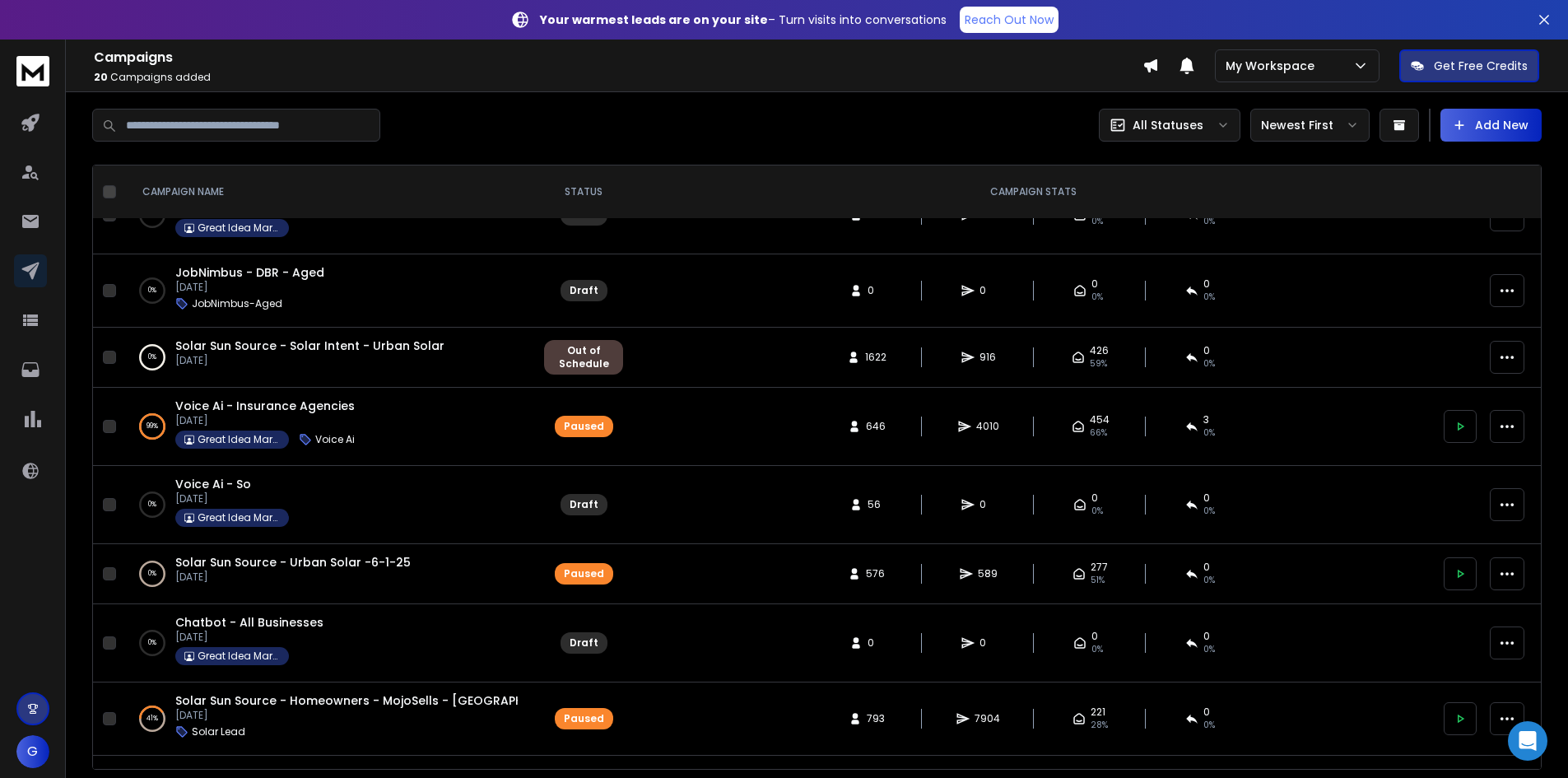
scroll to position [329, 0]
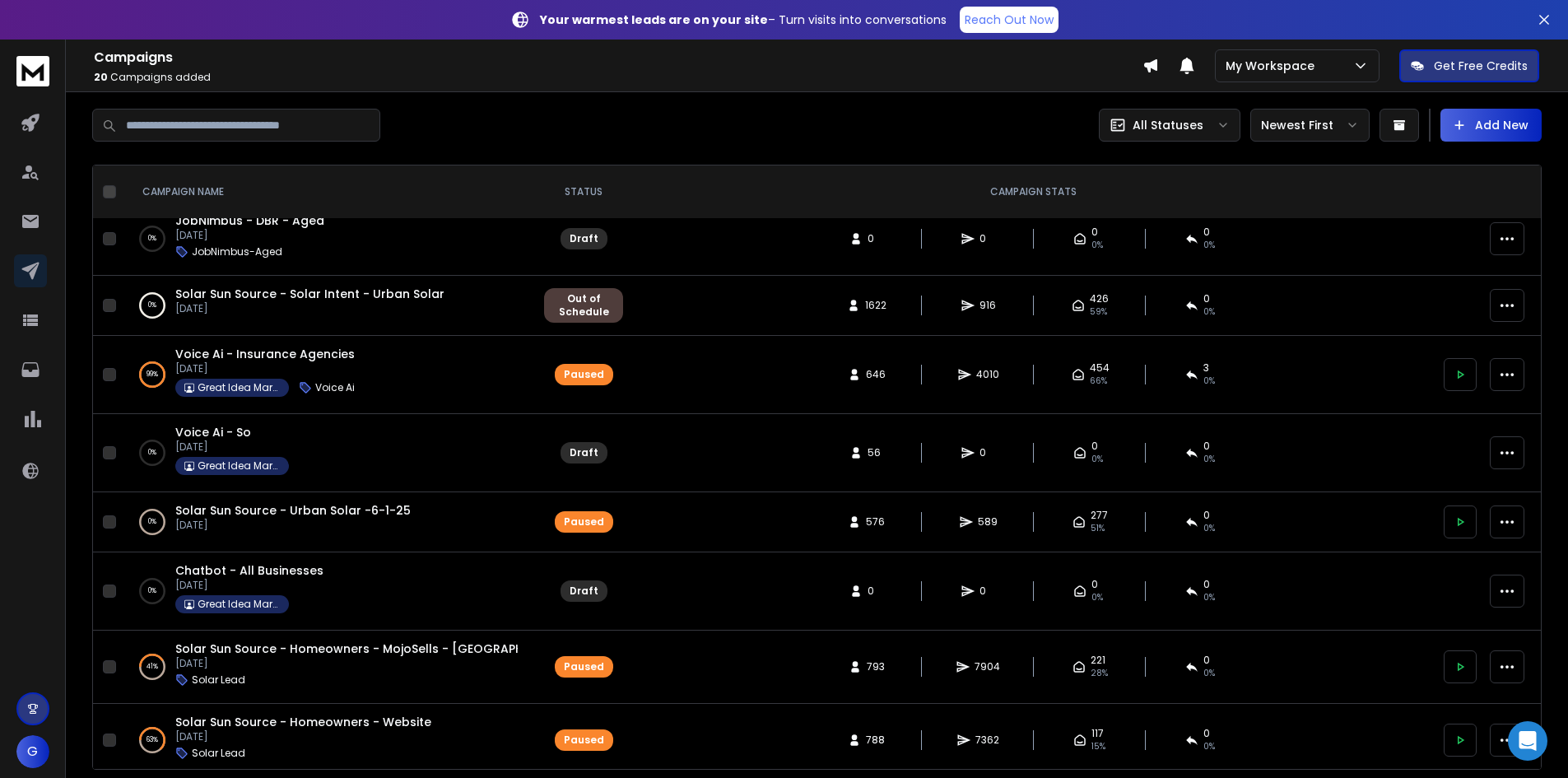
click at [222, 426] on span "Voice Ai - So" at bounding box center [213, 431] width 76 height 17
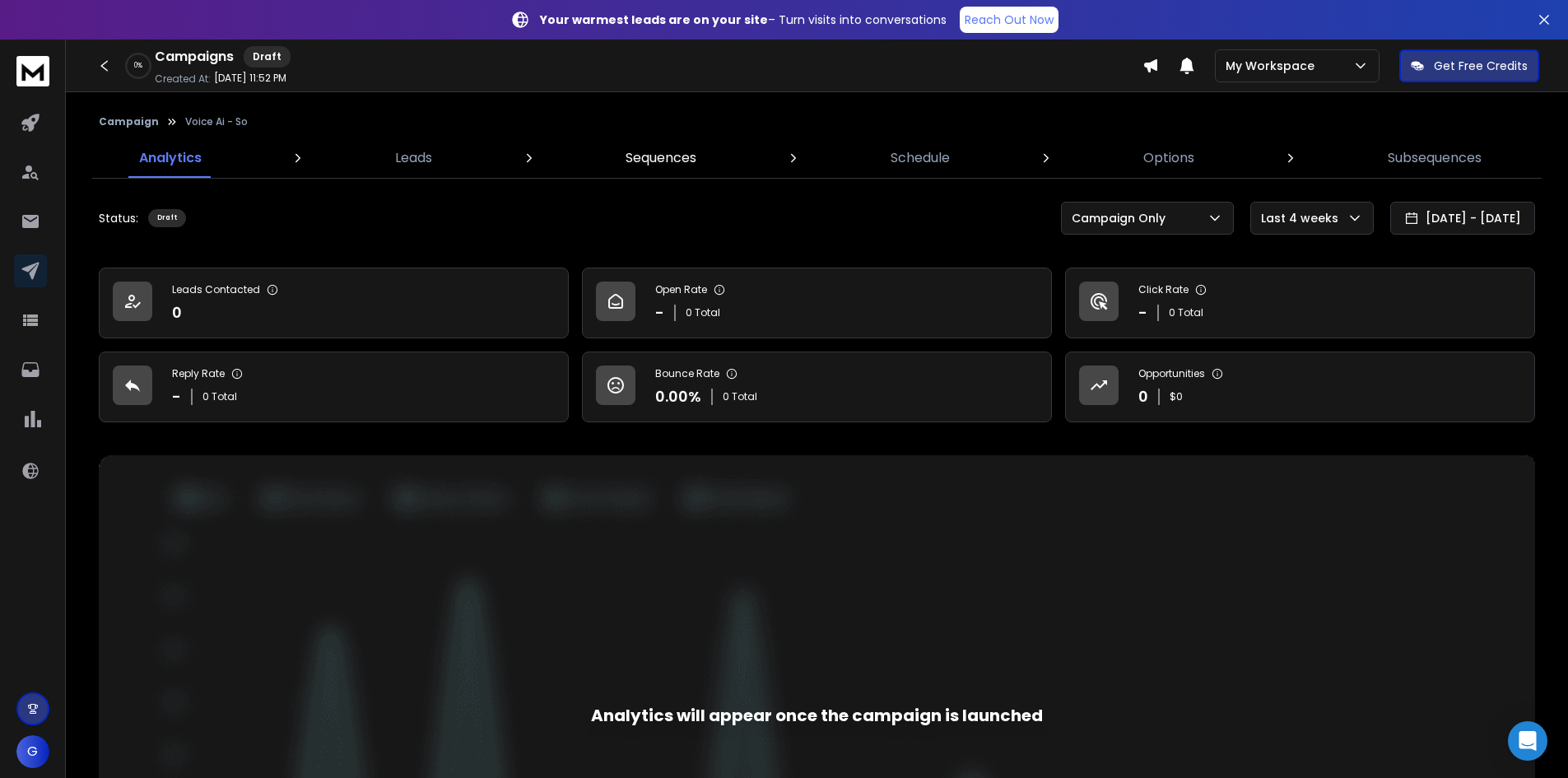
click at [652, 150] on p "Sequences" at bounding box center [661, 158] width 71 height 19
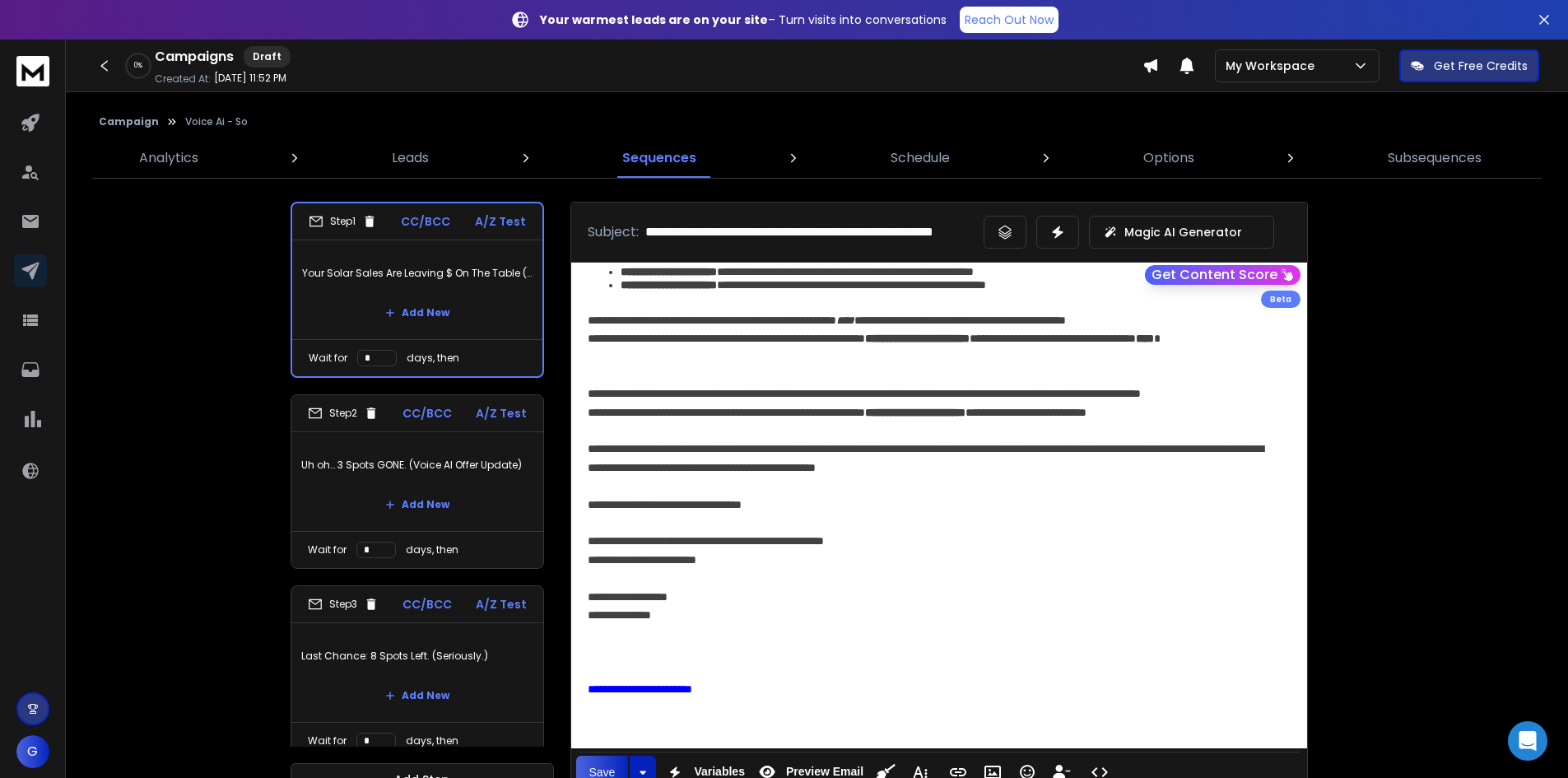
scroll to position [232, 0]
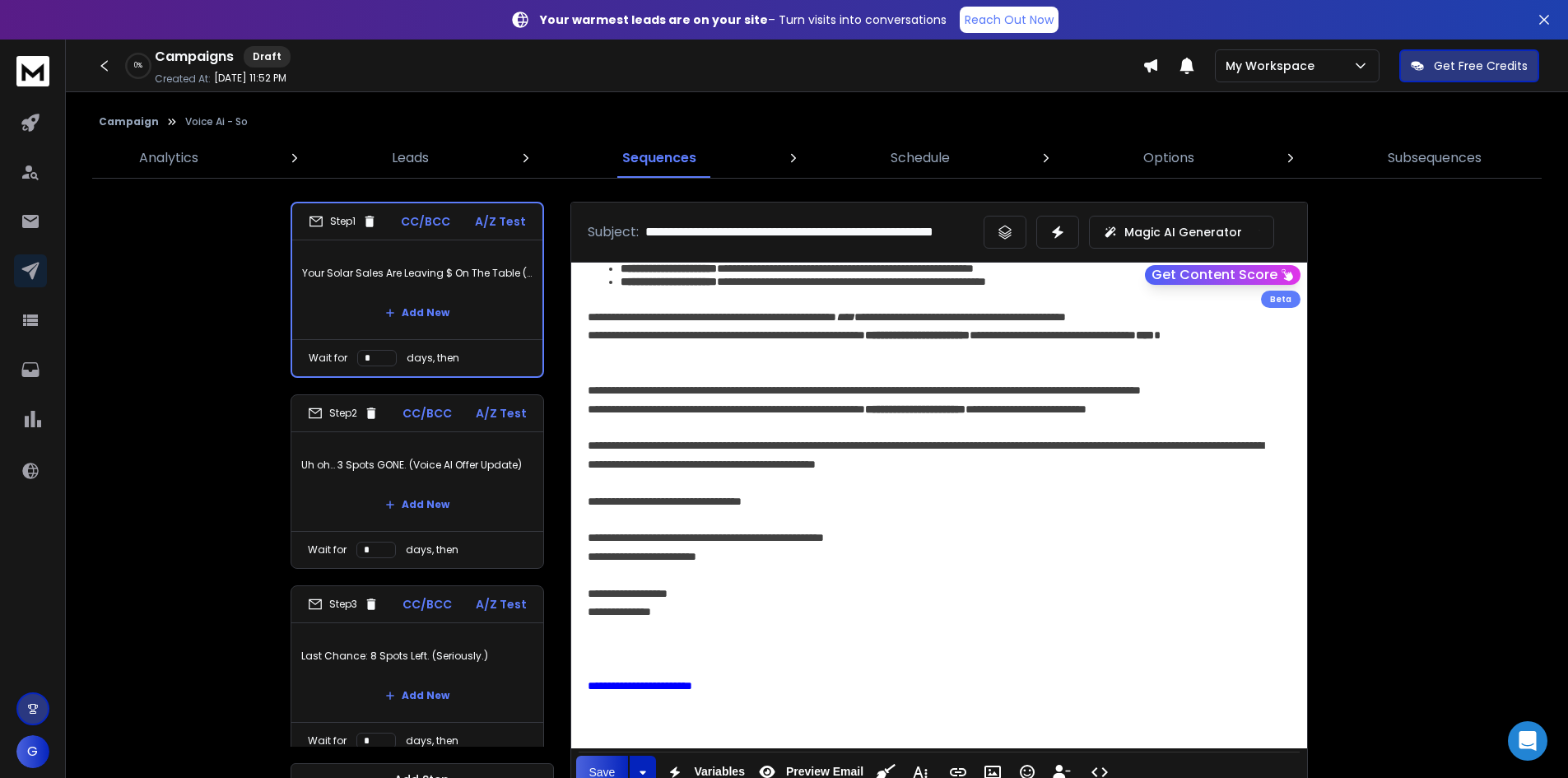
click at [856, 504] on div "**********" at bounding box center [933, 501] width 691 height 18
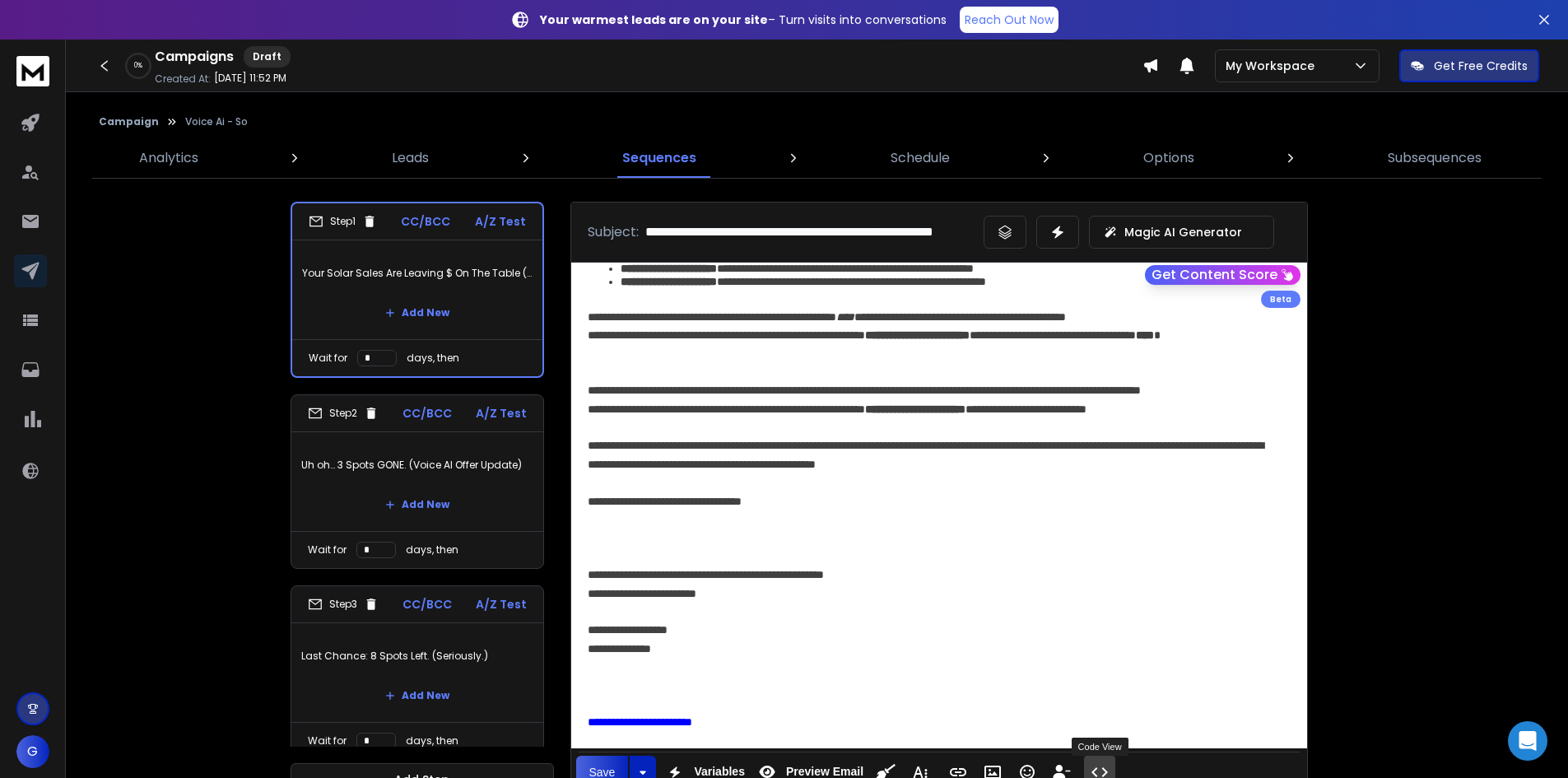
click at [1102, 767] on icon "button" at bounding box center [1100, 772] width 19 height 19
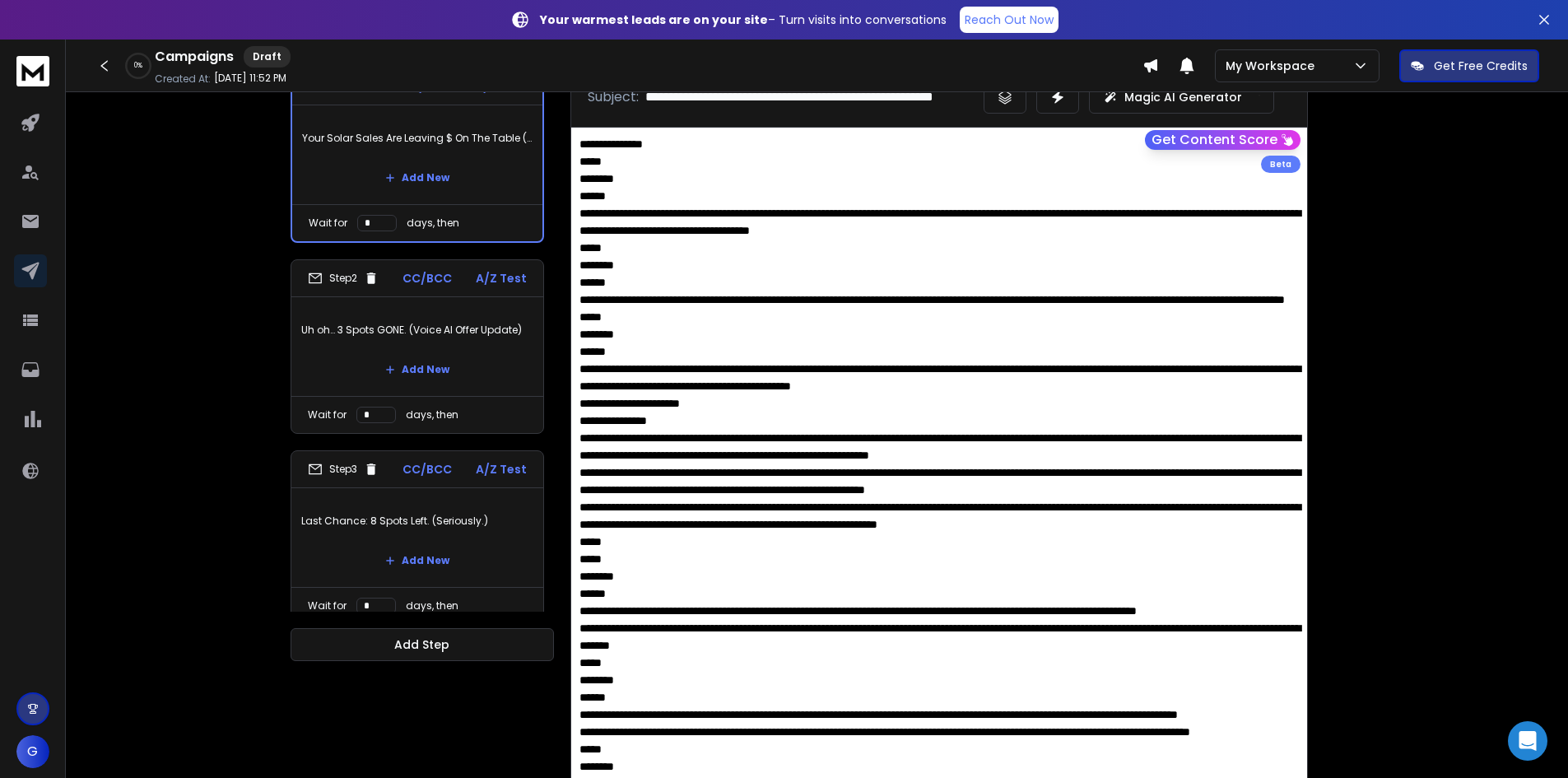
scroll to position [83, 0]
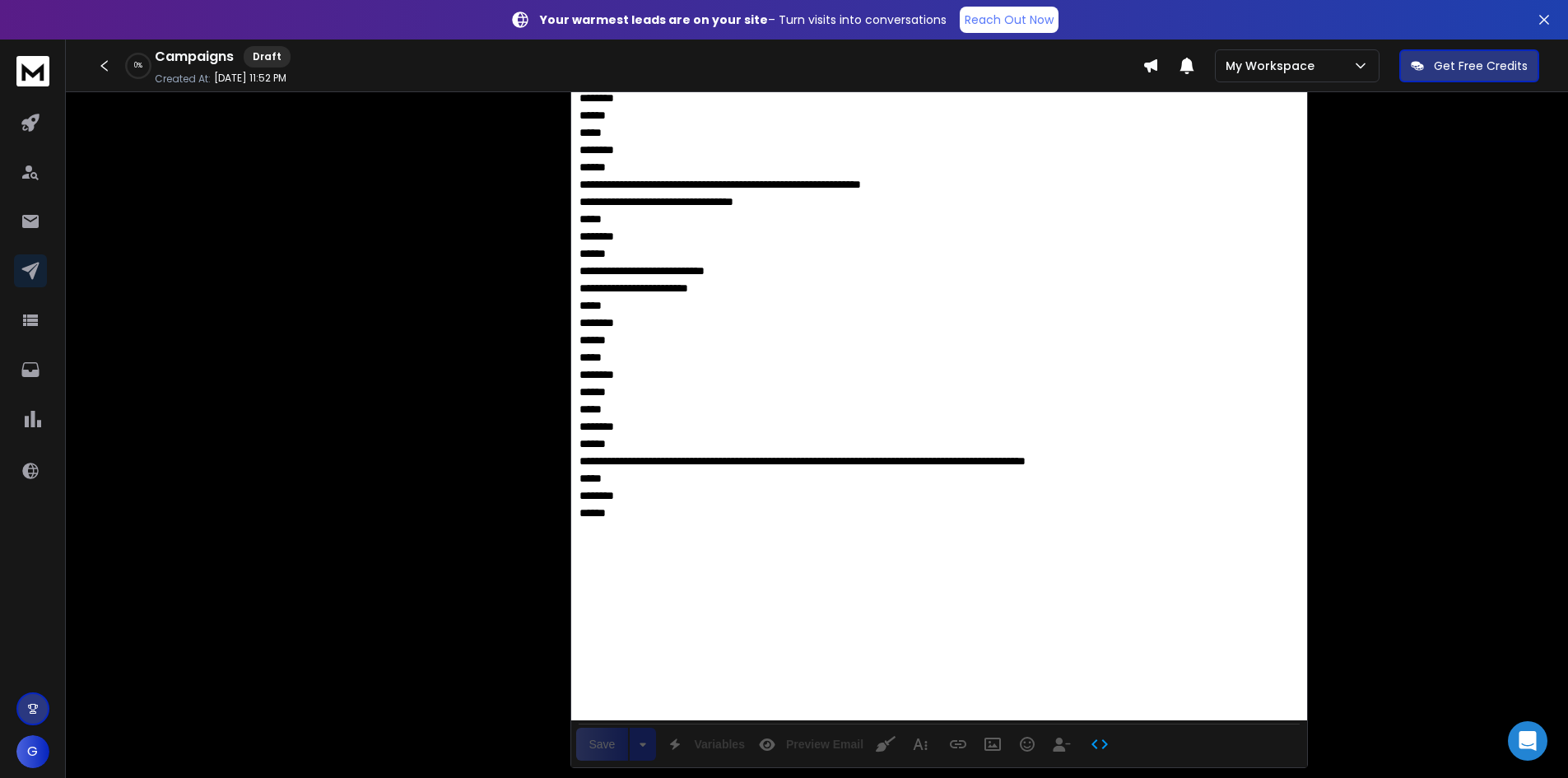
scroll to position [1024, 0]
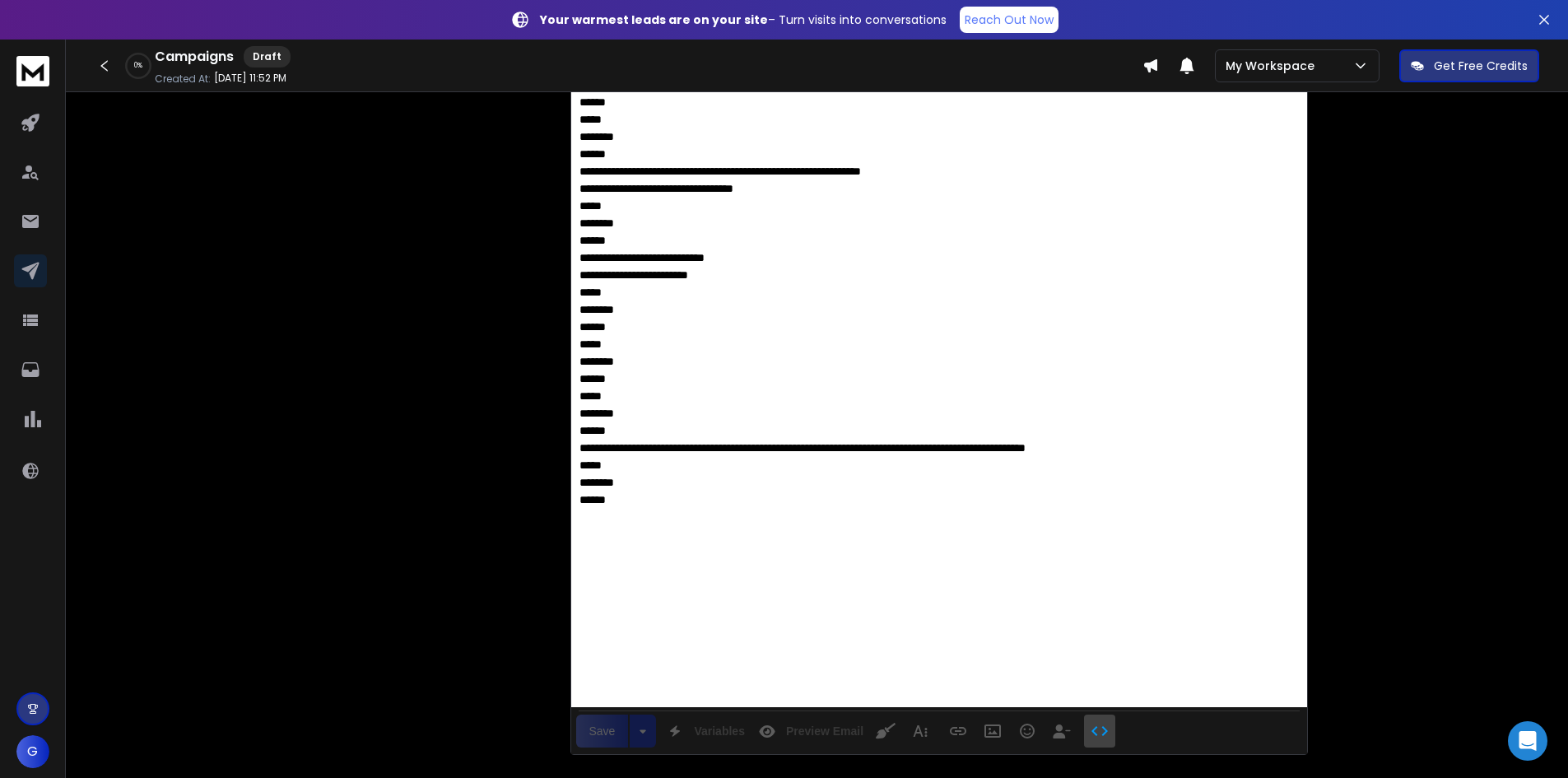
click at [1102, 728] on icon "button" at bounding box center [1100, 730] width 19 height 19
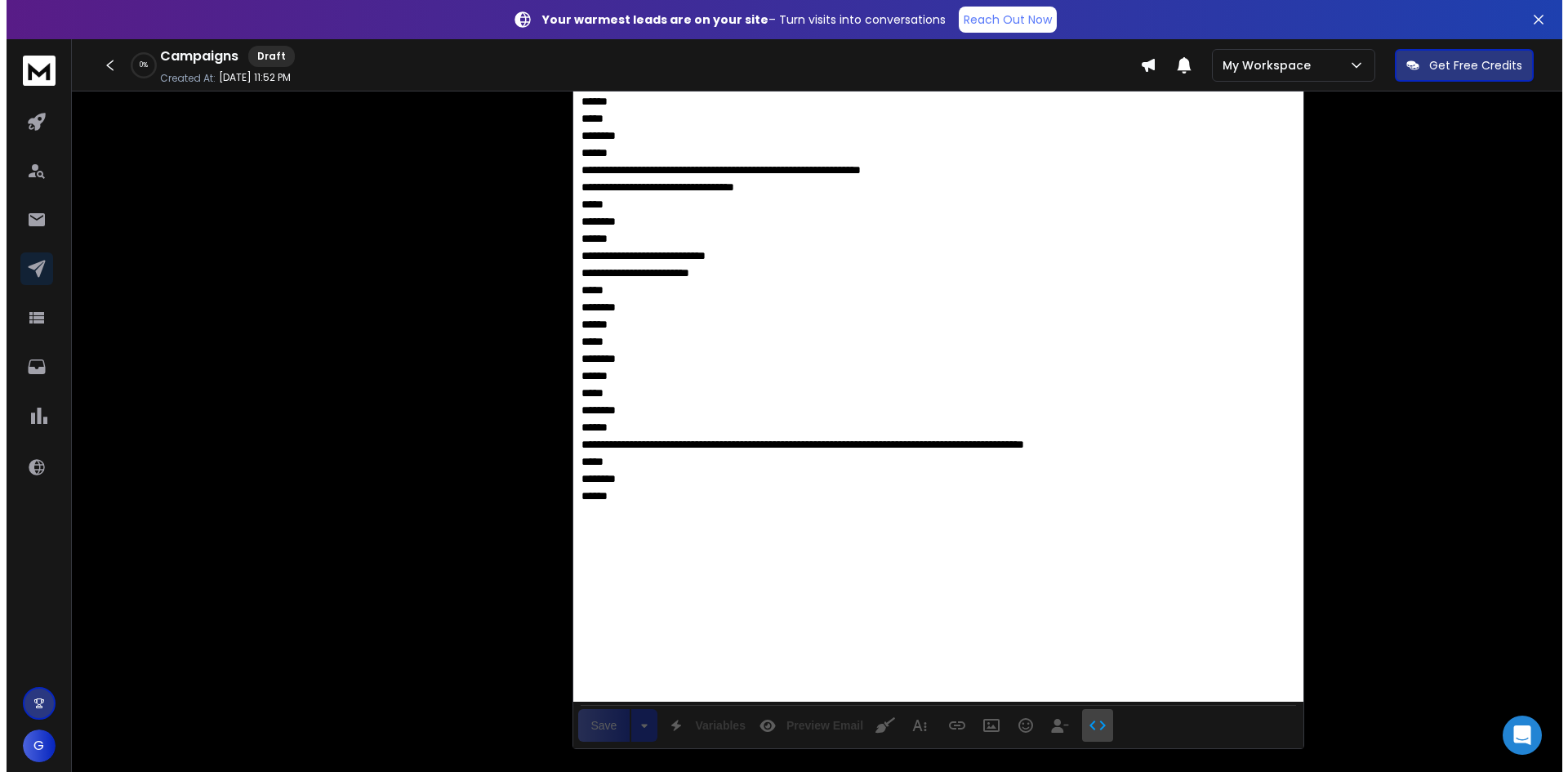
scroll to position [40, 0]
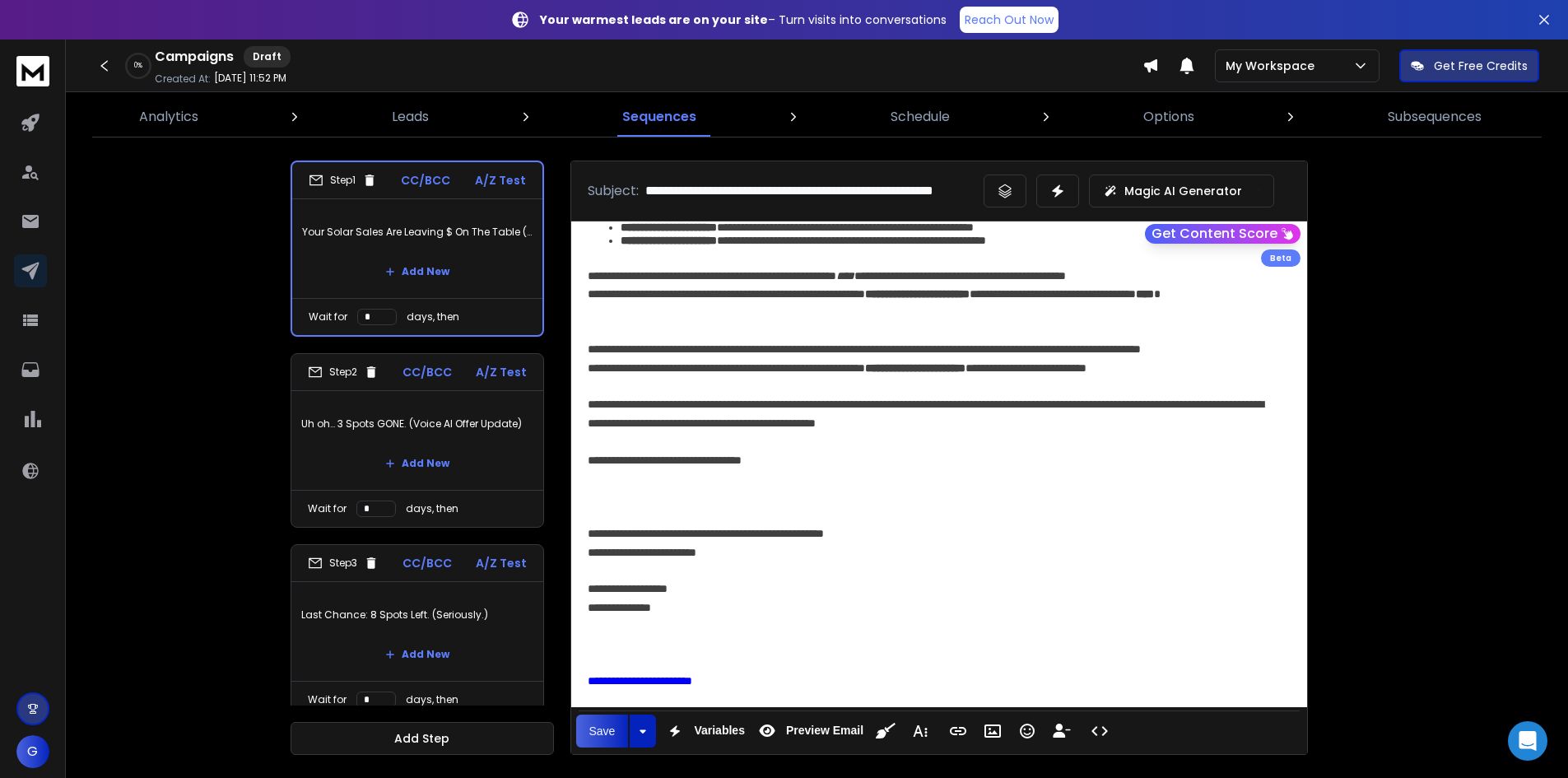
click at [181, 51] on h1 "Campaigns" at bounding box center [193, 56] width 79 height 19
click at [40, 254] on link at bounding box center [30, 271] width 33 height 33
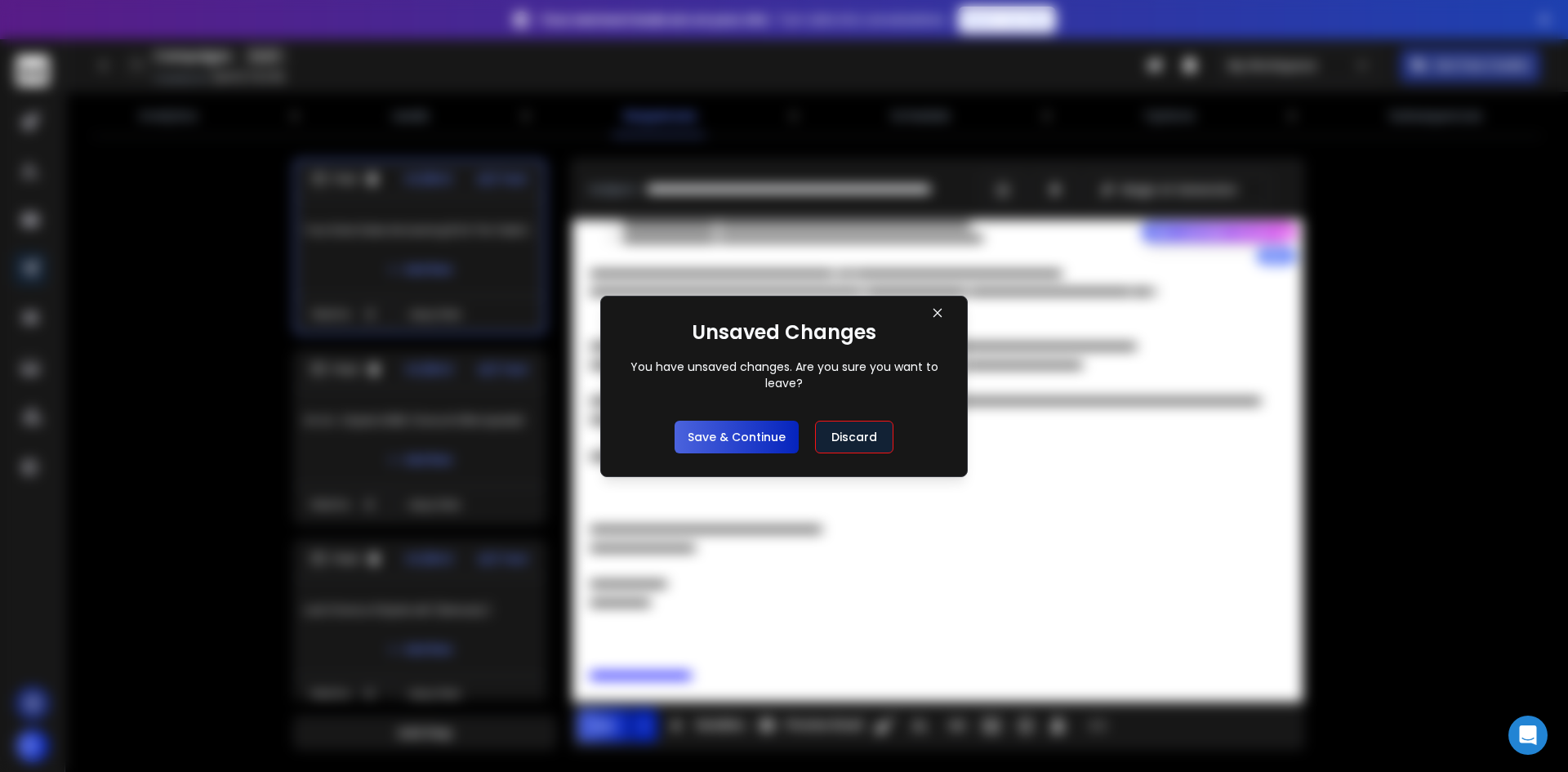
click at [879, 439] on button "Discard" at bounding box center [854, 437] width 78 height 33
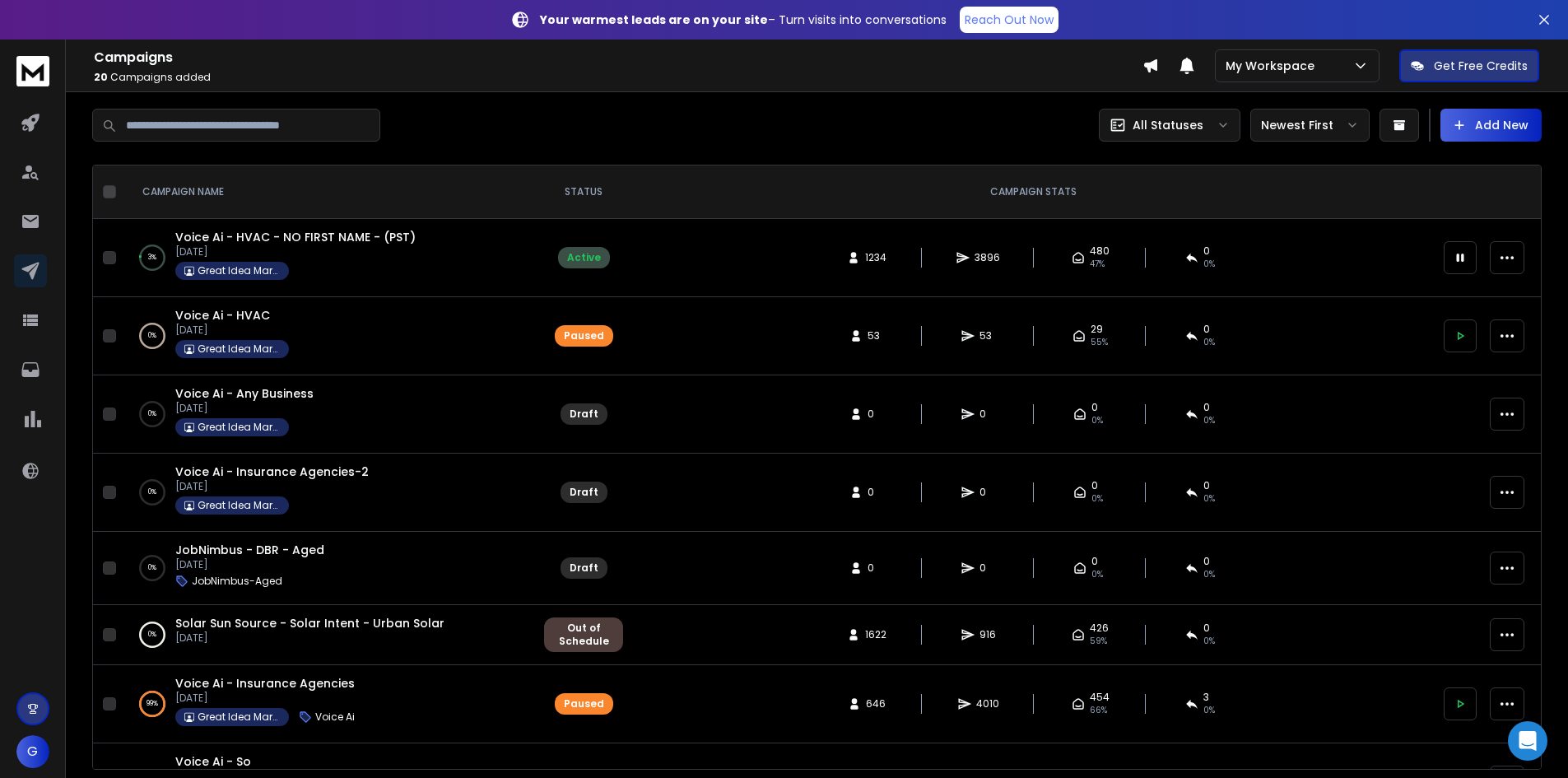
click at [1499, 260] on icon "button" at bounding box center [1507, 257] width 17 height 17
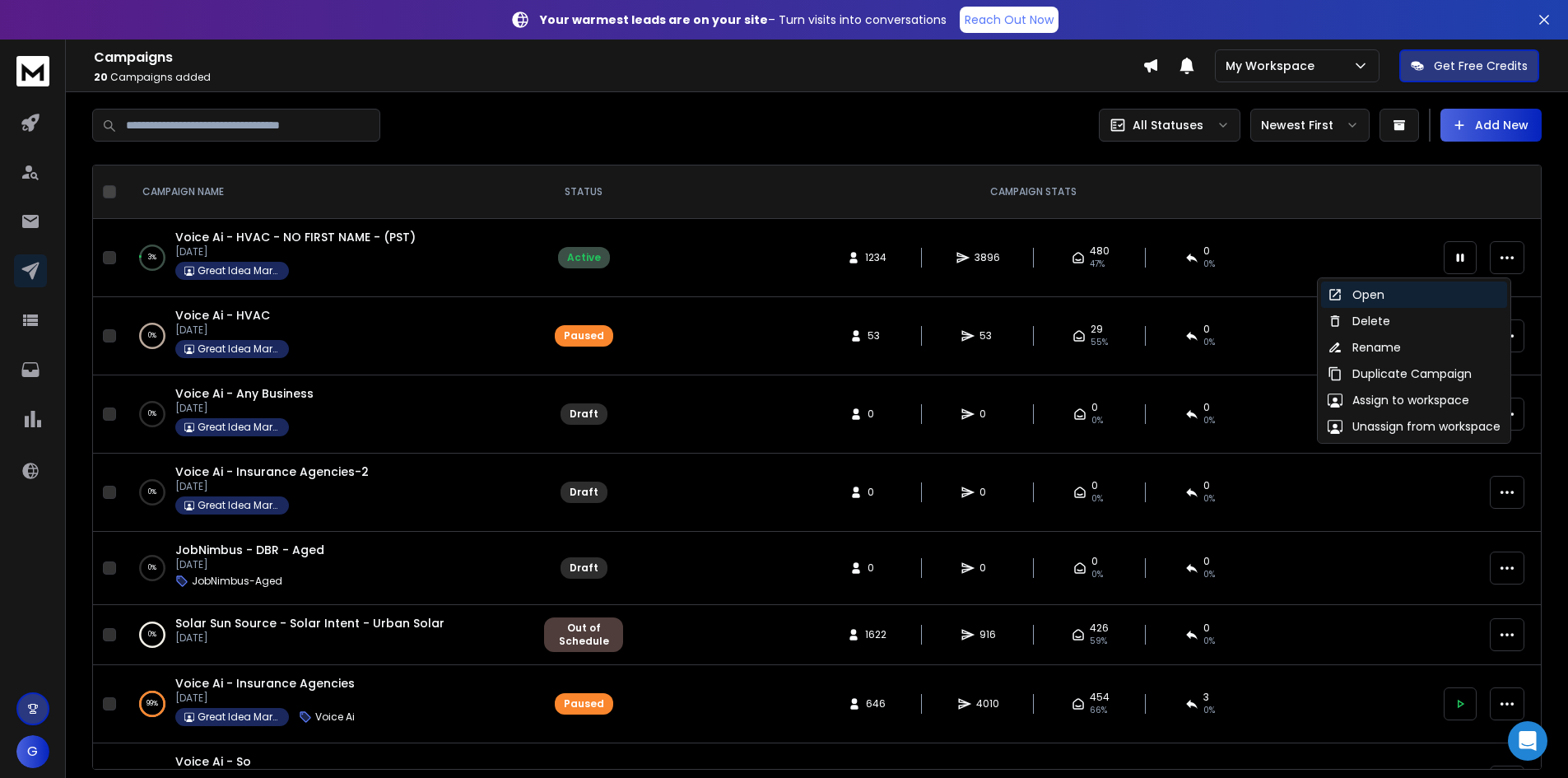
click at [1405, 197] on th "CAMPAIGN STATS" at bounding box center [1034, 191] width 801 height 53
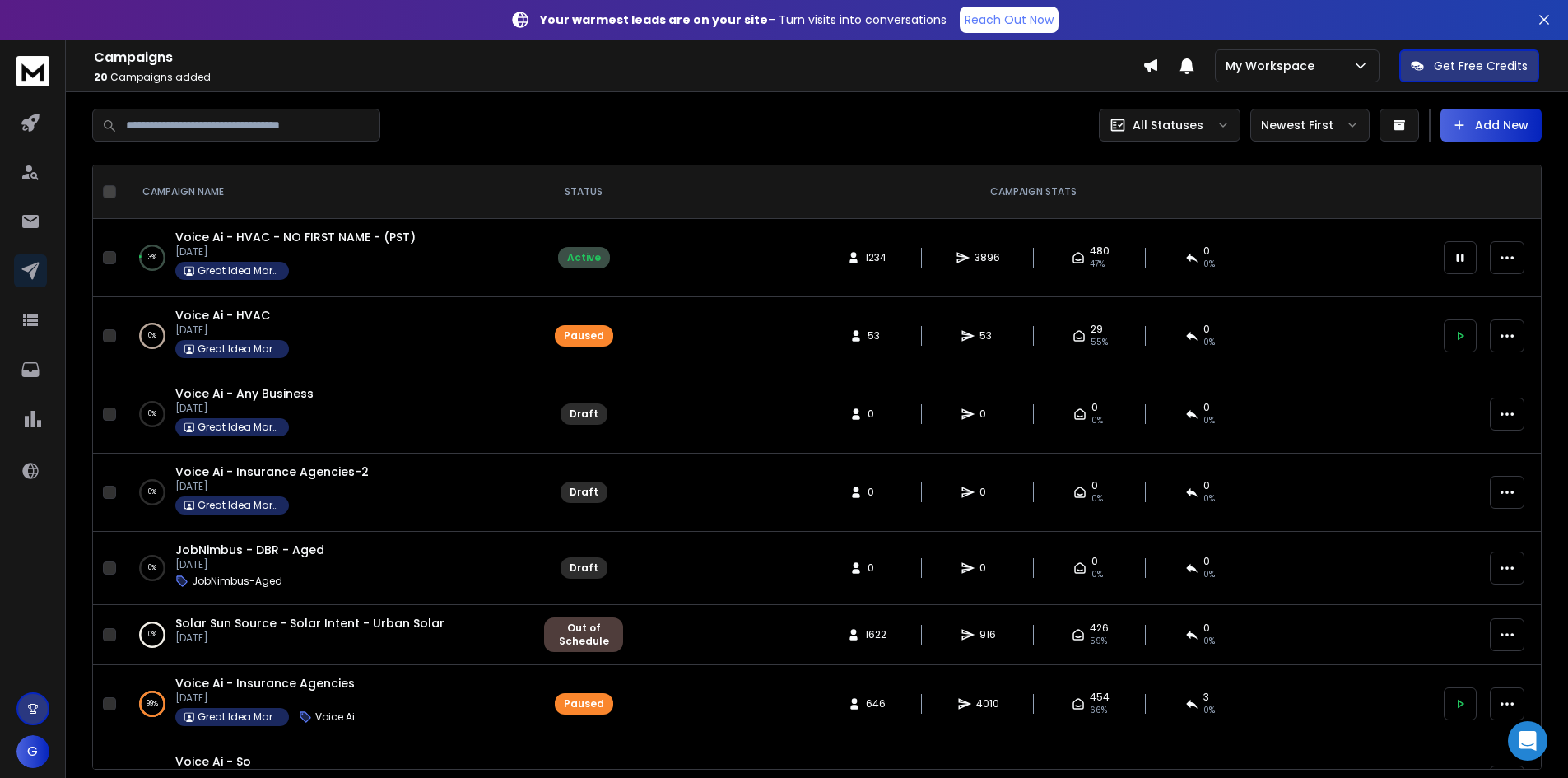
click at [1491, 129] on button "Add New" at bounding box center [1491, 125] width 101 height 33
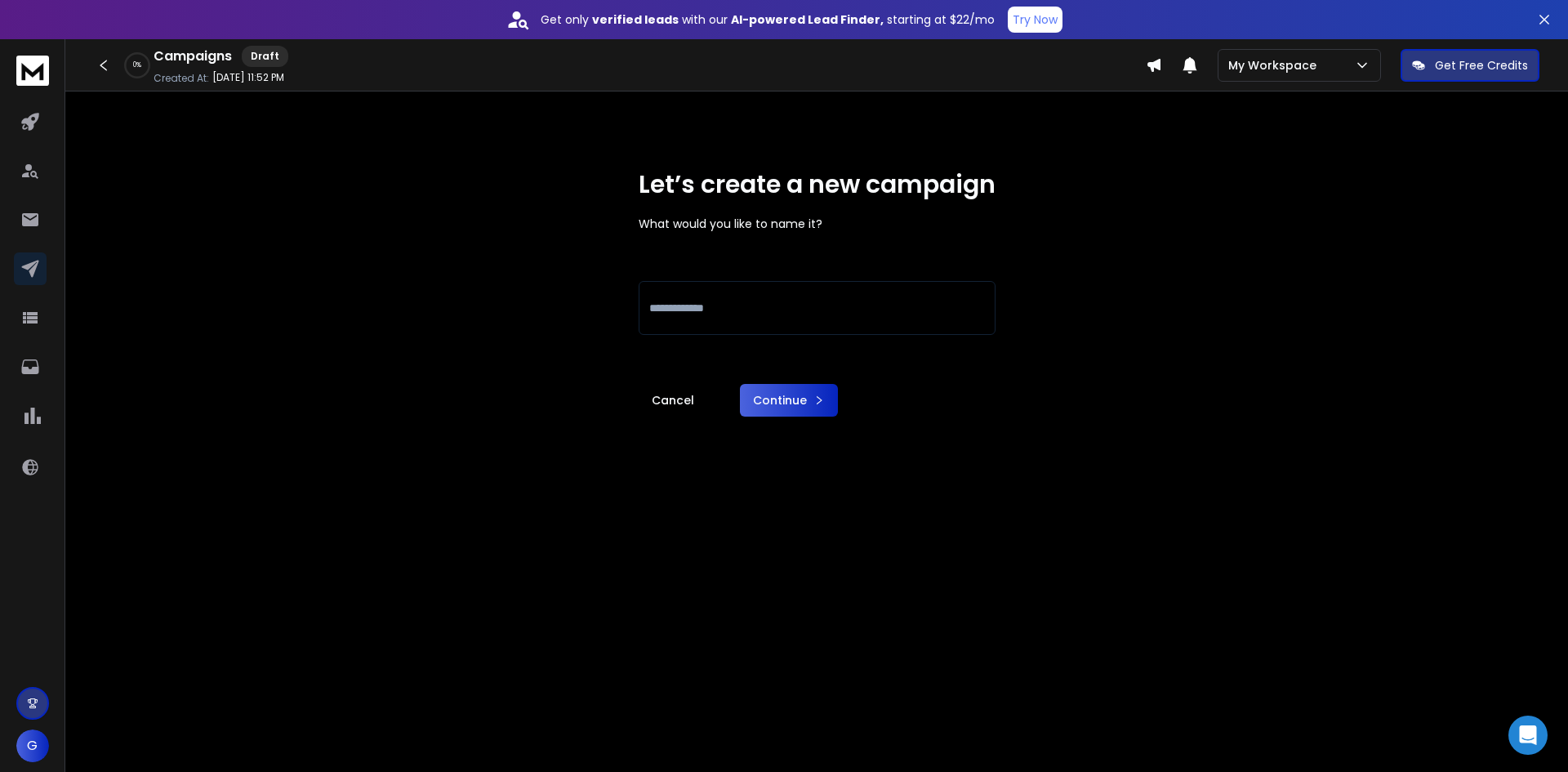
click at [728, 307] on input at bounding box center [817, 307] width 357 height 54
type input "**********"
drag, startPoint x: 802, startPoint y: 397, endPoint x: 836, endPoint y: 419, distance: 40.5
click at [804, 398] on button "Continue" at bounding box center [789, 400] width 98 height 33
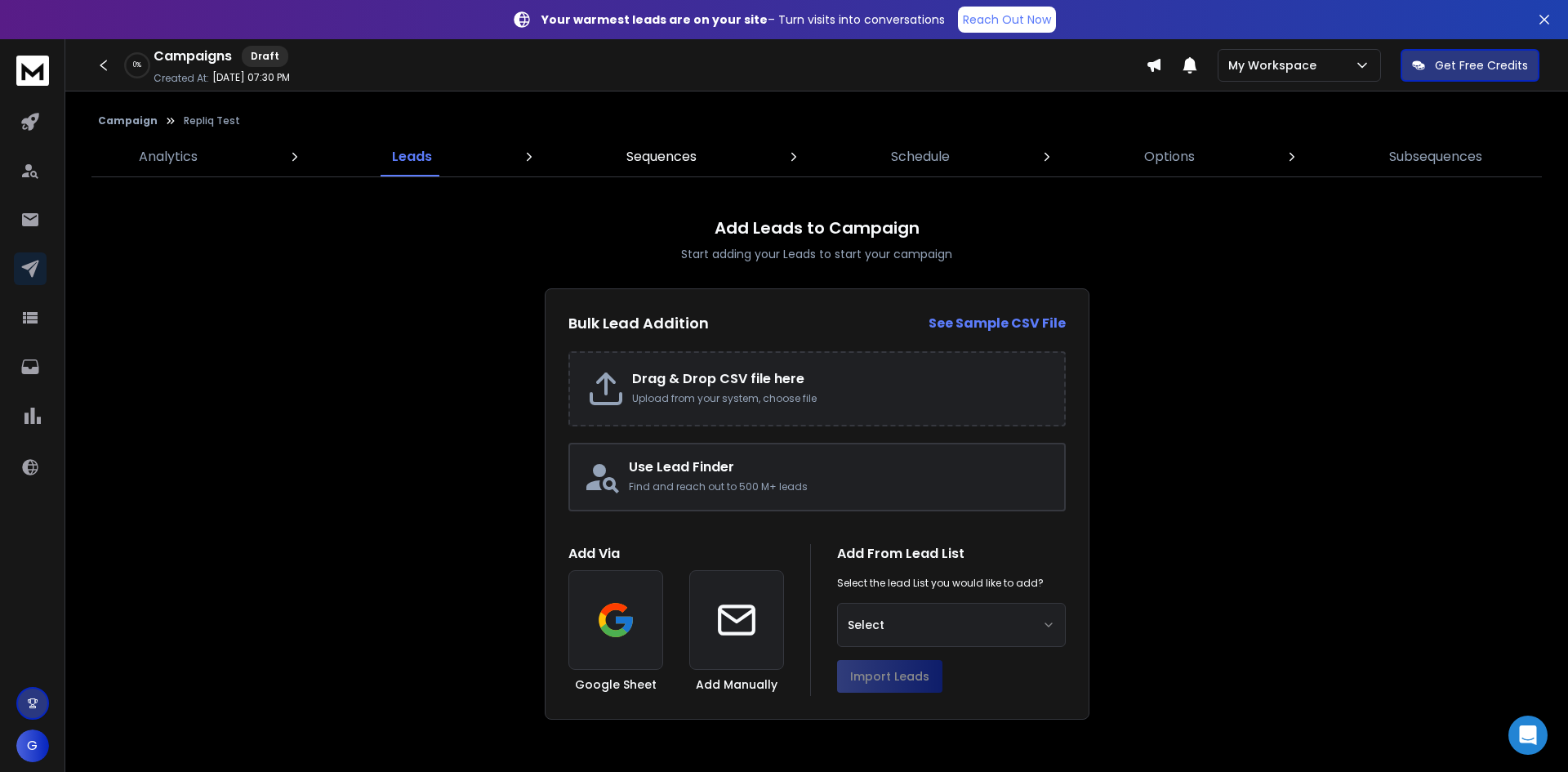
click at [659, 159] on p "Sequences" at bounding box center [661, 157] width 70 height 19
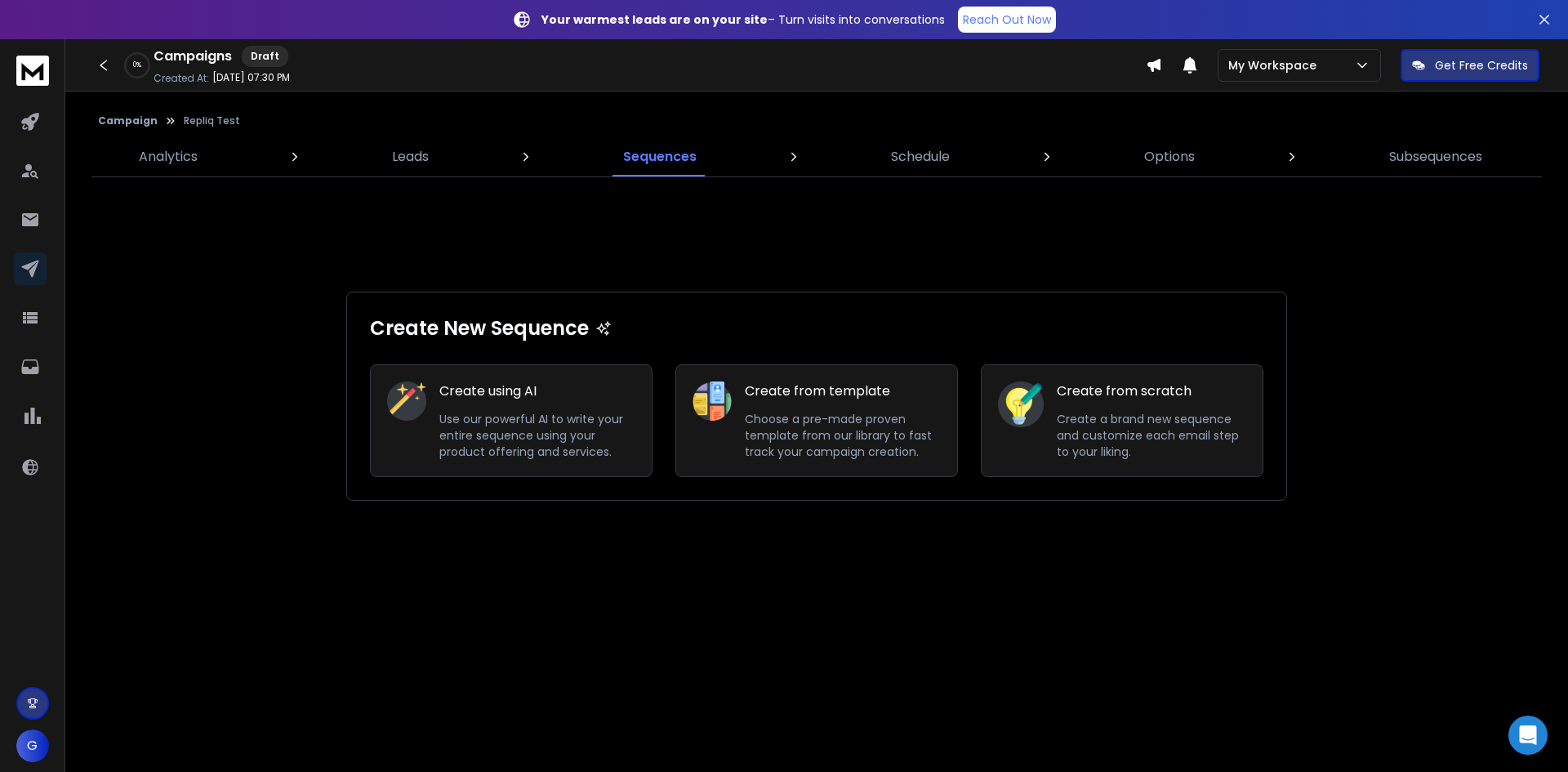
click at [1182, 387] on h1 "Create from scratch" at bounding box center [1151, 391] width 190 height 19
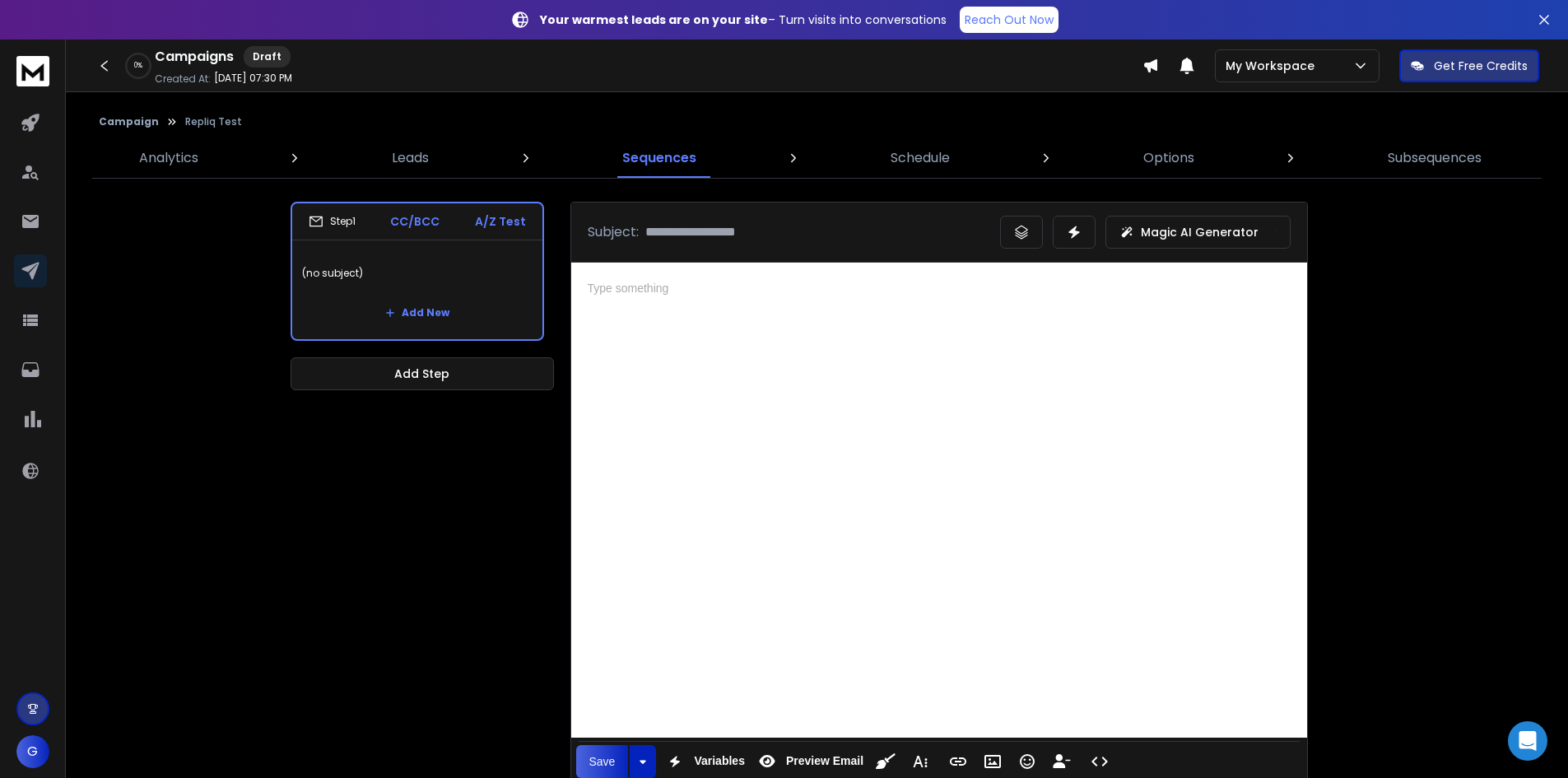
click at [740, 231] on input at bounding box center [814, 232] width 338 height 19
type input "**********"
click at [633, 288] on div at bounding box center [939, 288] width 703 height 18
click at [651, 439] on div at bounding box center [938, 495] width 735 height 466
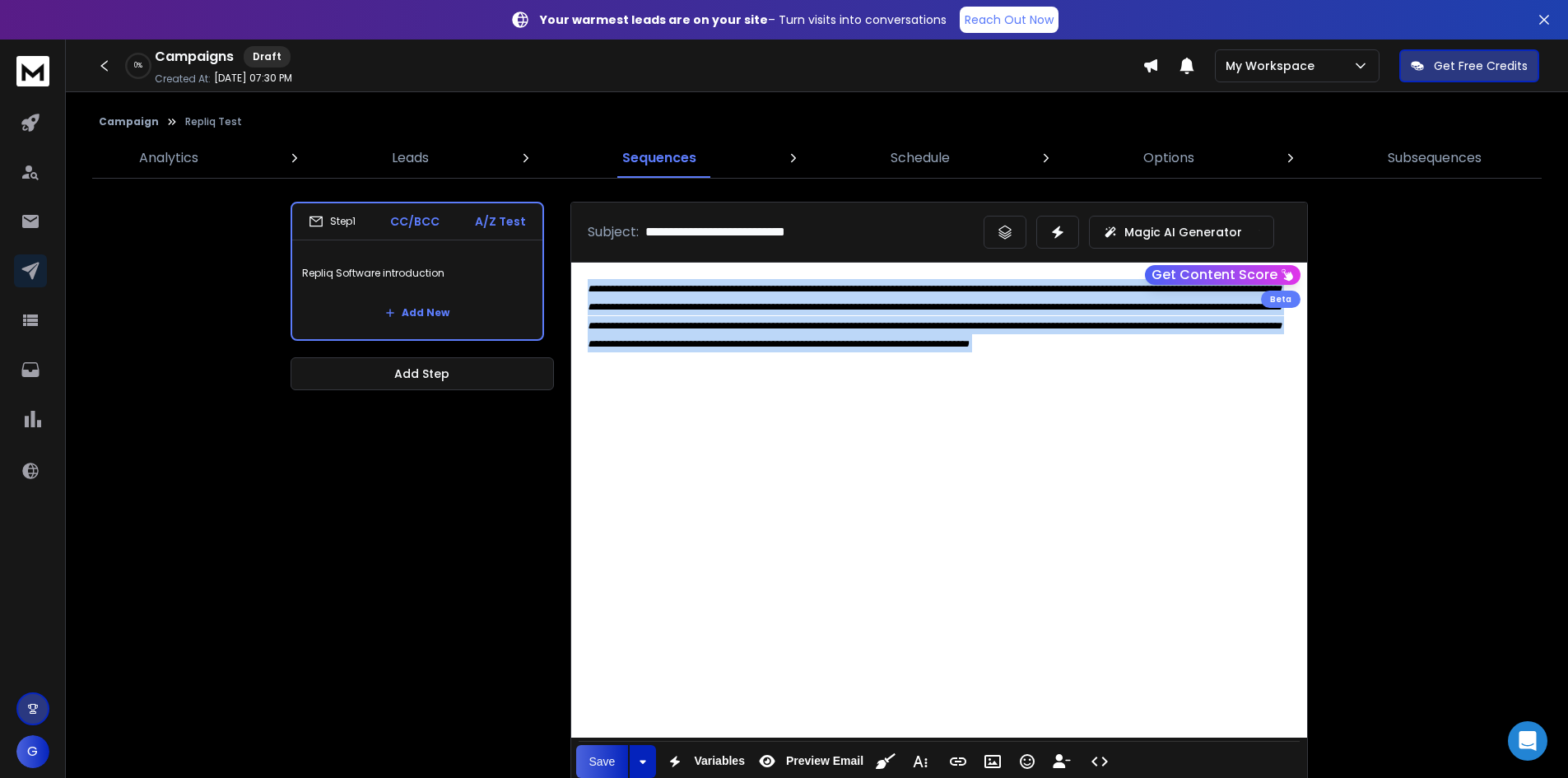
drag, startPoint x: 1194, startPoint y: 352, endPoint x: 585, endPoint y: 275, distance: 613.8
click at [585, 275] on div "**********" at bounding box center [938, 495] width 735 height 466
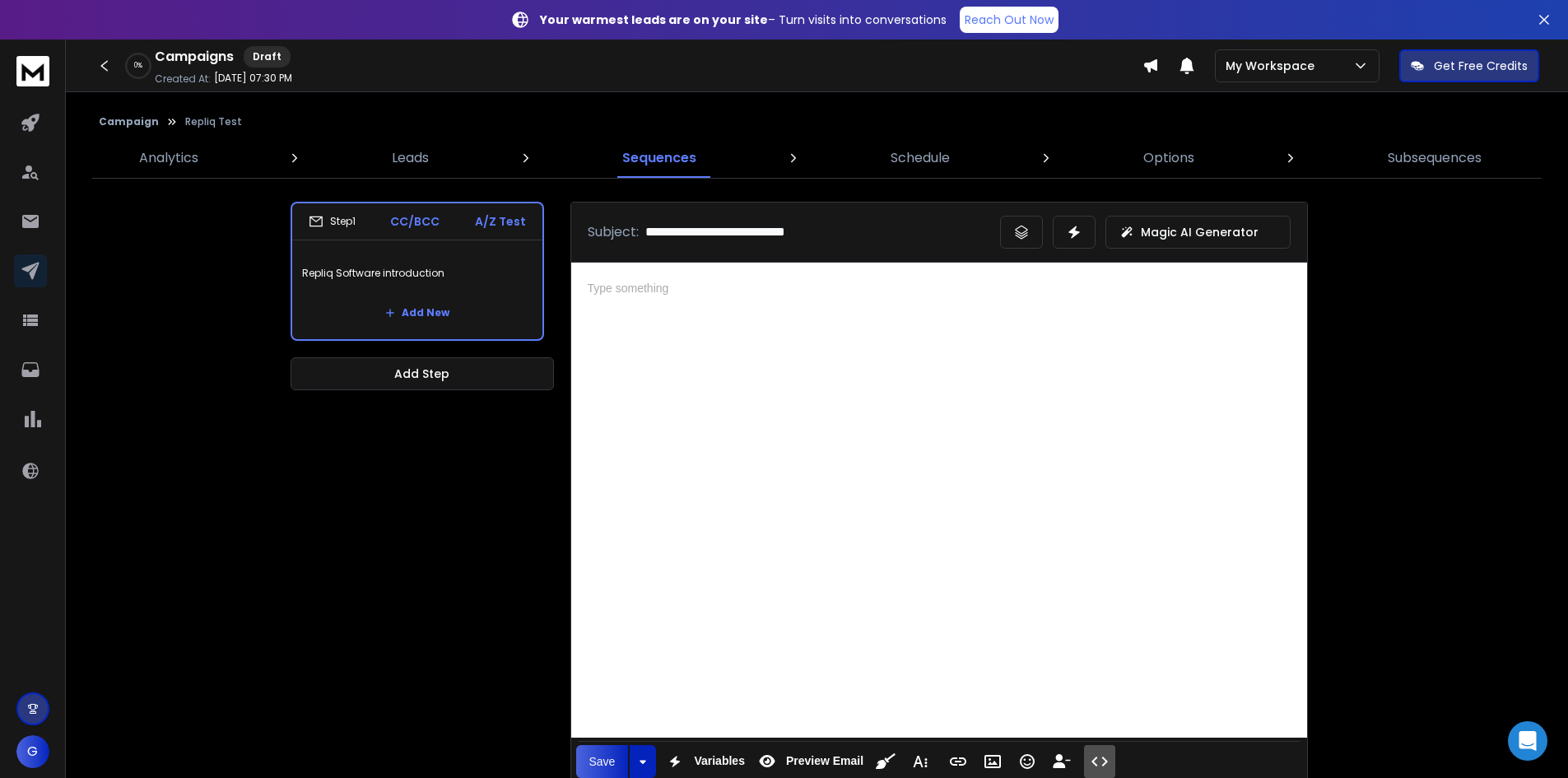
click at [1108, 761] on icon "button" at bounding box center [1100, 761] width 19 height 19
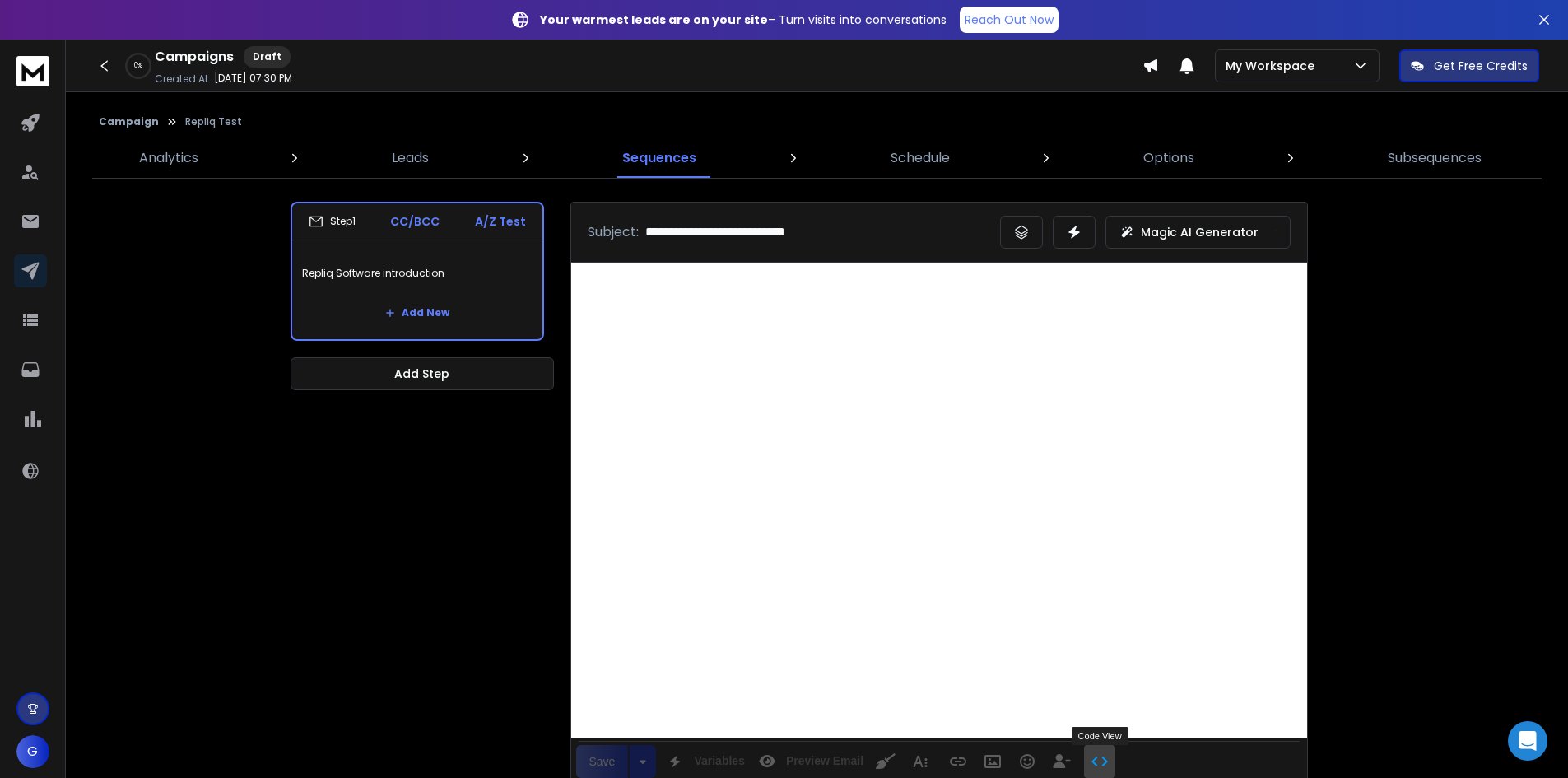
click at [1097, 759] on icon "button" at bounding box center [1100, 761] width 19 height 19
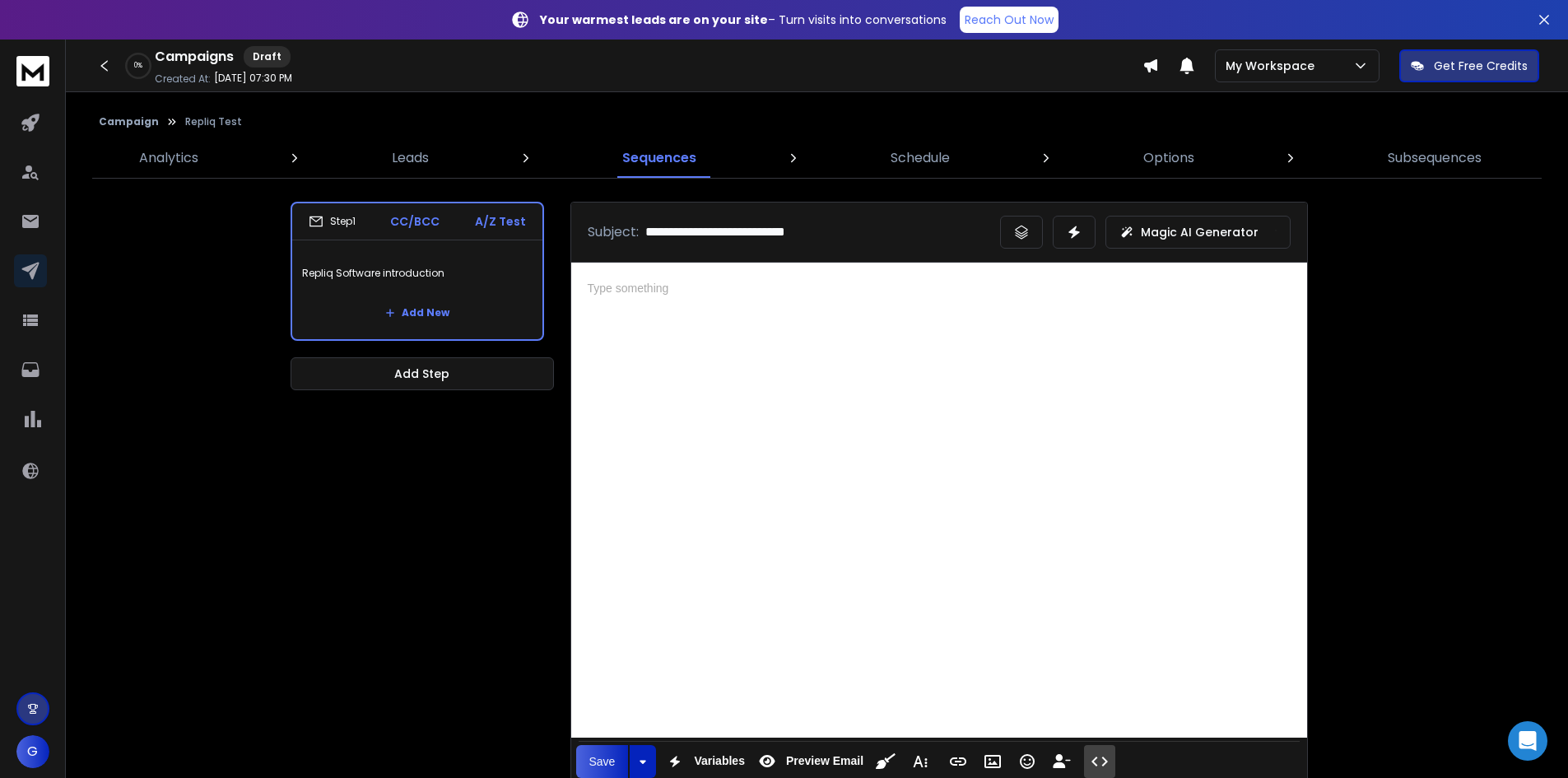
click at [1097, 759] on icon "button" at bounding box center [1100, 761] width 19 height 19
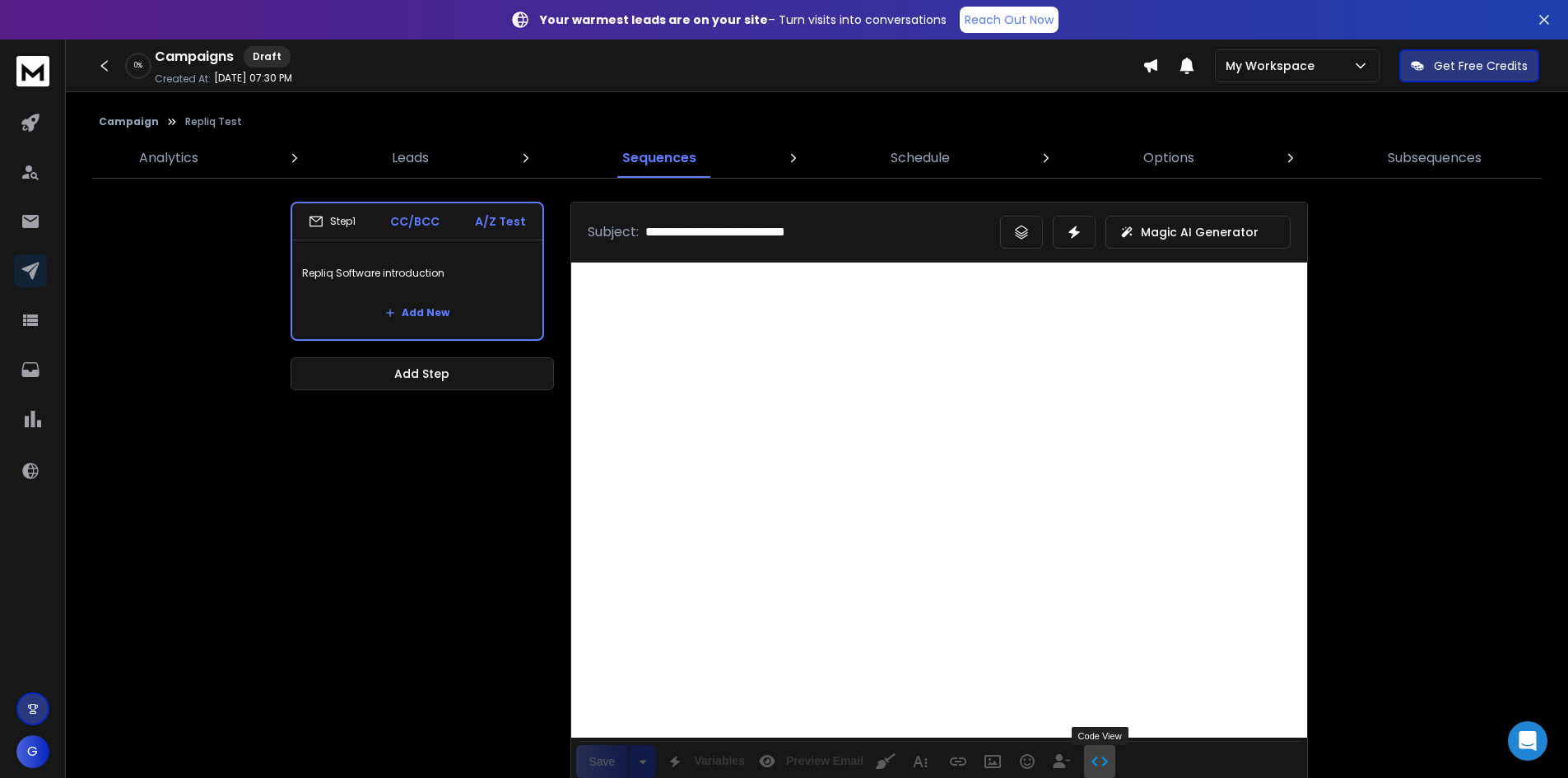
click at [1101, 758] on icon "button" at bounding box center [1100, 761] width 19 height 19
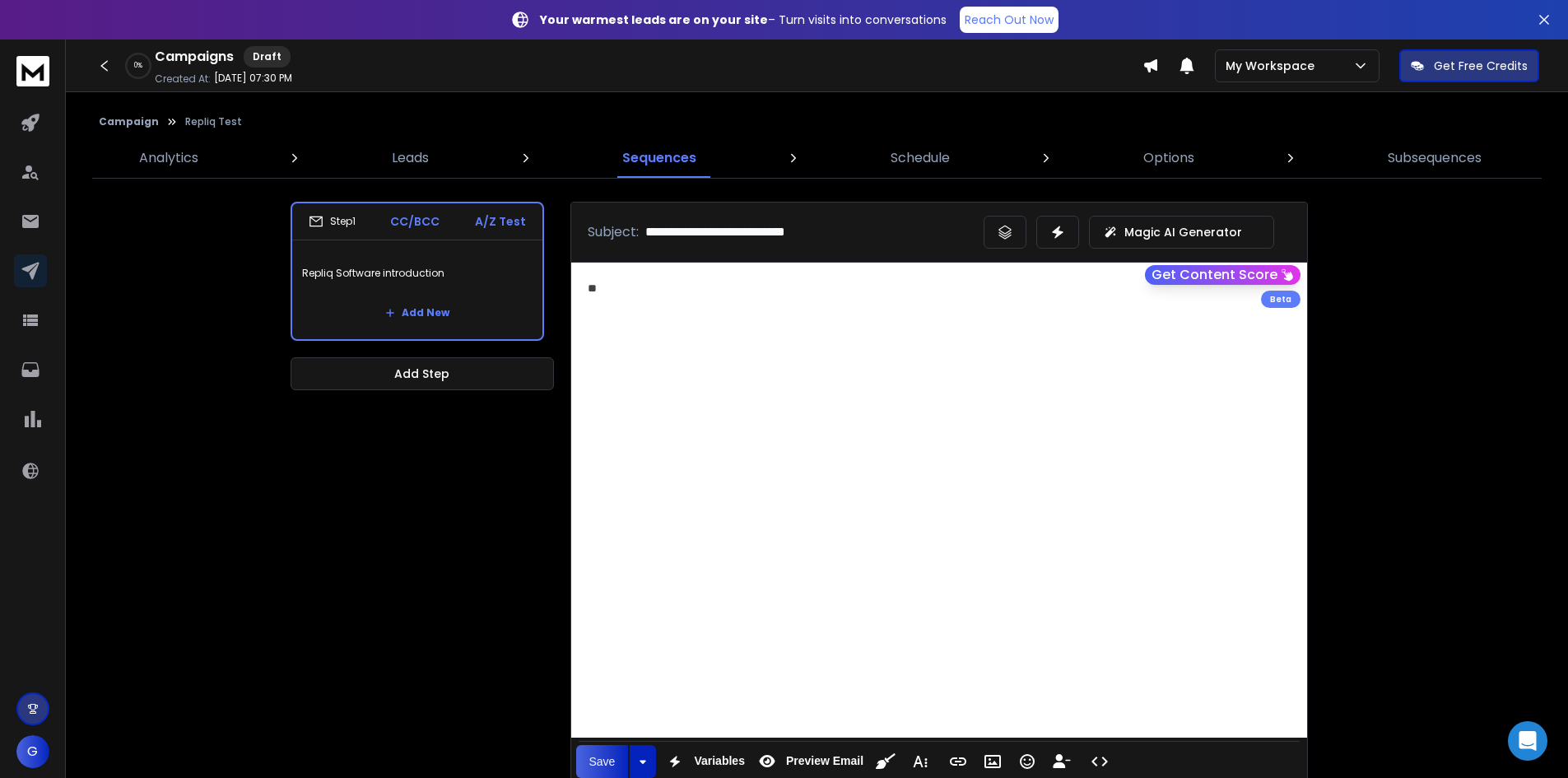
click at [677, 288] on div "**" at bounding box center [939, 288] width 703 height 18
click at [1097, 760] on icon "button" at bounding box center [1100, 761] width 19 height 19
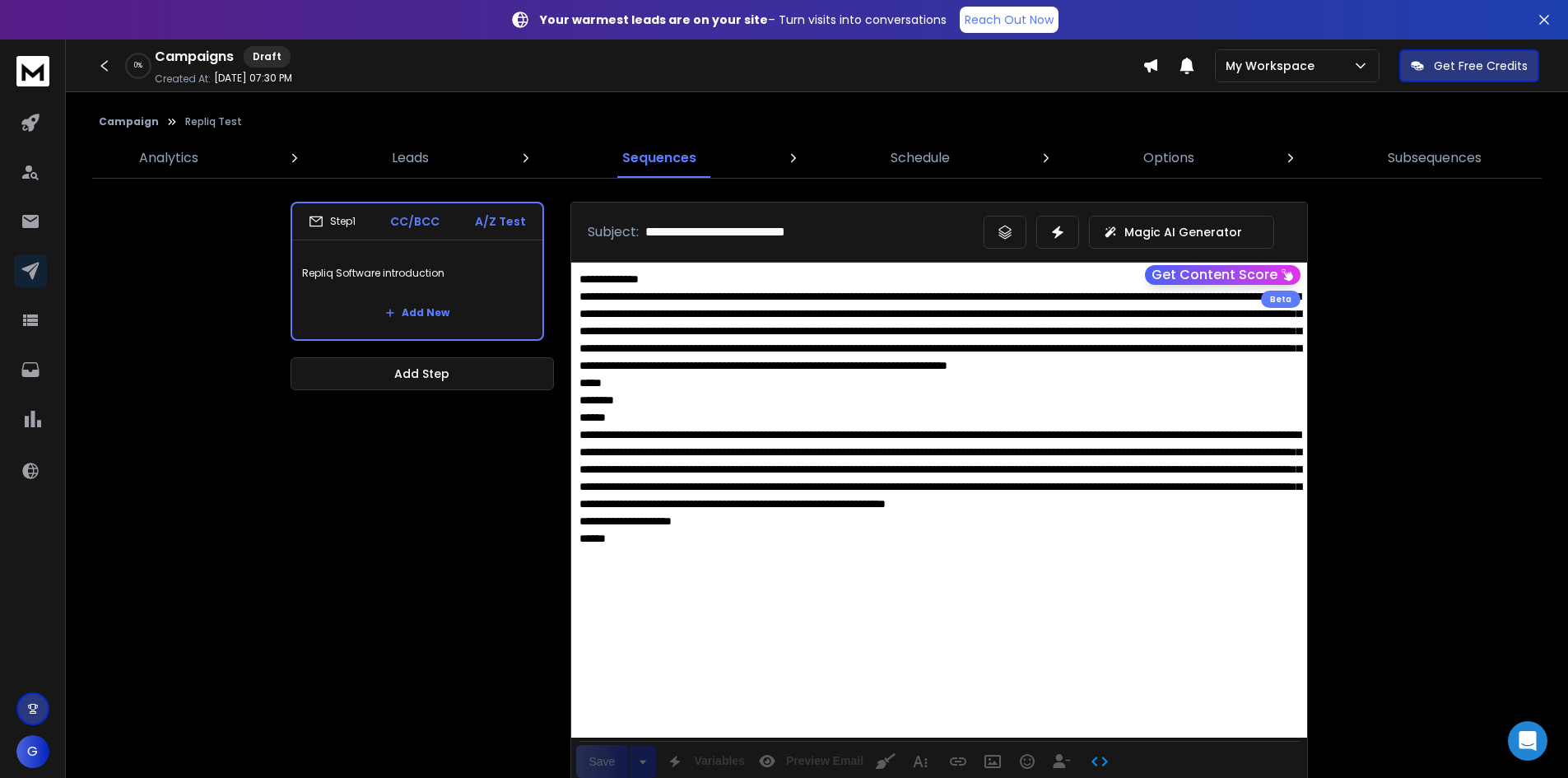
click at [623, 678] on div "**********" at bounding box center [938, 499] width 735 height 475
click at [634, 650] on textarea at bounding box center [938, 460] width 735 height 396
paste textarea "**********"
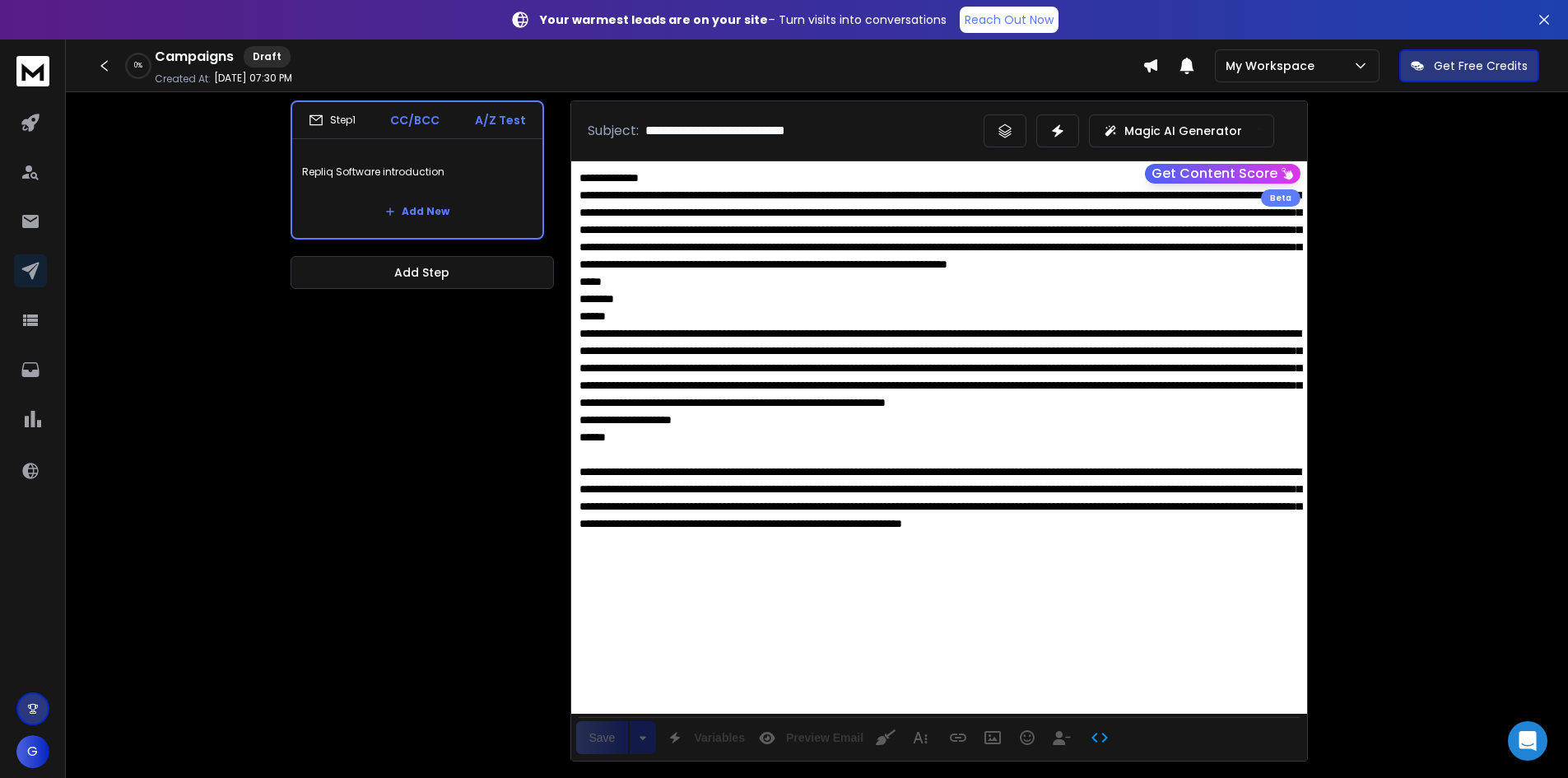
scroll to position [108, 0]
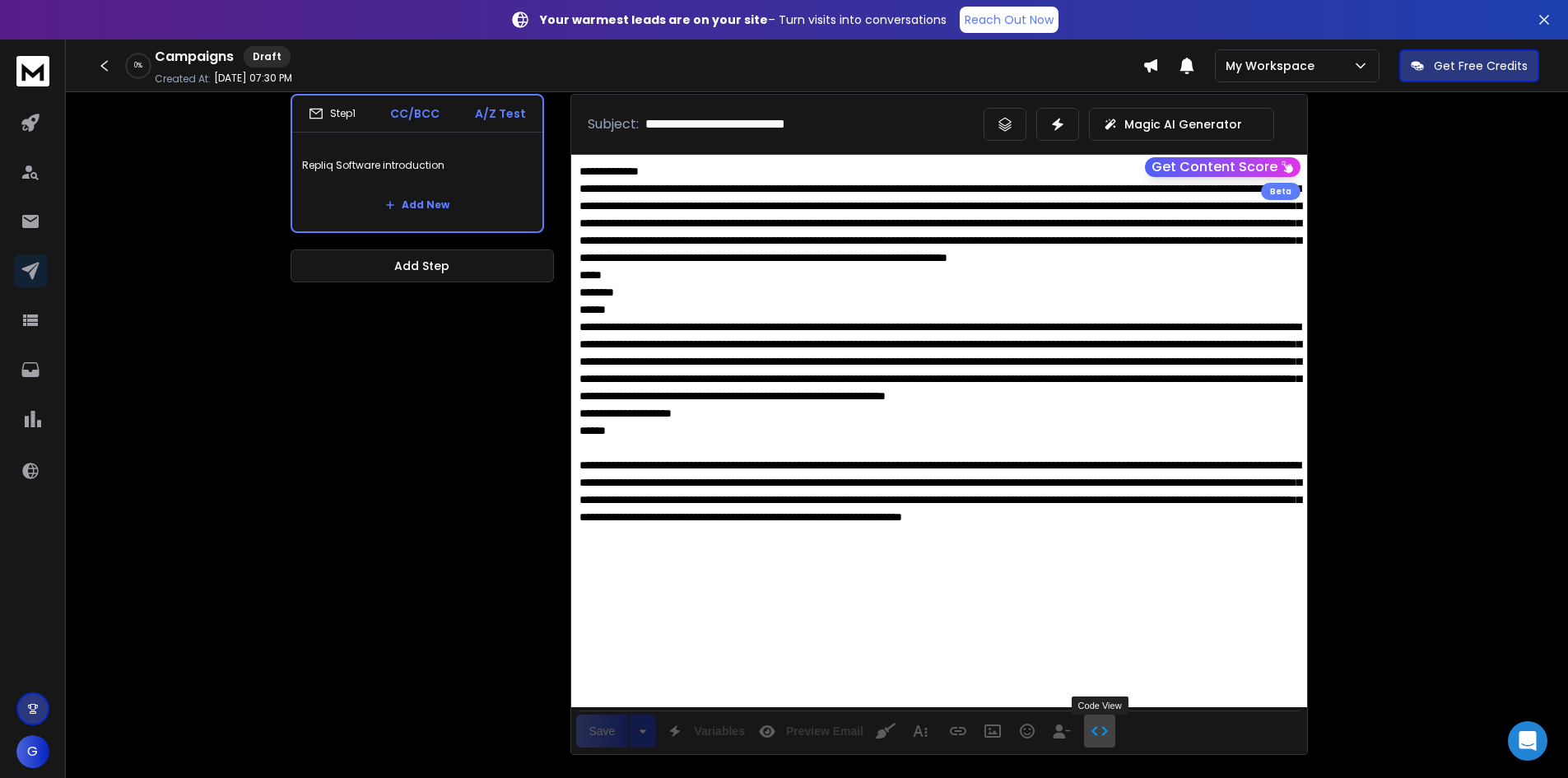
click at [1094, 728] on icon "button" at bounding box center [1100, 730] width 19 height 19
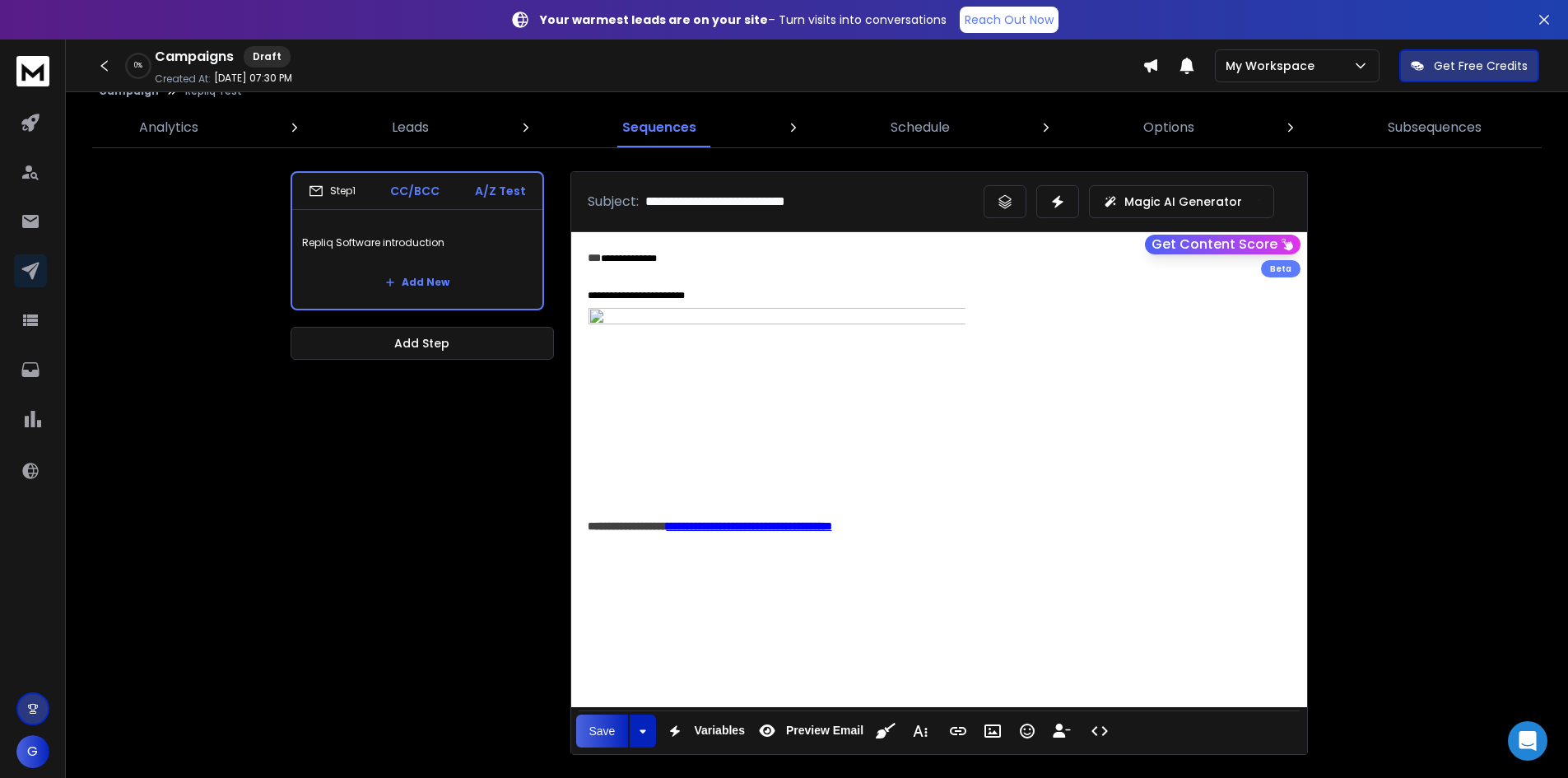
click at [601, 256] on div "**********" at bounding box center [939, 257] width 703 height 18
click at [660, 628] on div "**********" at bounding box center [938, 465] width 735 height 466
click at [612, 612] on div "**********" at bounding box center [938, 465] width 735 height 466
click at [1238, 479] on div at bounding box center [939, 410] width 703 height 205
click at [957, 524] on div "**********" at bounding box center [939, 422] width 703 height 227
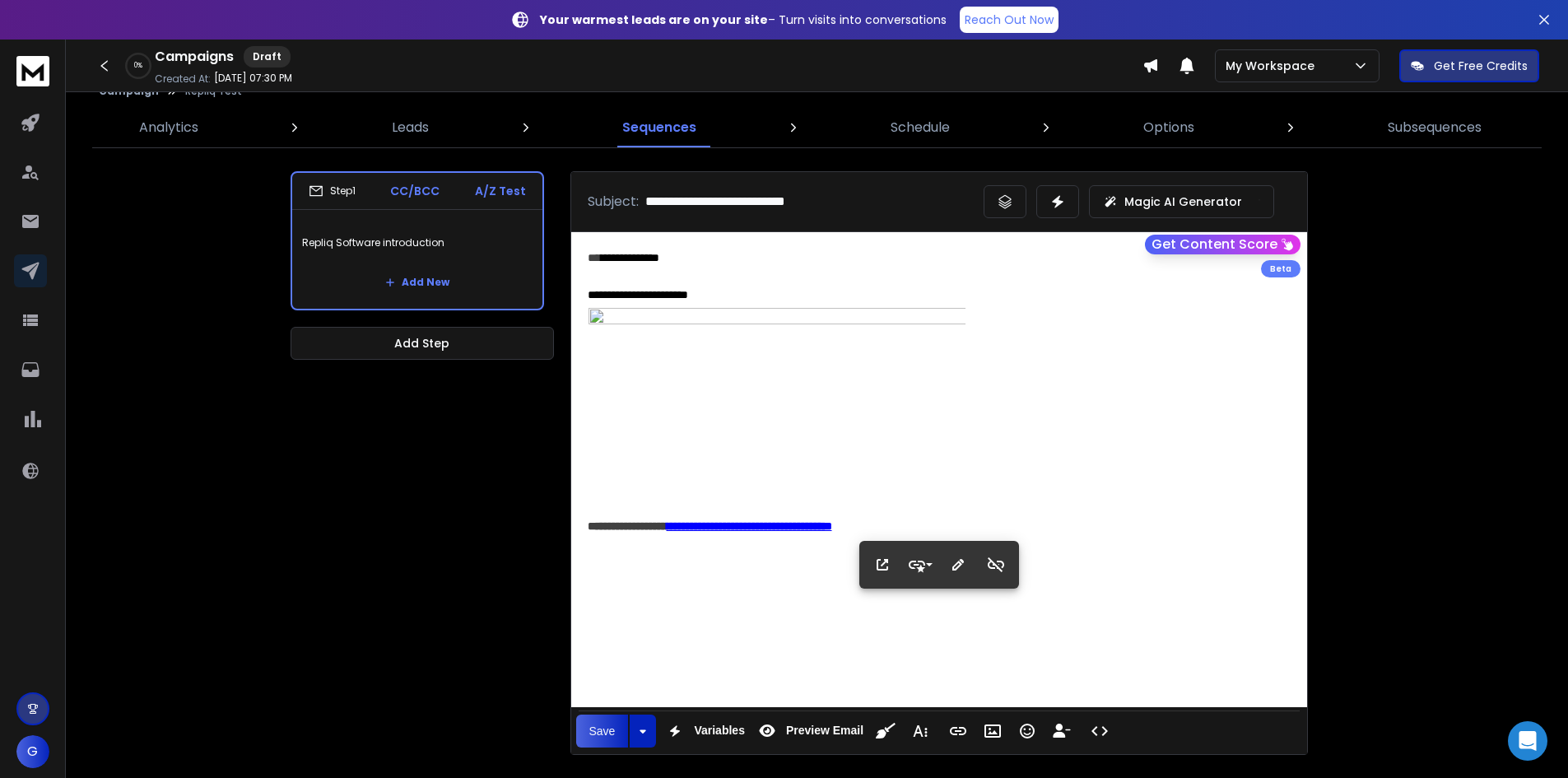
drag, startPoint x: 1019, startPoint y: 329, endPoint x: 1019, endPoint y: 340, distance: 11.0
click at [1019, 330] on div at bounding box center [939, 410] width 703 height 205
click at [676, 245] on div "**********" at bounding box center [938, 465] width 735 height 466
click at [614, 618] on div "**********" at bounding box center [938, 465] width 735 height 466
click at [1359, 483] on div "**********" at bounding box center [817, 462] width 1449 height 596
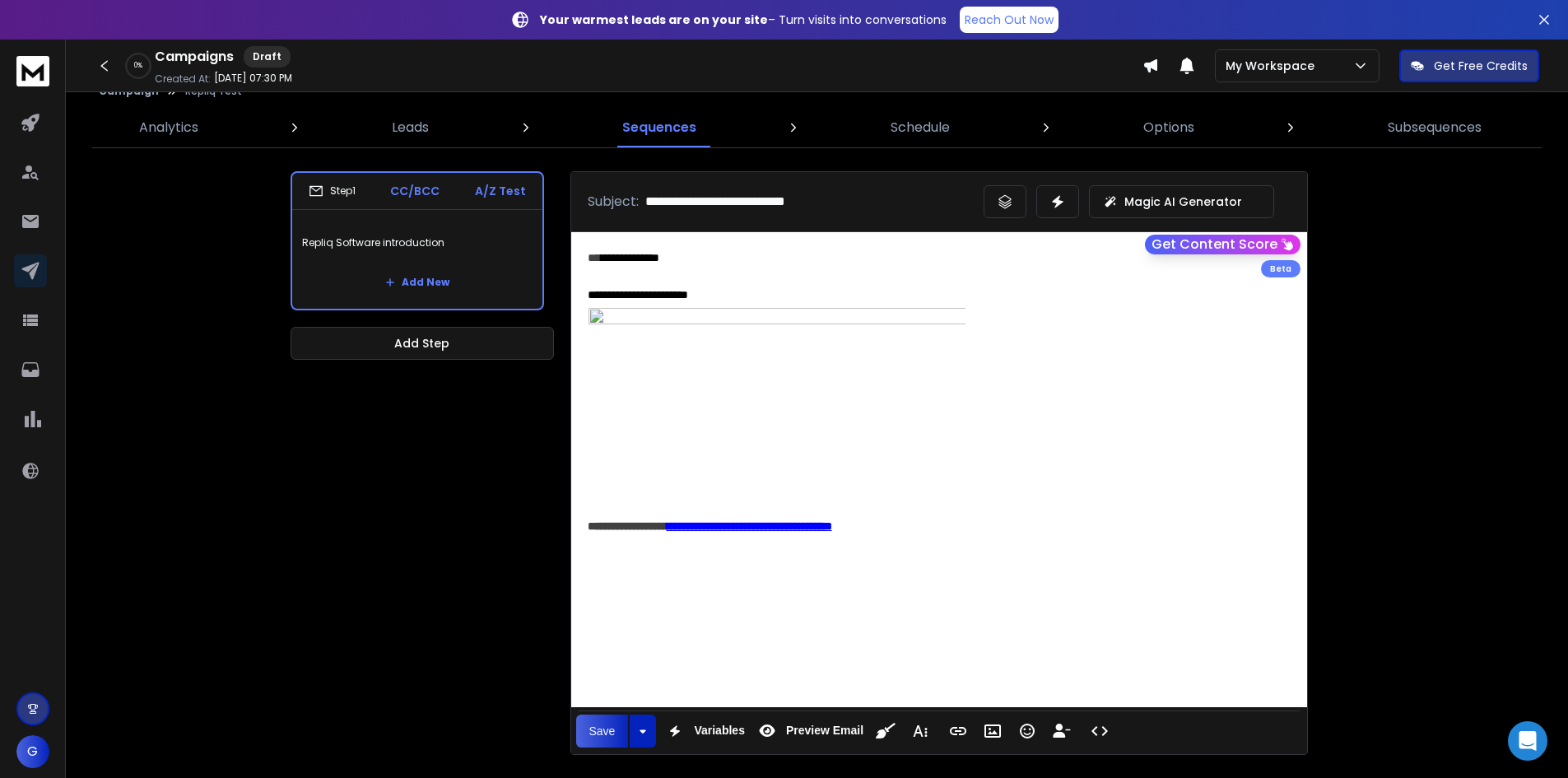
click at [603, 602] on div "**********" at bounding box center [938, 465] width 735 height 466
click at [1107, 477] on div at bounding box center [939, 410] width 703 height 205
click at [1108, 476] on div at bounding box center [939, 410] width 703 height 205
click at [709, 269] on div at bounding box center [939, 276] width 703 height 18
type textarea "**********"
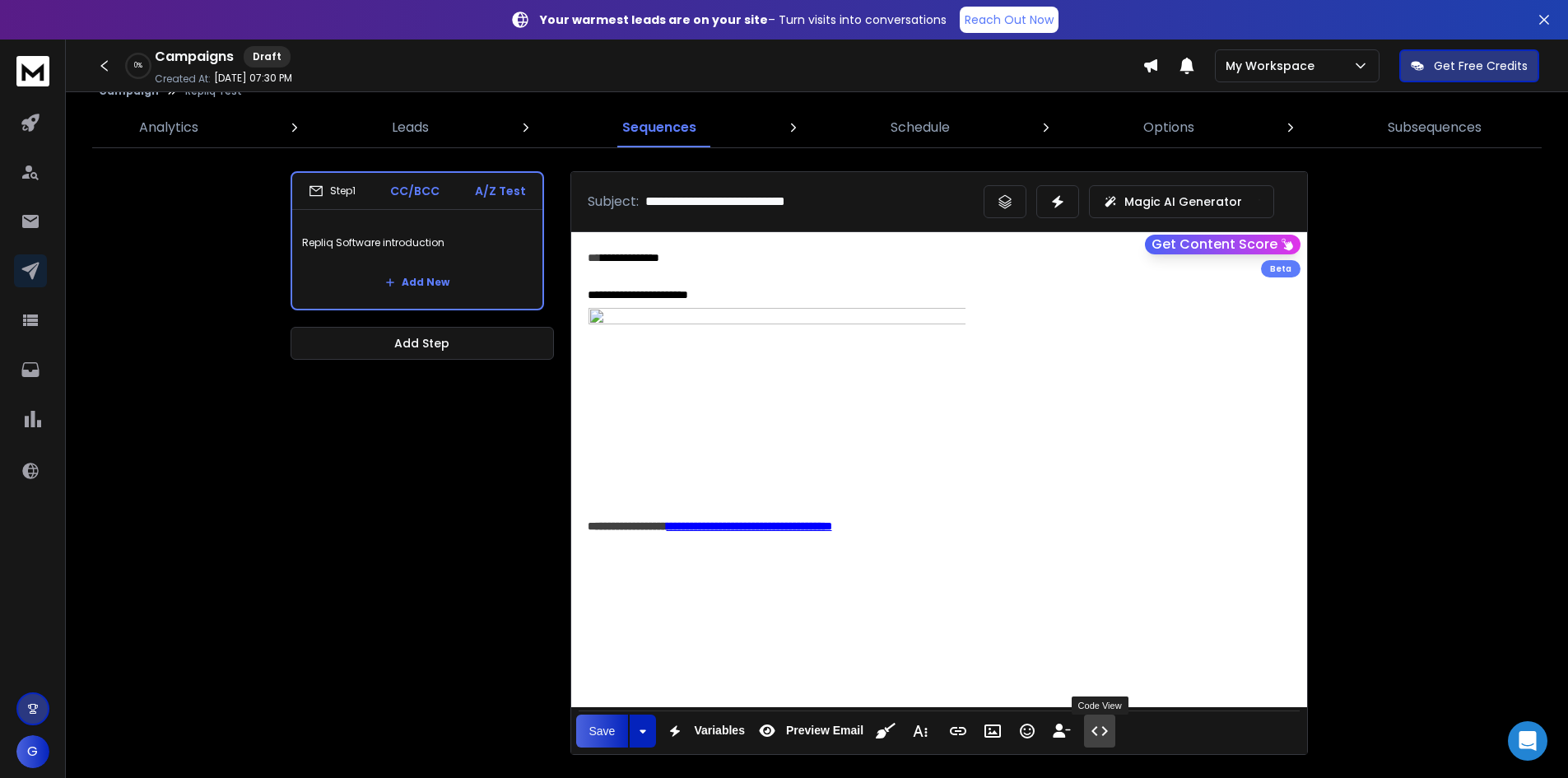
click at [1110, 726] on button "Code View" at bounding box center [1100, 730] width 31 height 33
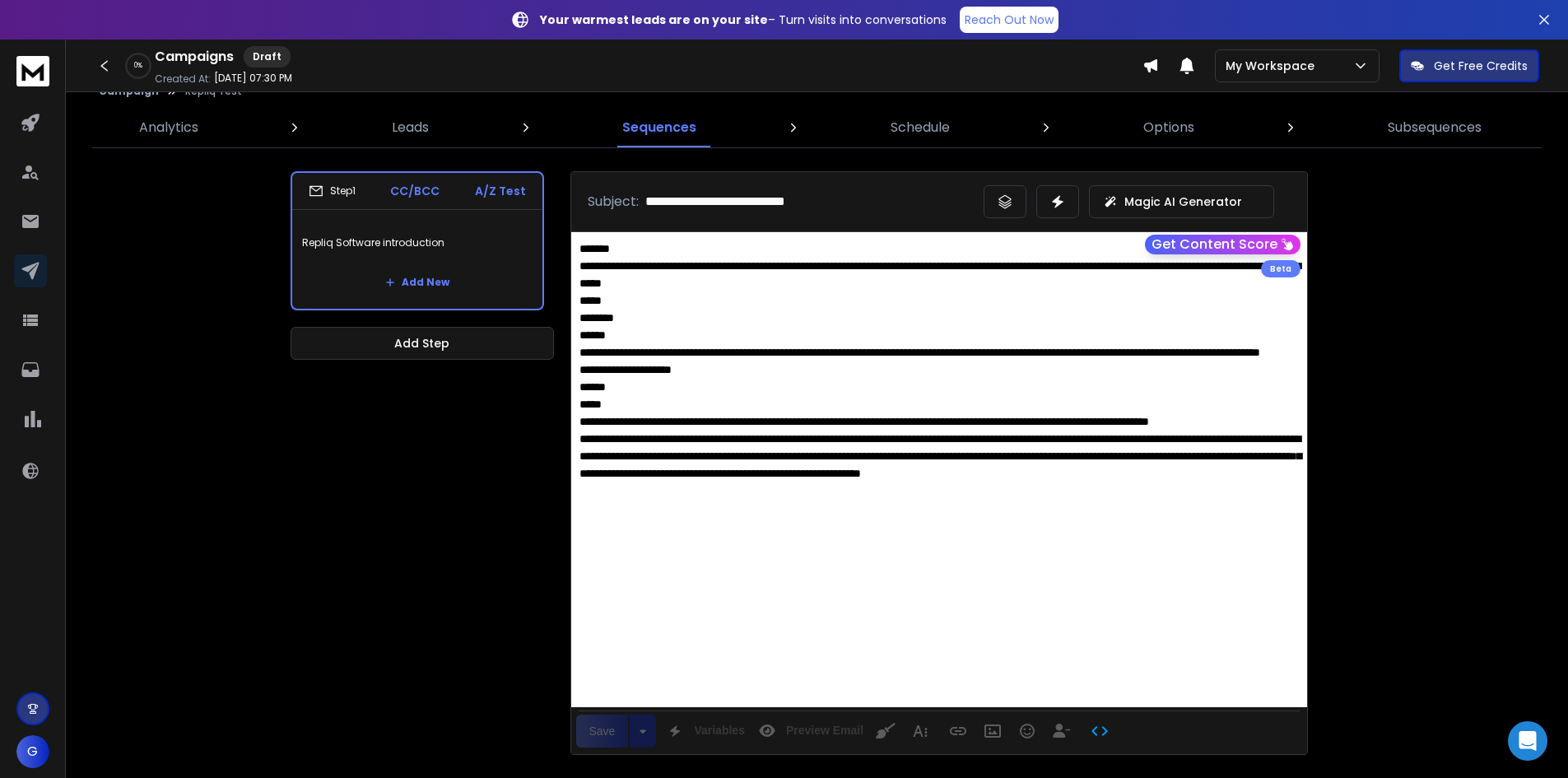
click at [489, 588] on div "Step 1 CC/BCC A/Z Test Repliq Software introduction Add New Add Step" at bounding box center [422, 462] width 263 height 584
click at [1096, 740] on icon "button" at bounding box center [1100, 730] width 19 height 19
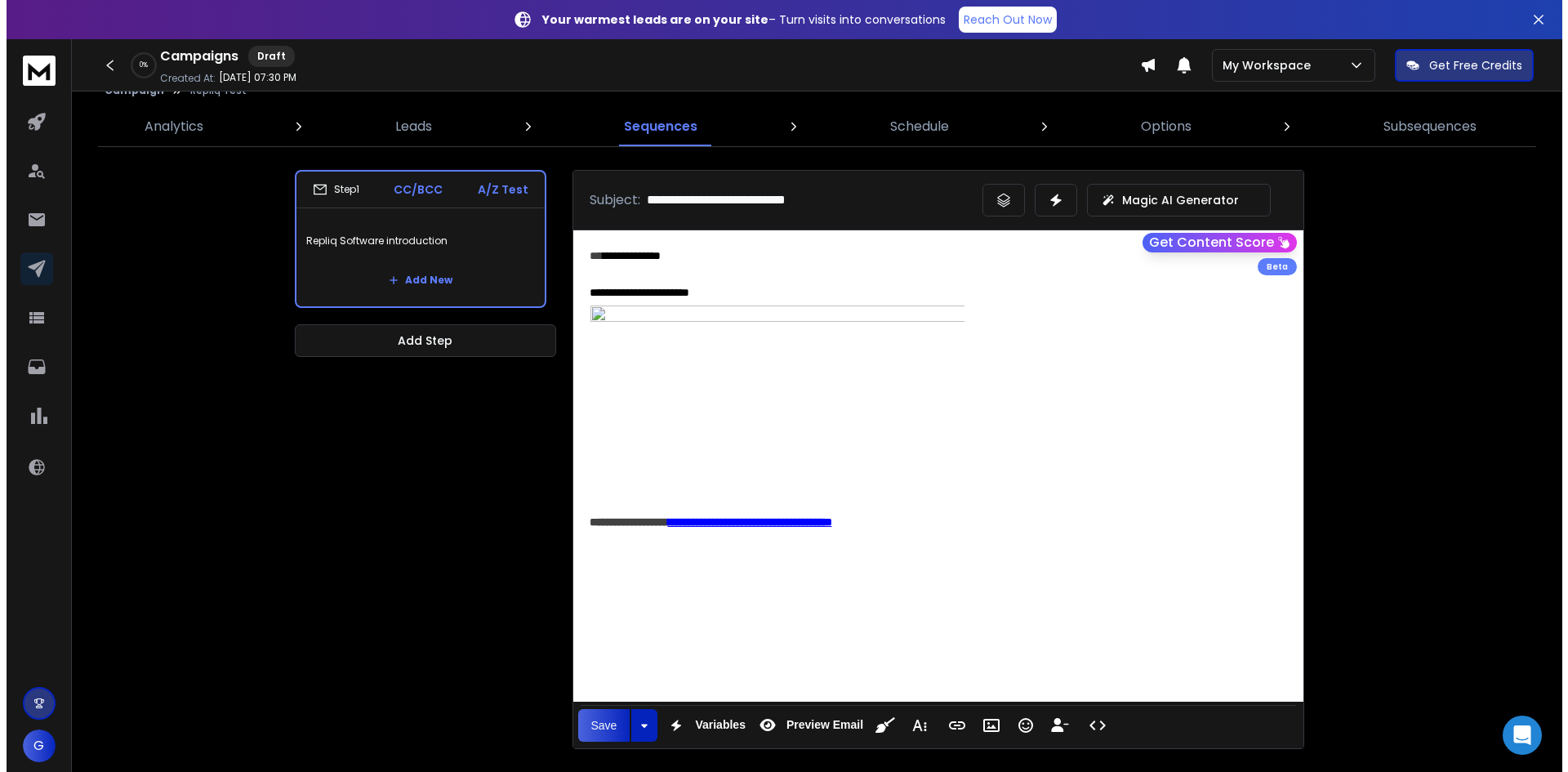
scroll to position [0, 0]
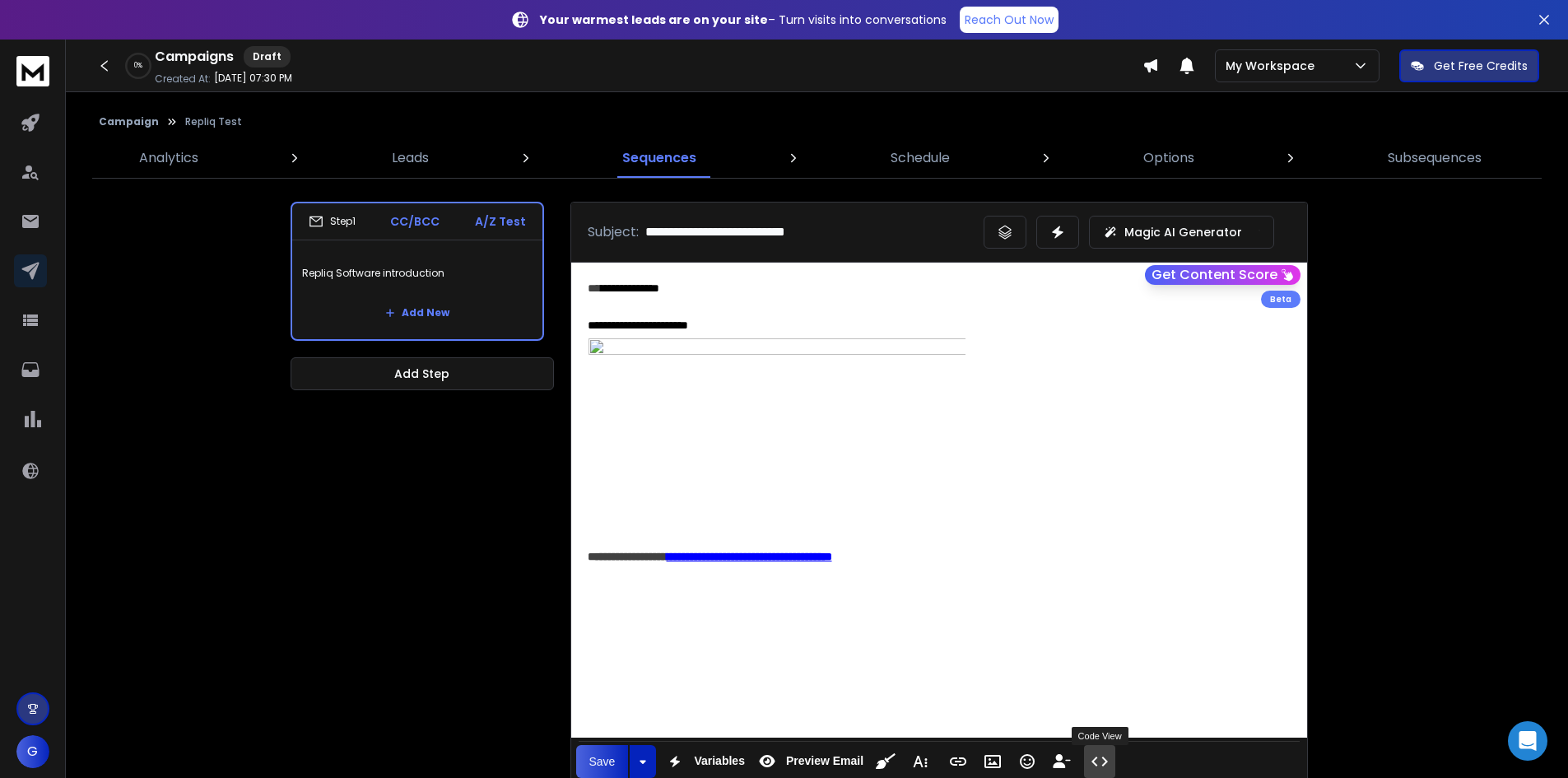
click at [1095, 755] on icon "button" at bounding box center [1100, 761] width 19 height 19
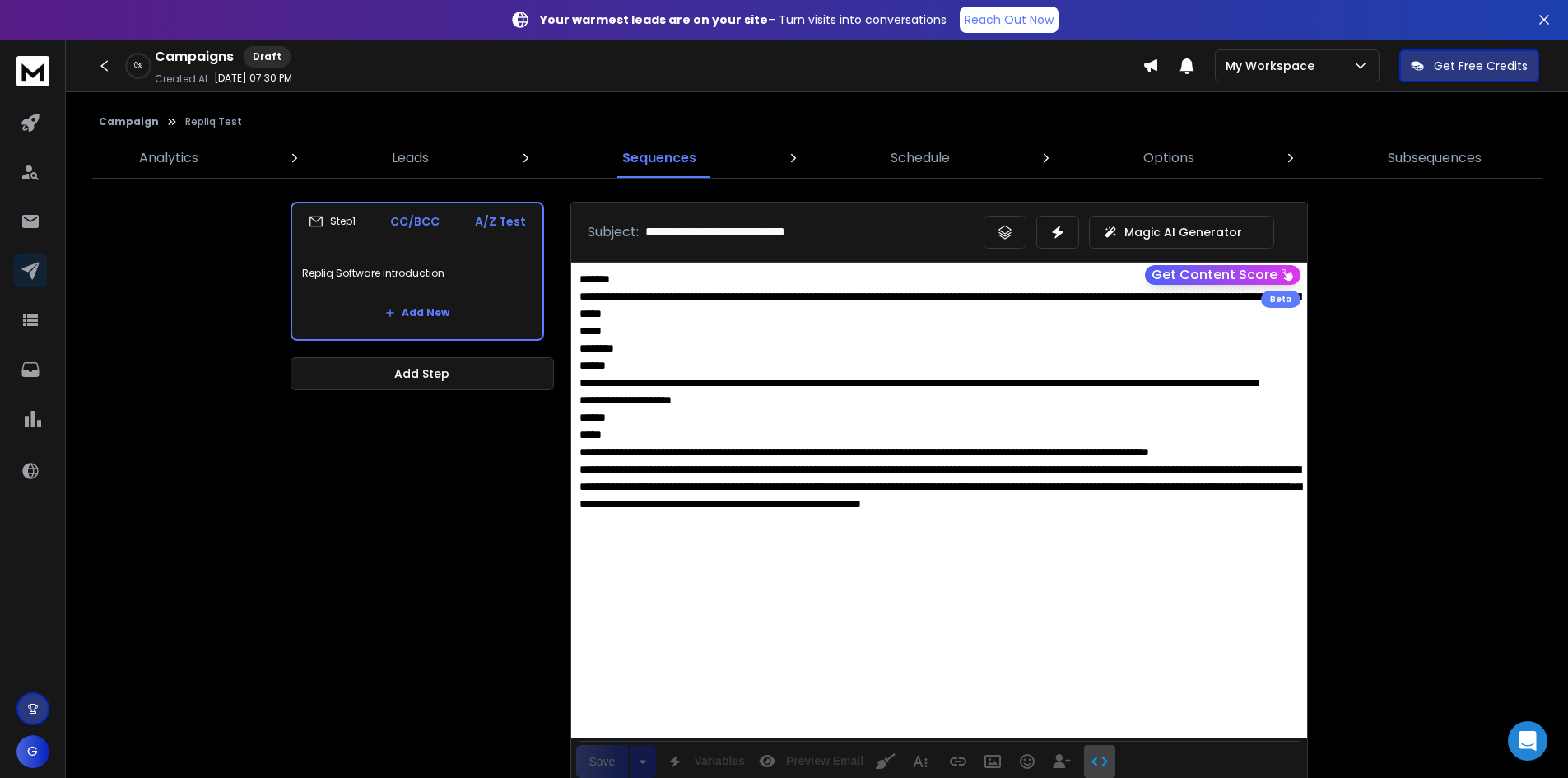
click at [1096, 761] on icon "button" at bounding box center [1100, 761] width 19 height 19
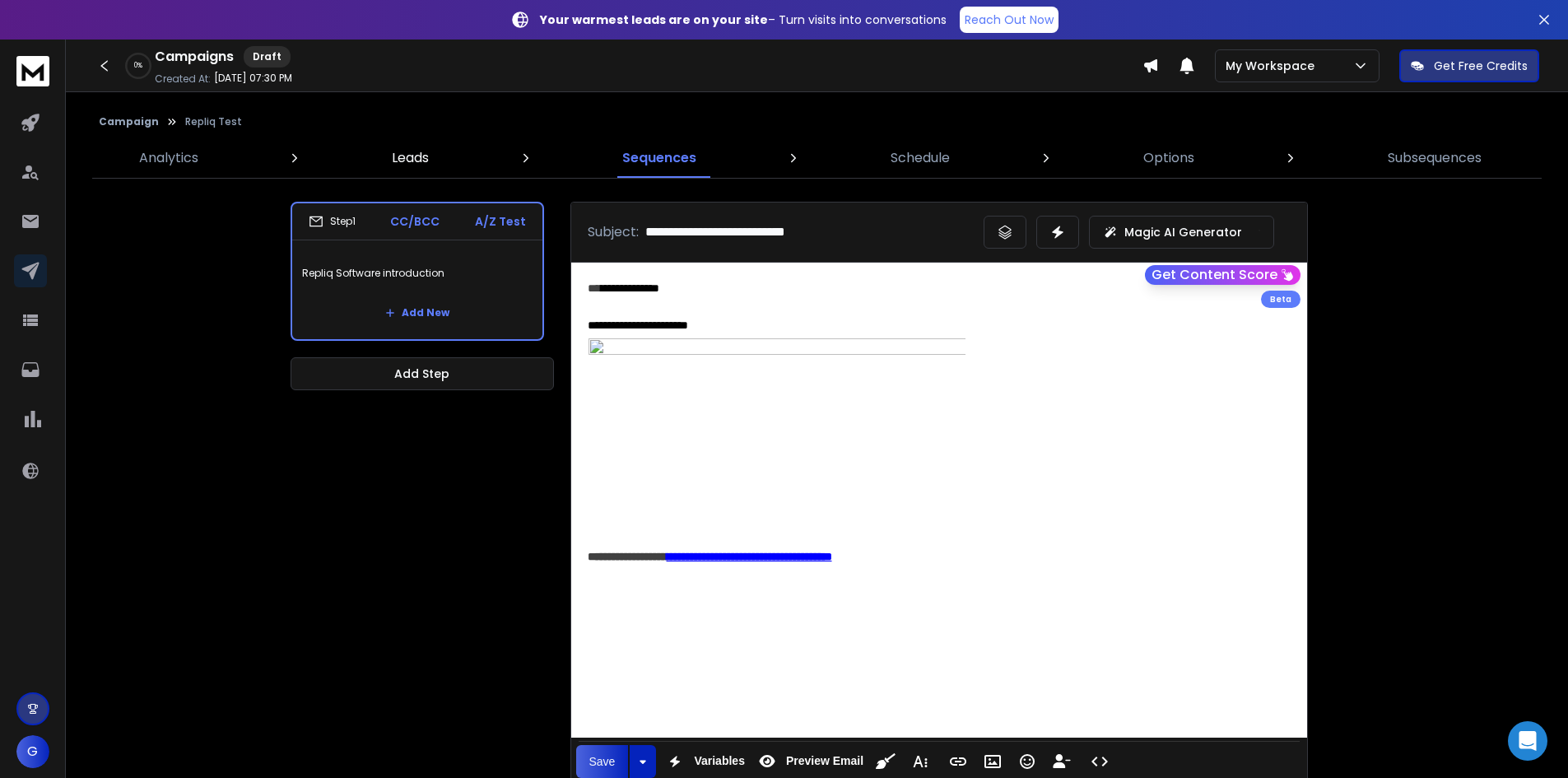
click at [423, 160] on p "Leads" at bounding box center [410, 158] width 37 height 19
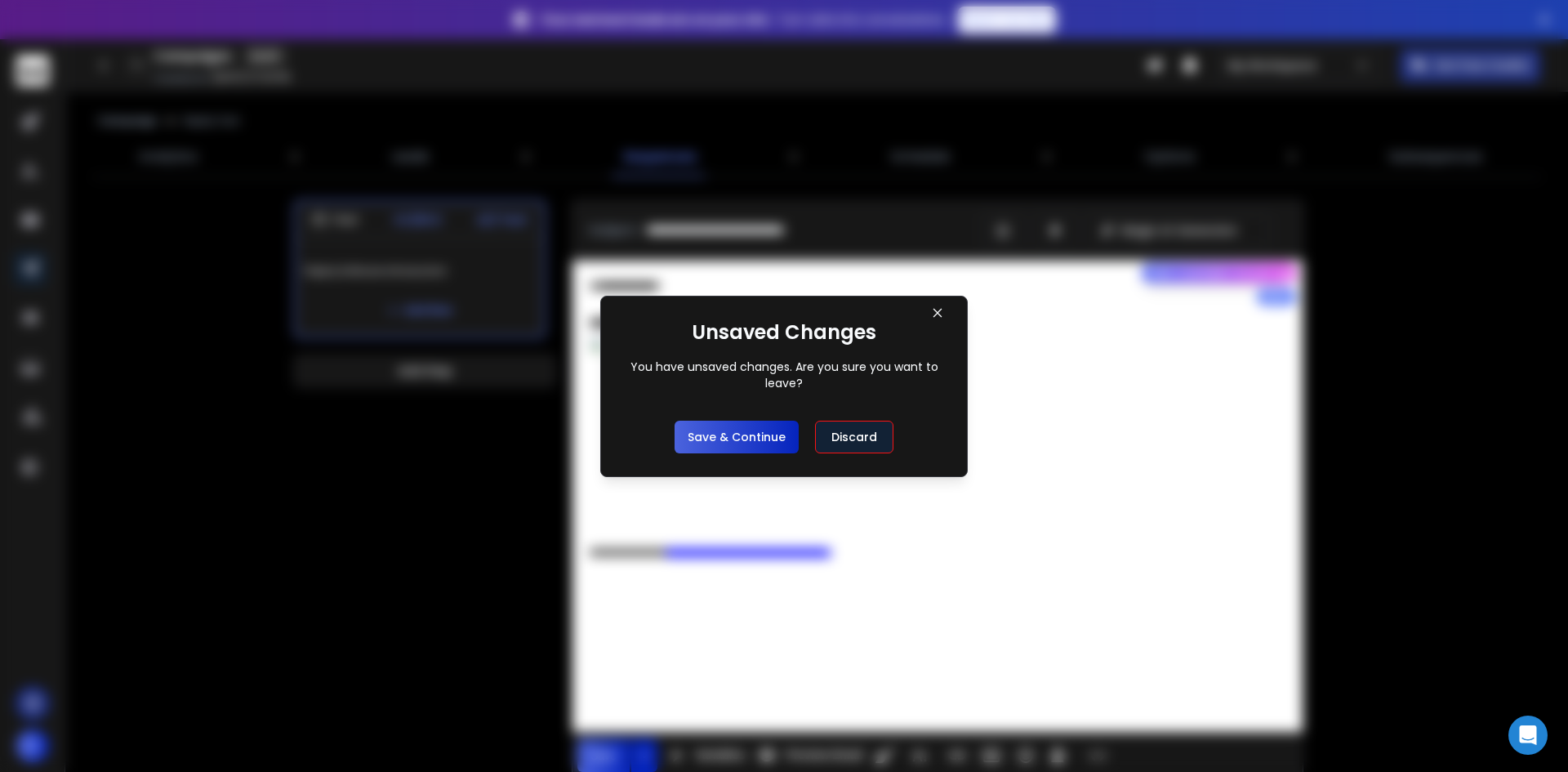
click at [780, 430] on button "Save & Continue" at bounding box center [736, 437] width 124 height 33
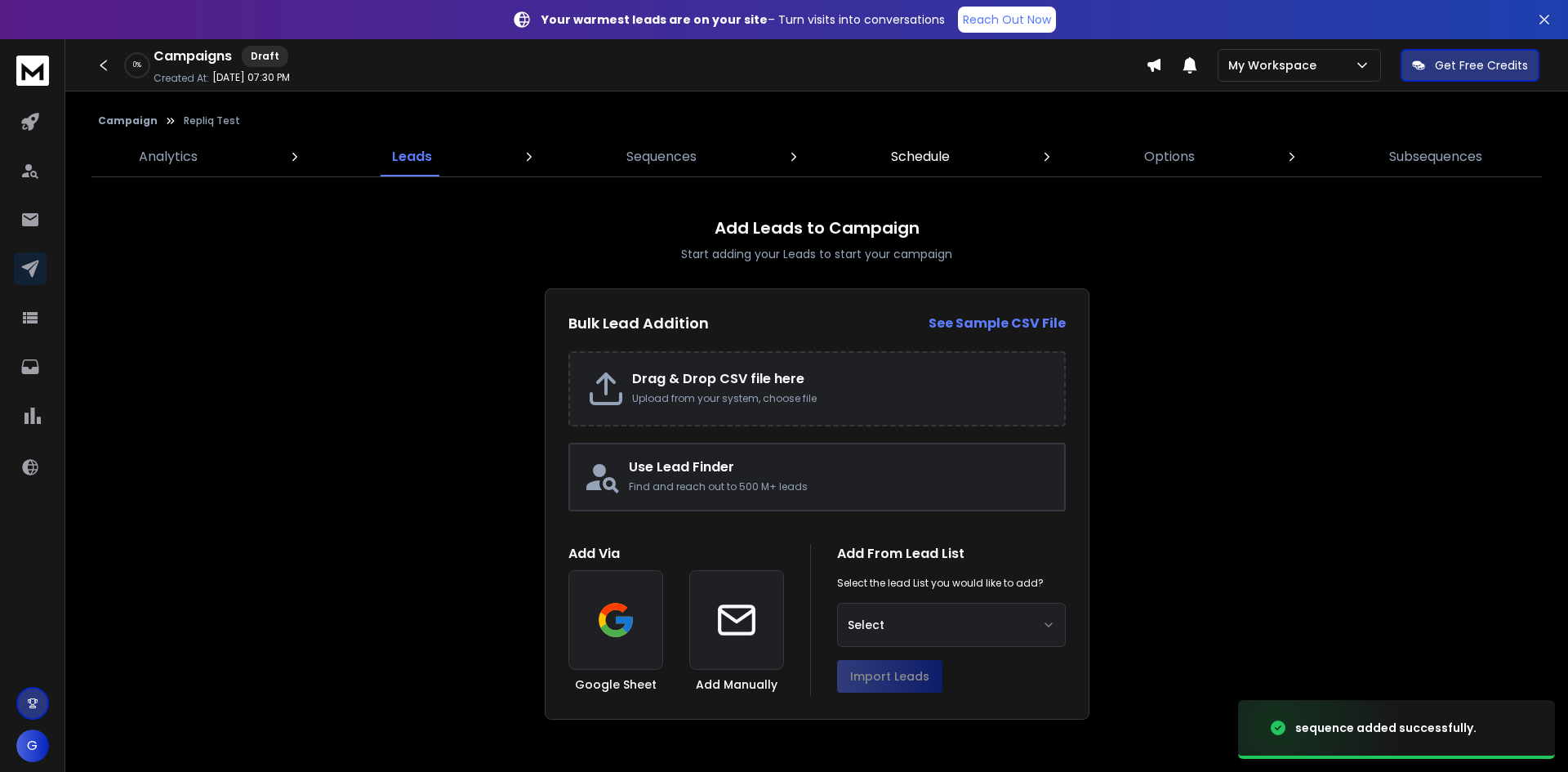
click at [907, 165] on p "Schedule" at bounding box center [919, 157] width 59 height 19
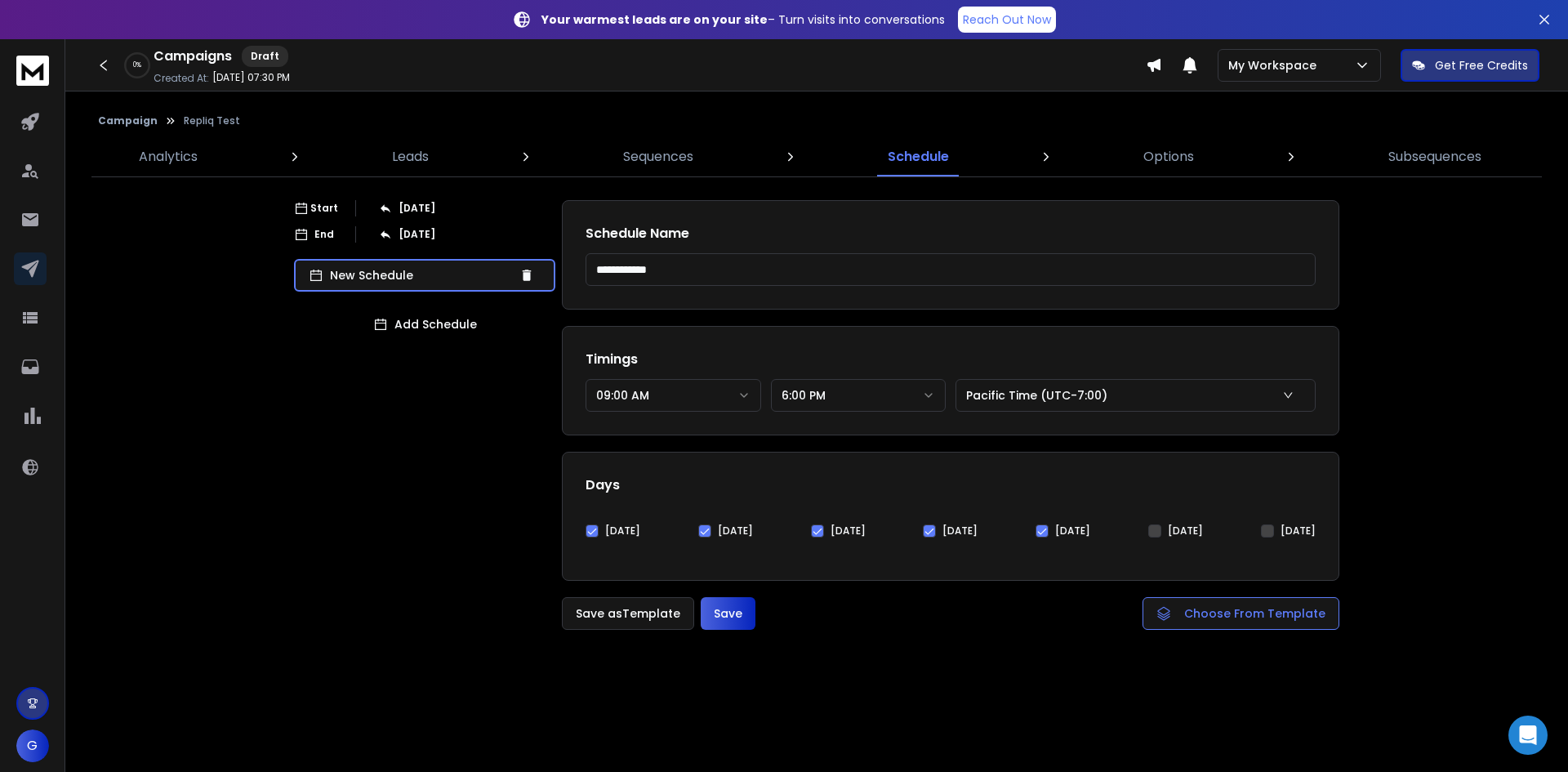
click at [837, 284] on input "**********" at bounding box center [950, 270] width 730 height 33
click at [1160, 527] on div "[DATE]" at bounding box center [1175, 531] width 55 height 13
click at [1159, 529] on div "[DATE]" at bounding box center [1175, 531] width 55 height 13
click at [1156, 530] on button "[DATE]" at bounding box center [1155, 531] width 13 height 13
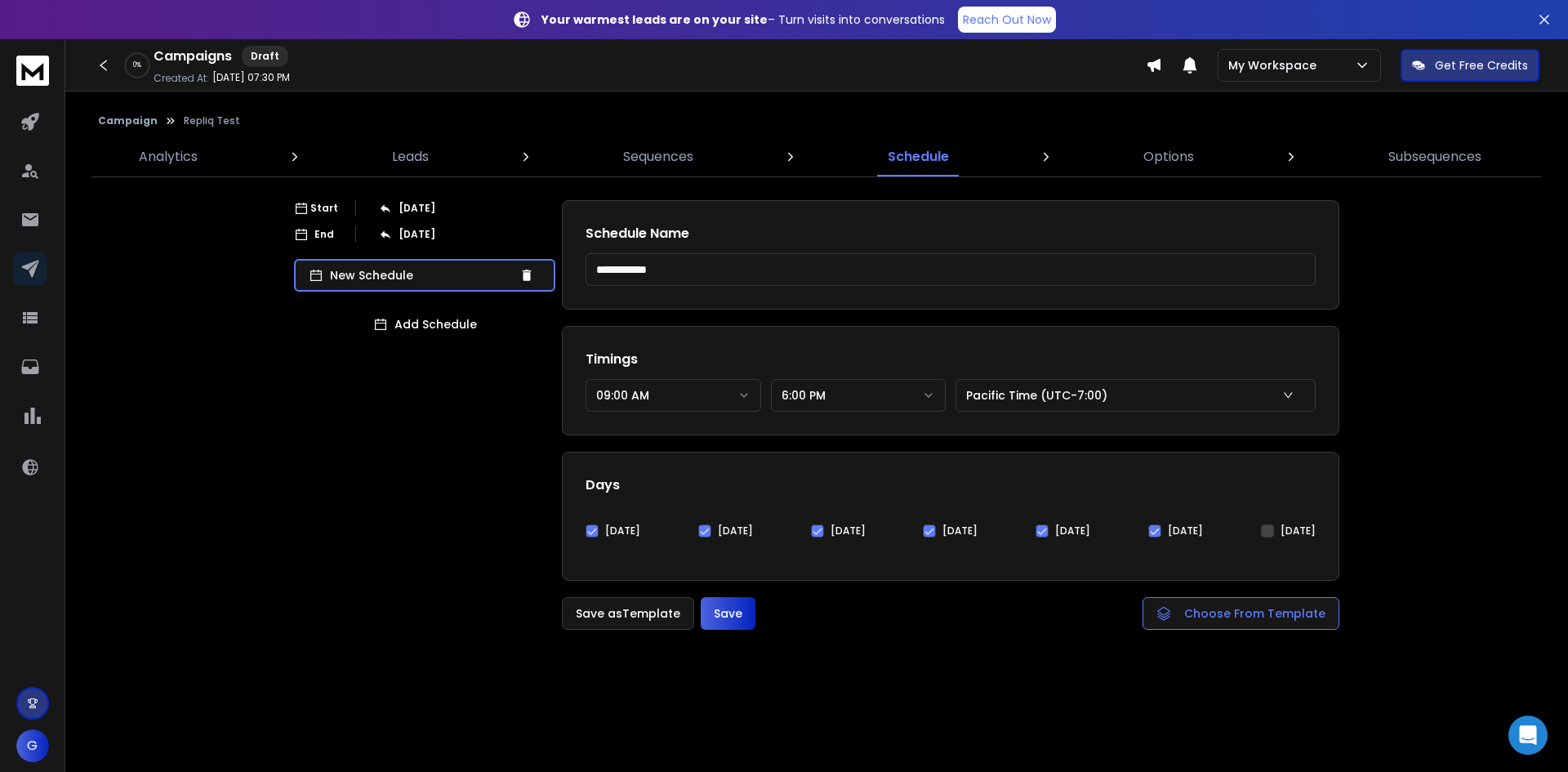
click at [1262, 534] on button "[DATE]" at bounding box center [1267, 531] width 13 height 13
click at [1195, 394] on div "Pacific Time (UTC-7:00)" at bounding box center [1115, 395] width 299 height 16
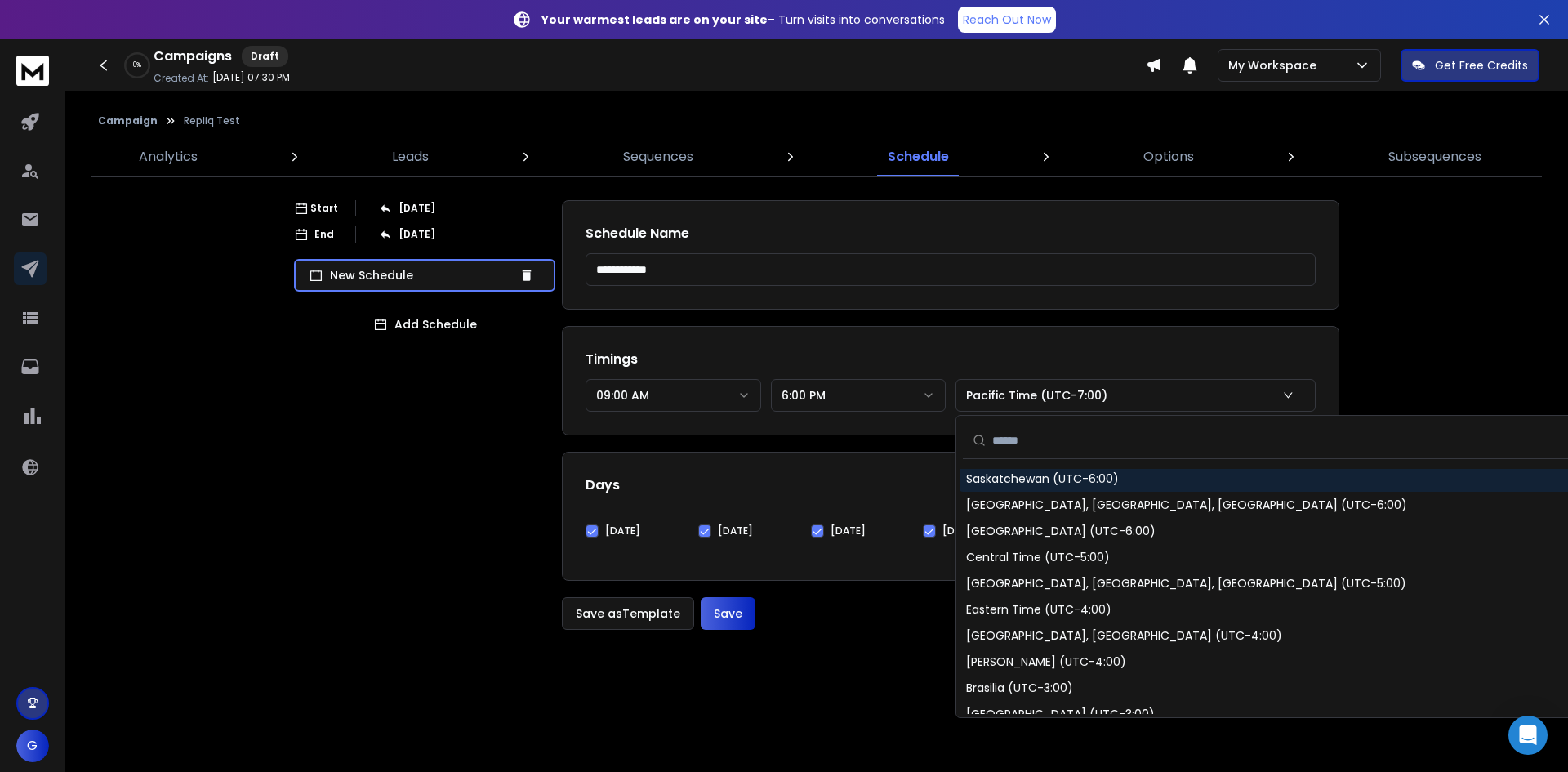
scroll to position [245, 0]
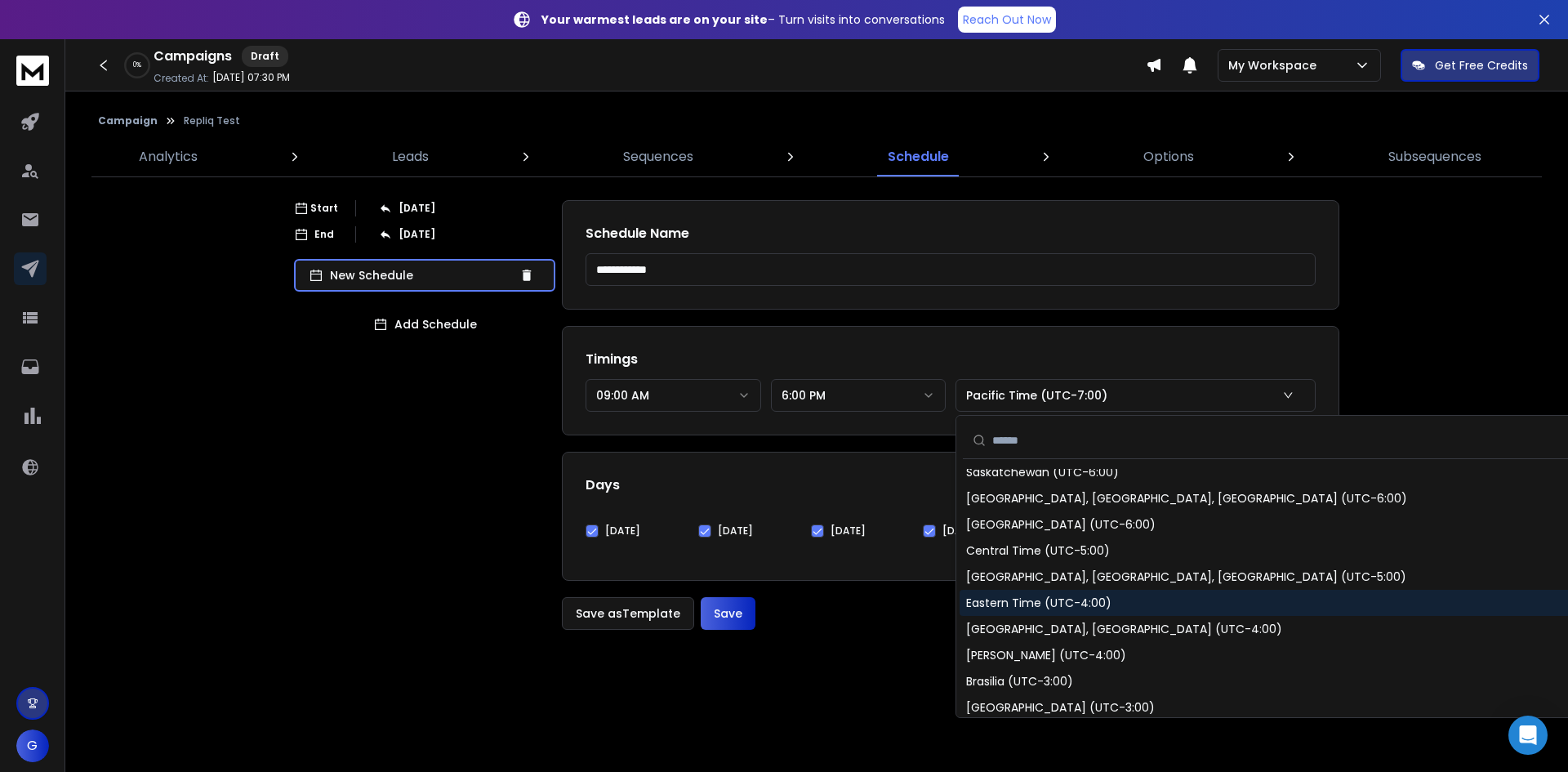
click at [1035, 601] on div "Eastern Time (UTC-4:00)" at bounding box center [1038, 602] width 146 height 16
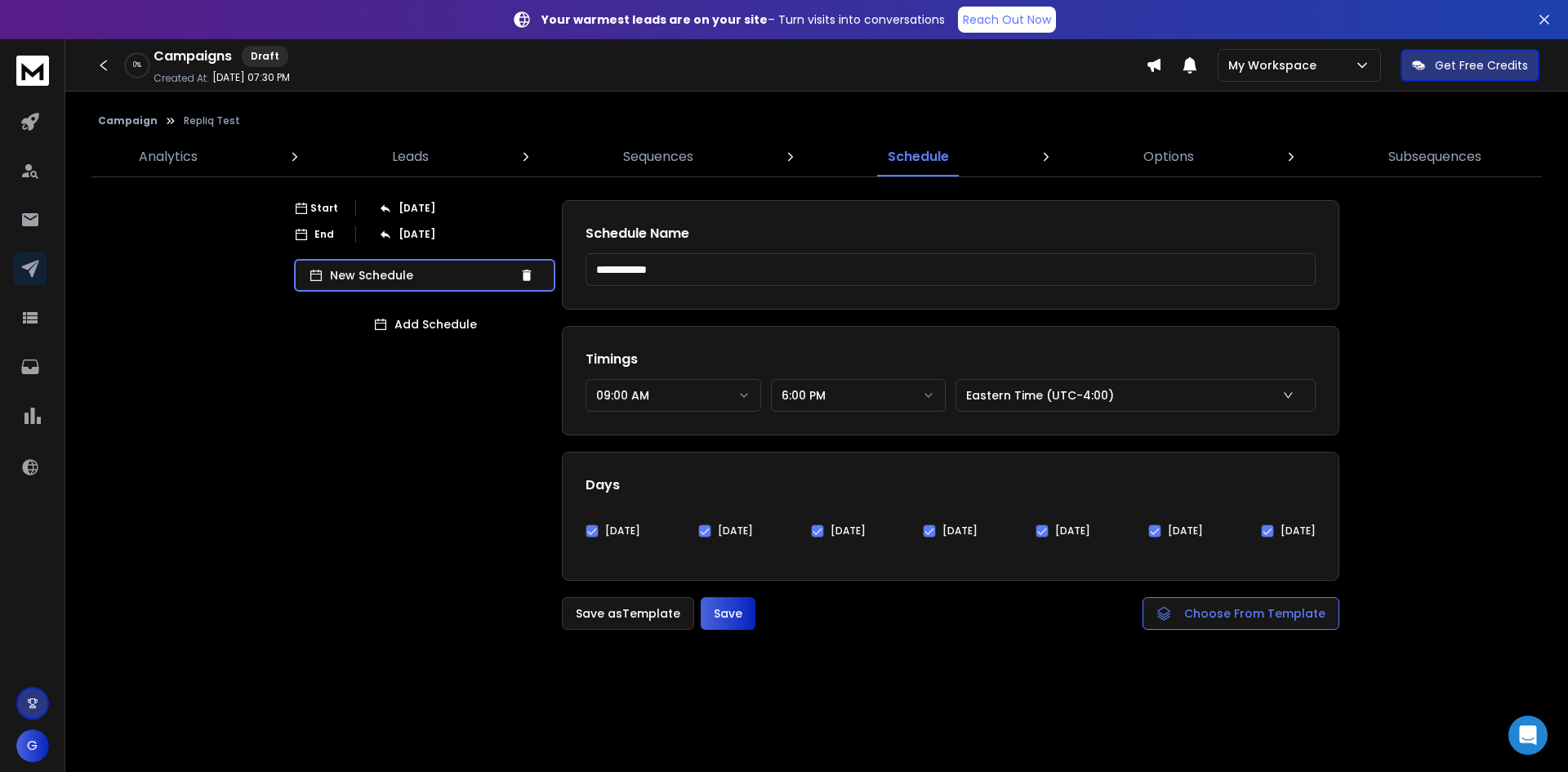
click at [748, 395] on icon "button" at bounding box center [744, 395] width 13 height 13
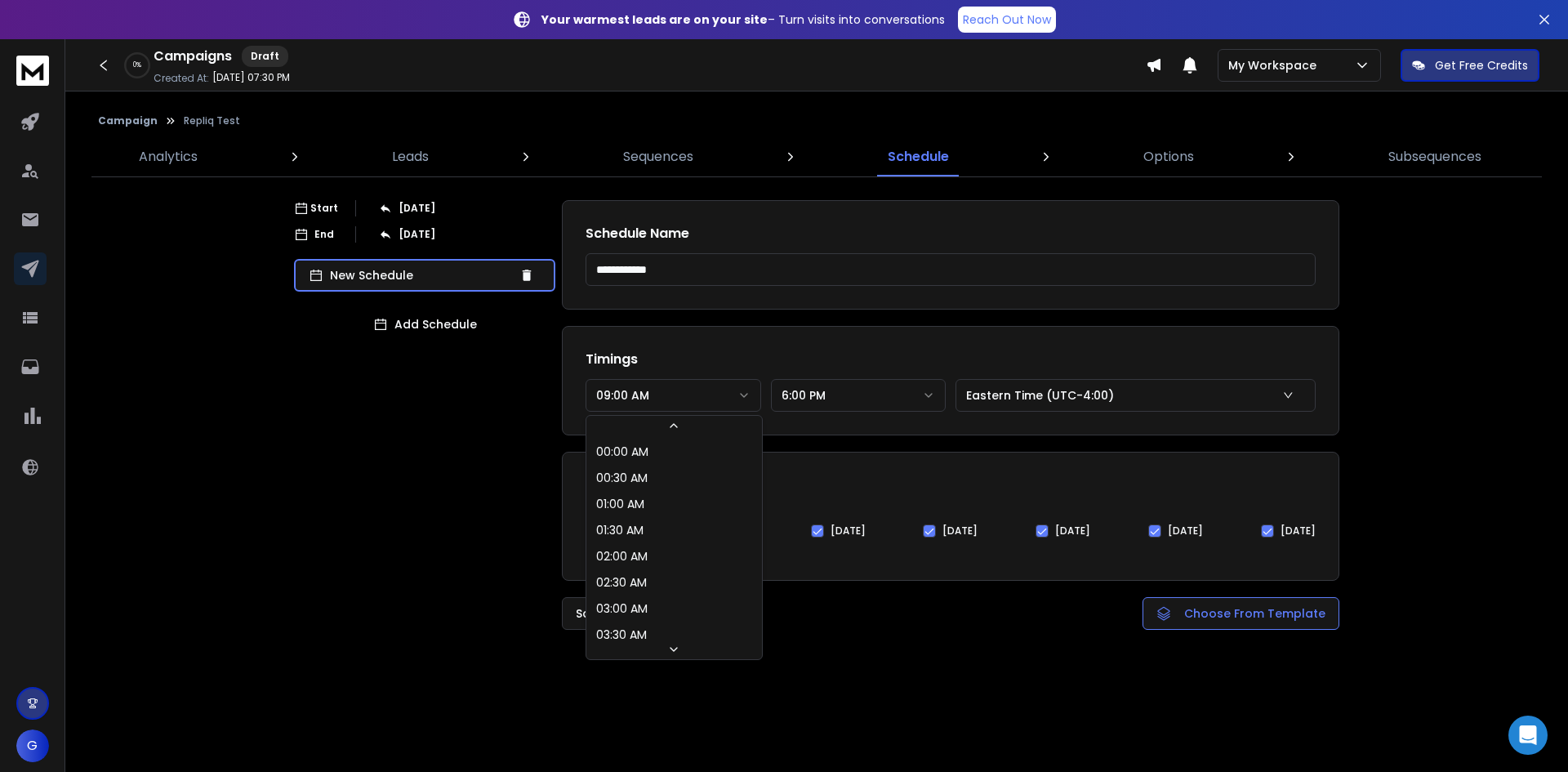
scroll to position [296, 0]
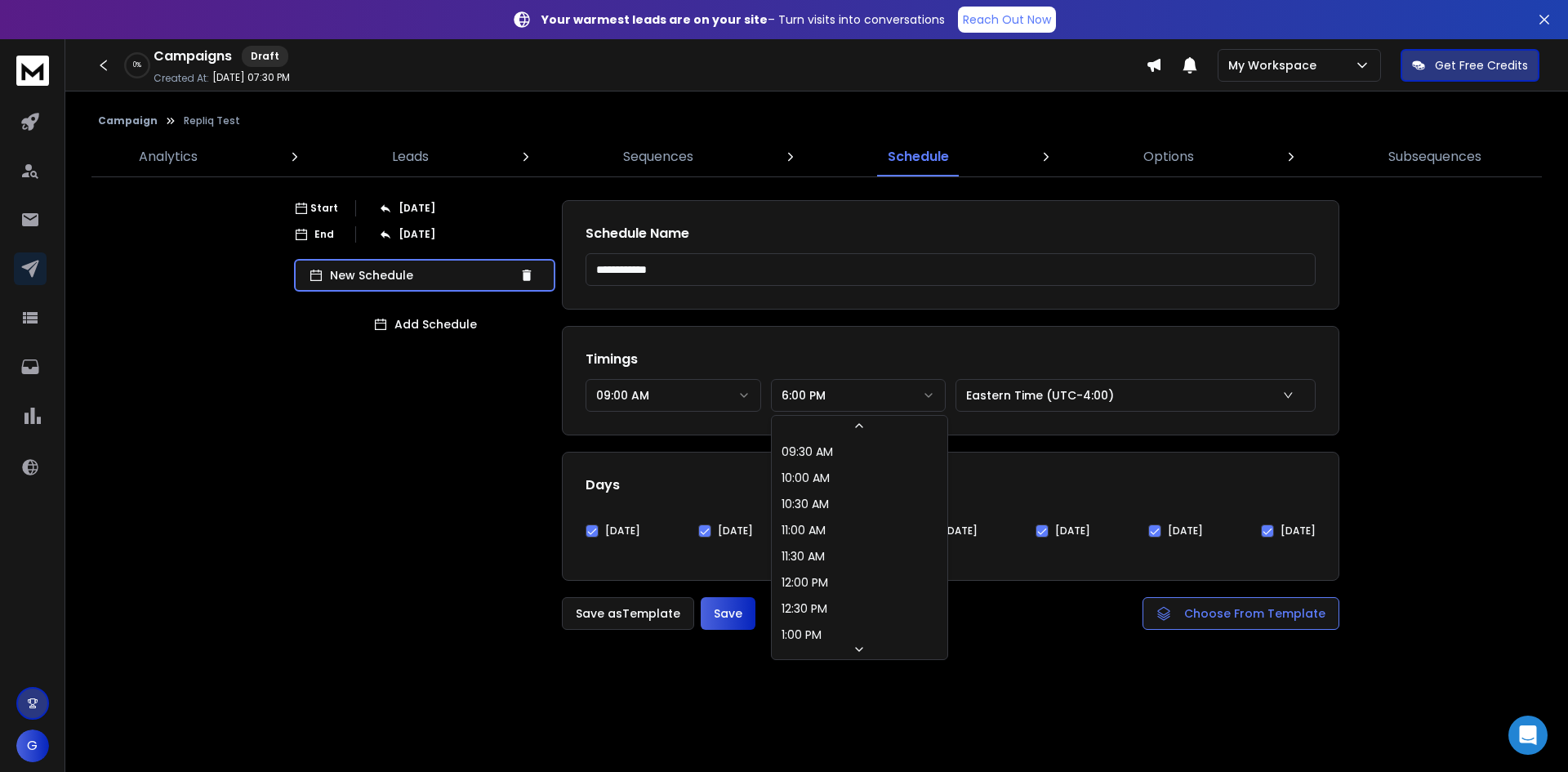
click at [933, 403] on button "6:00 PM" at bounding box center [859, 395] width 175 height 33
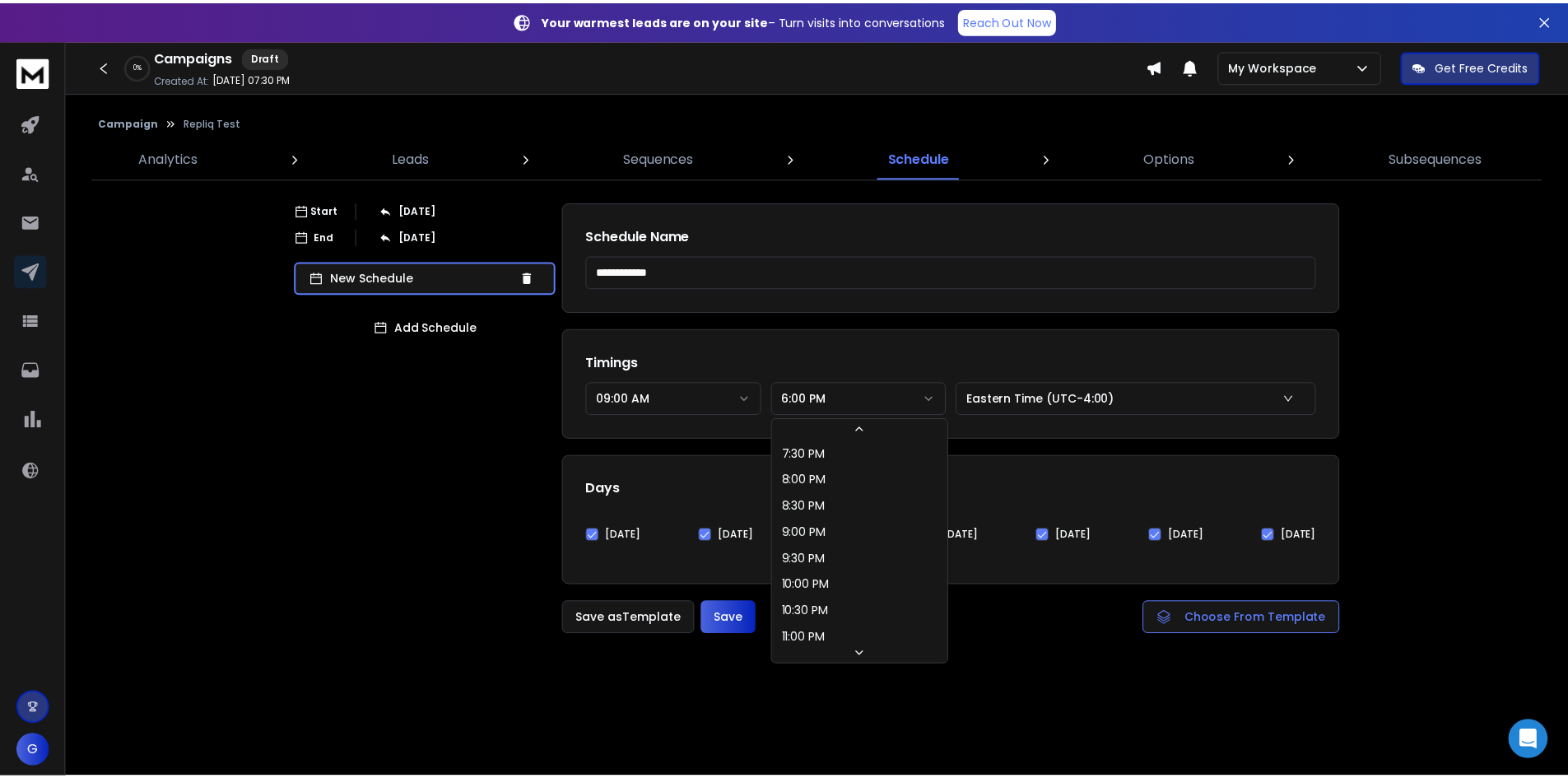
scroll to position [571, 0]
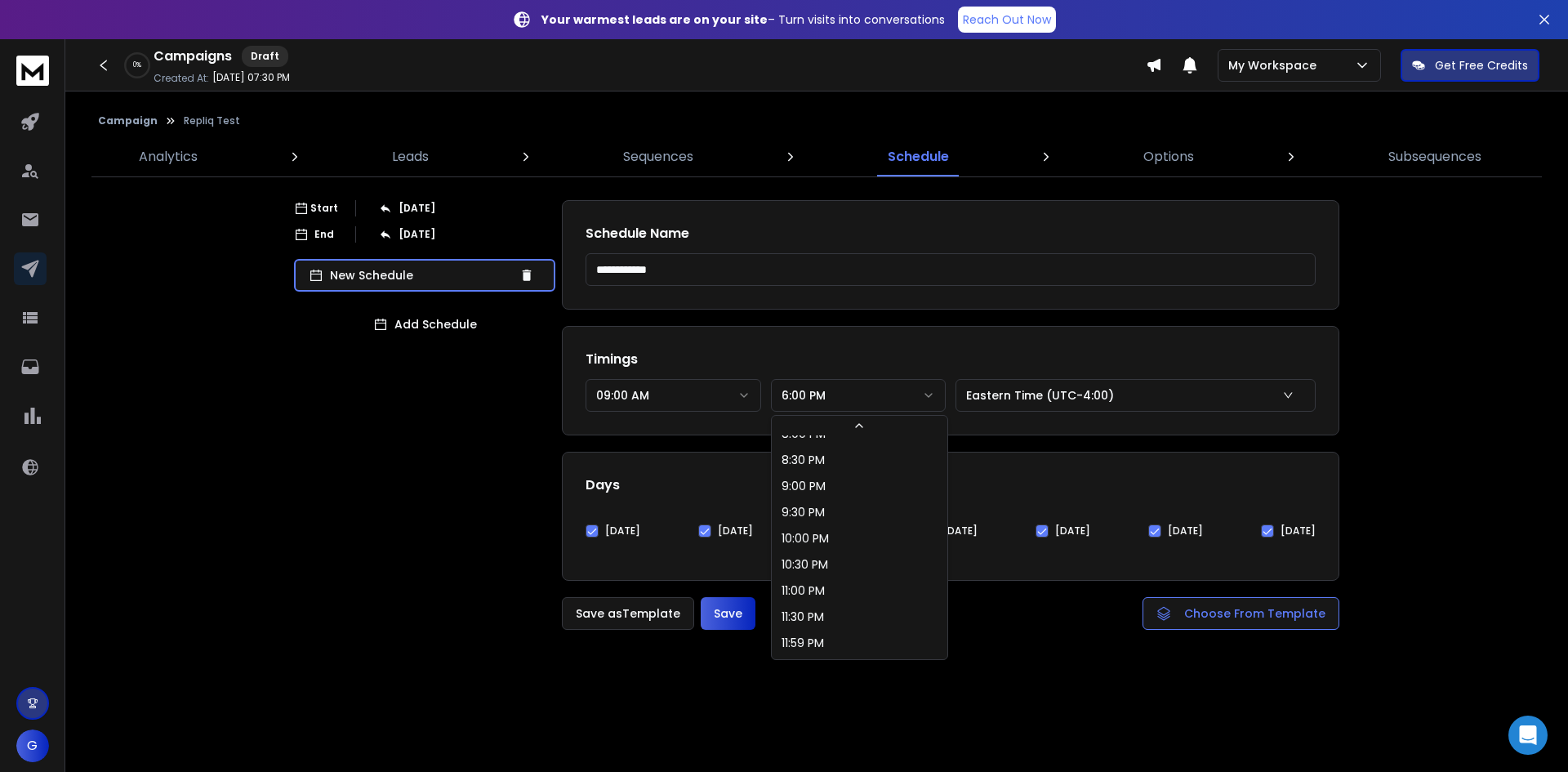
select select "********"
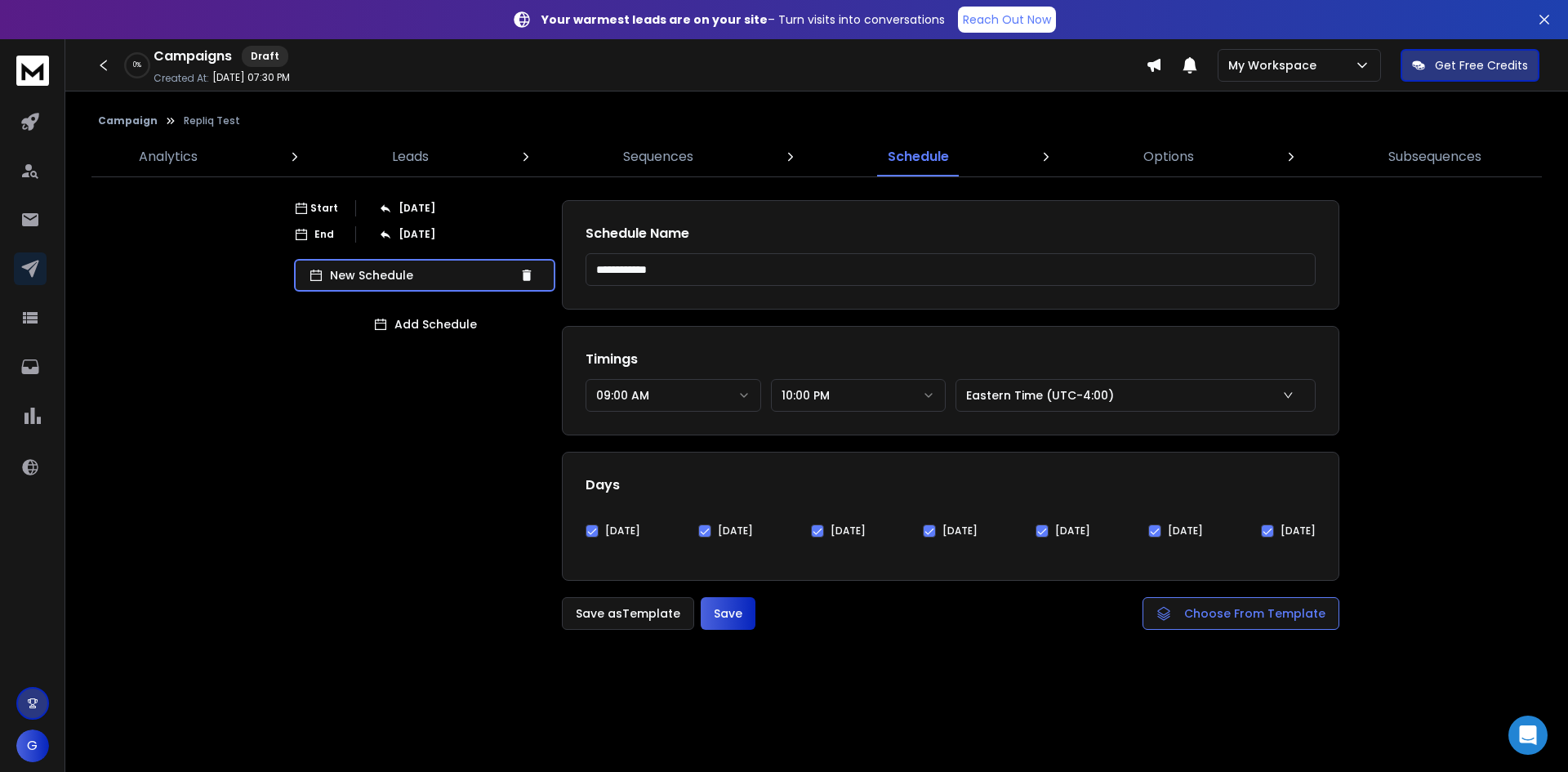
click at [444, 508] on div "**********" at bounding box center [816, 415] width 1046 height 430
click at [714, 616] on button "Save" at bounding box center [728, 613] width 55 height 33
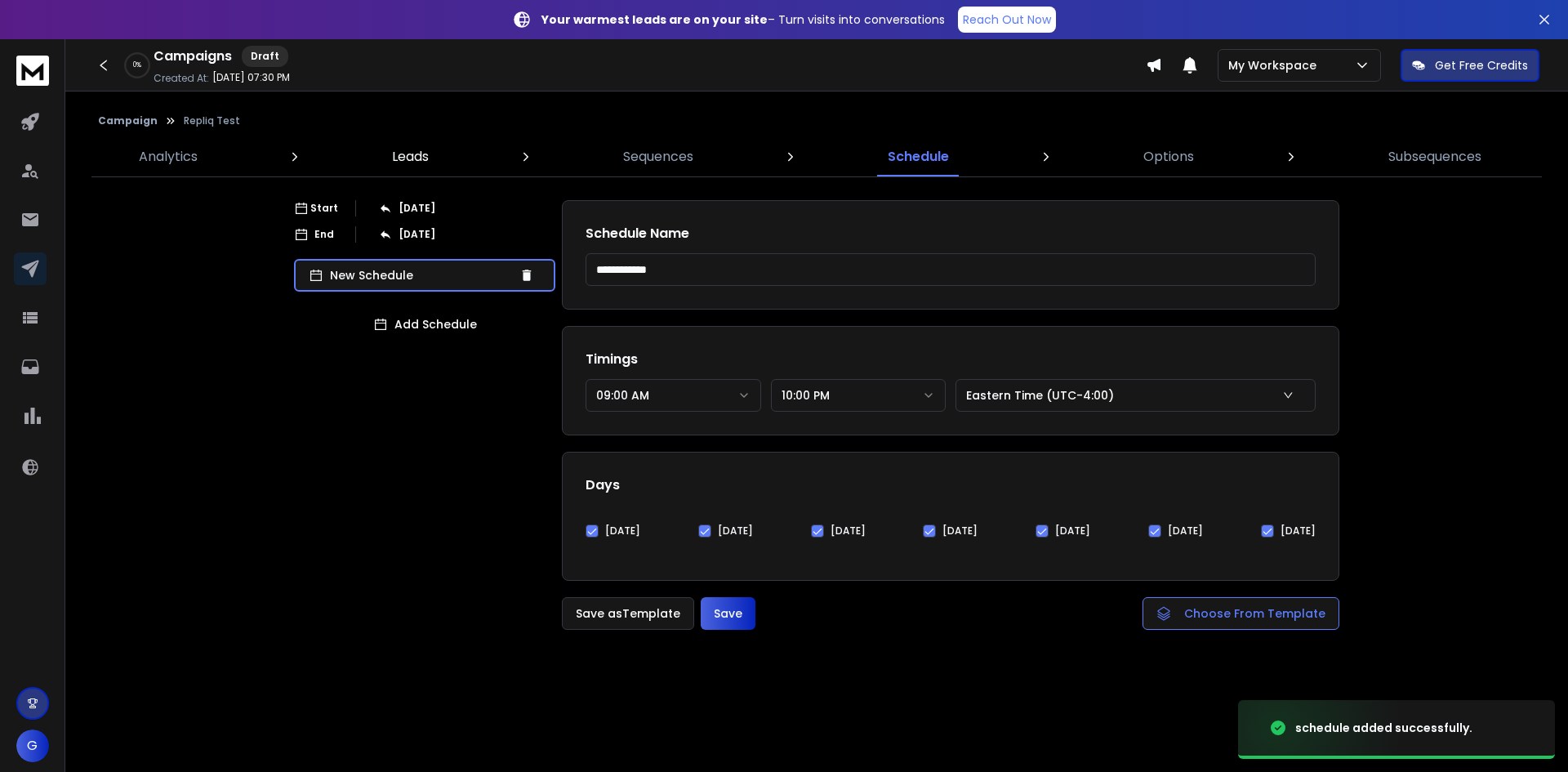
click at [410, 156] on p "Leads" at bounding box center [411, 157] width 37 height 19
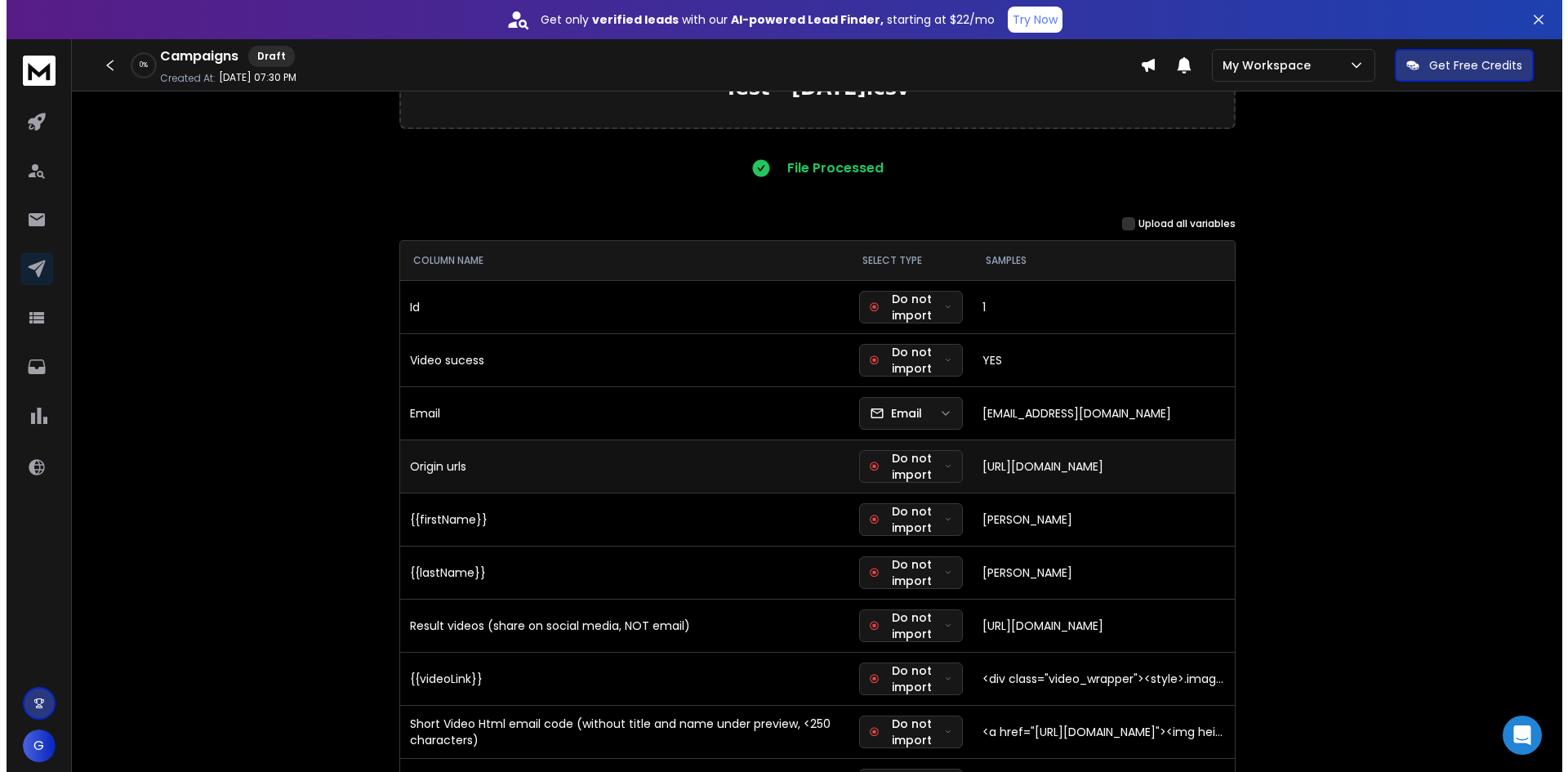
scroll to position [82, 0]
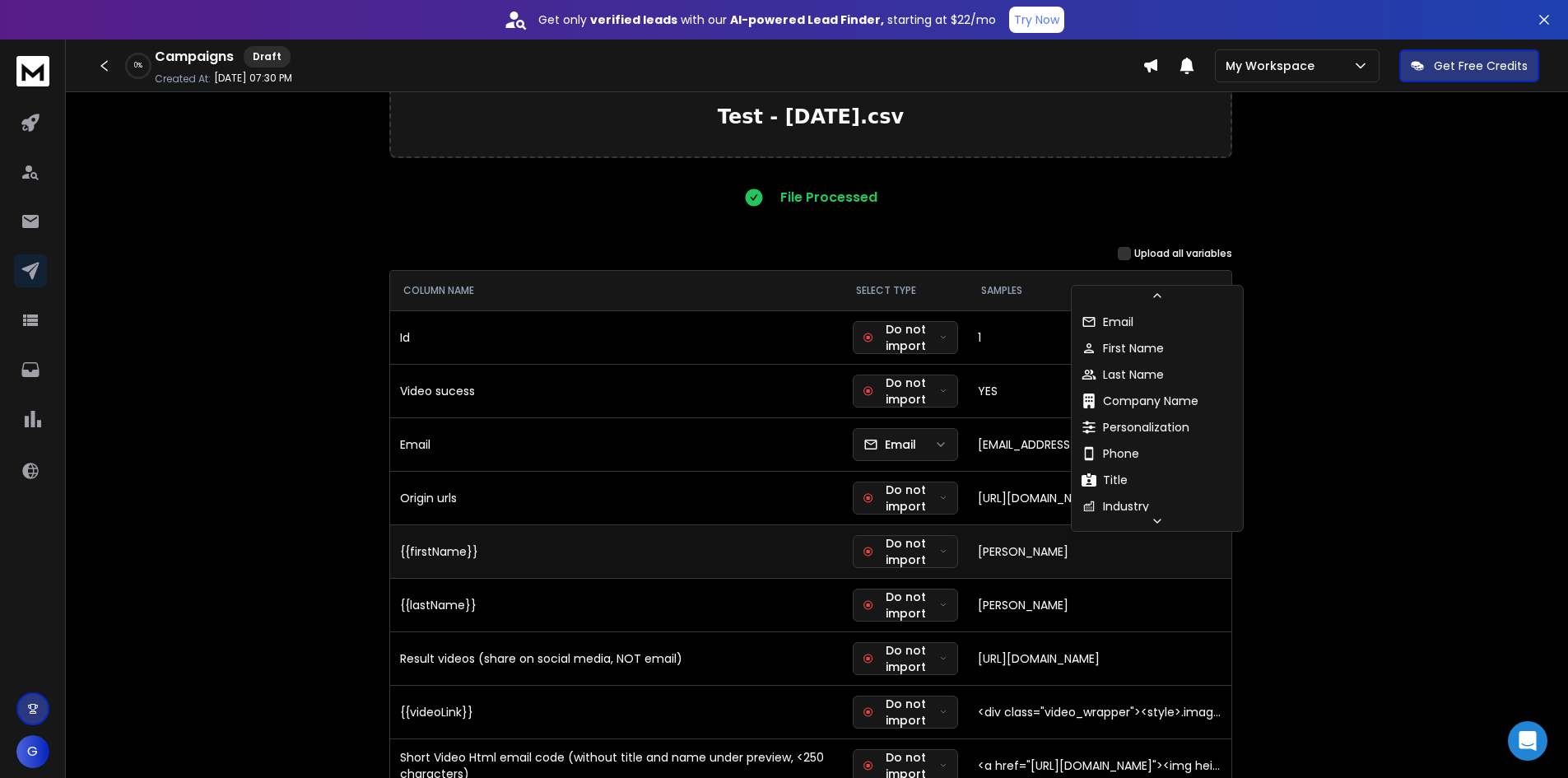
click at [958, 547] on button "Do not import" at bounding box center [905, 552] width 105 height 33
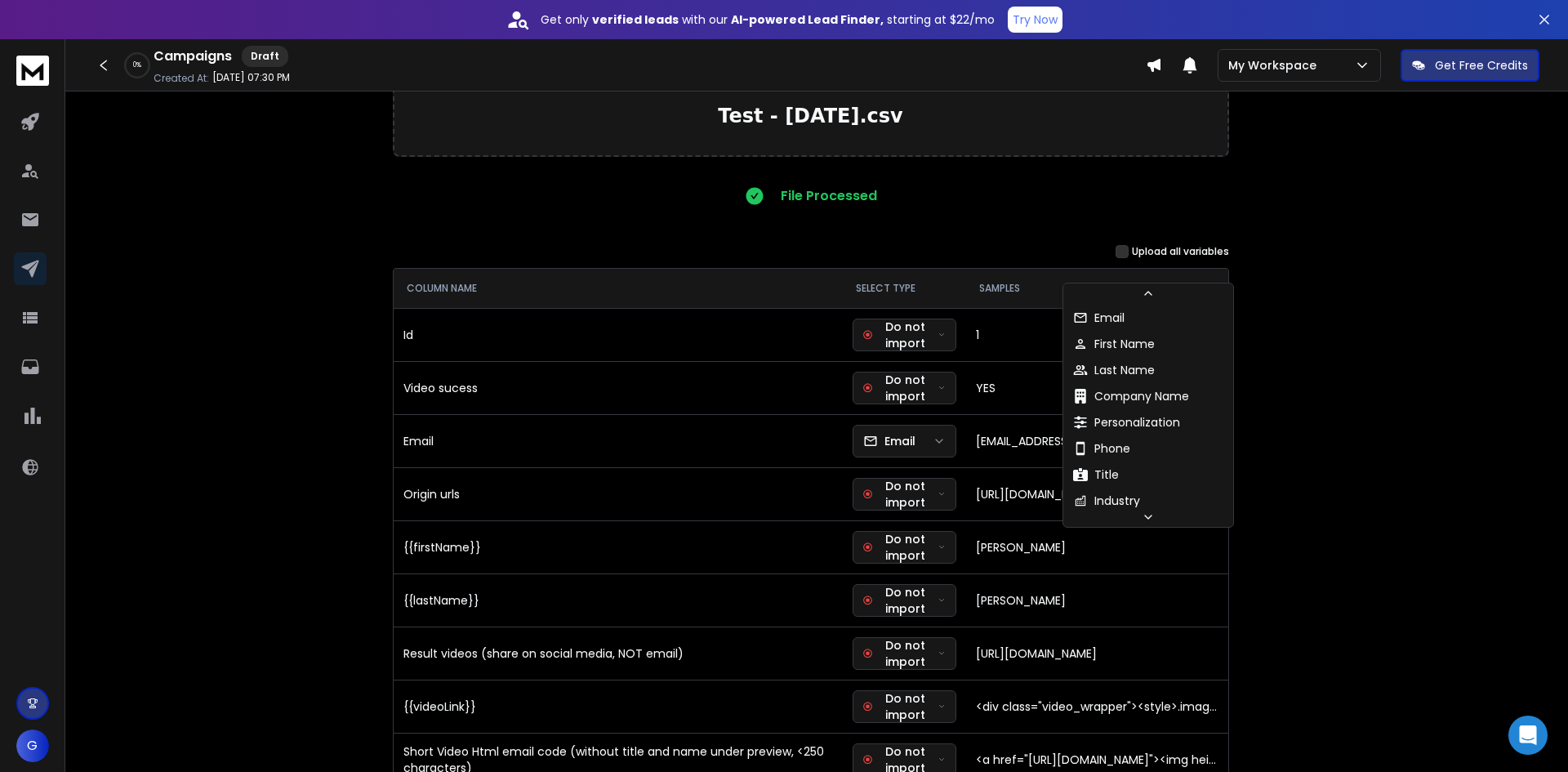
scroll to position [0, 0]
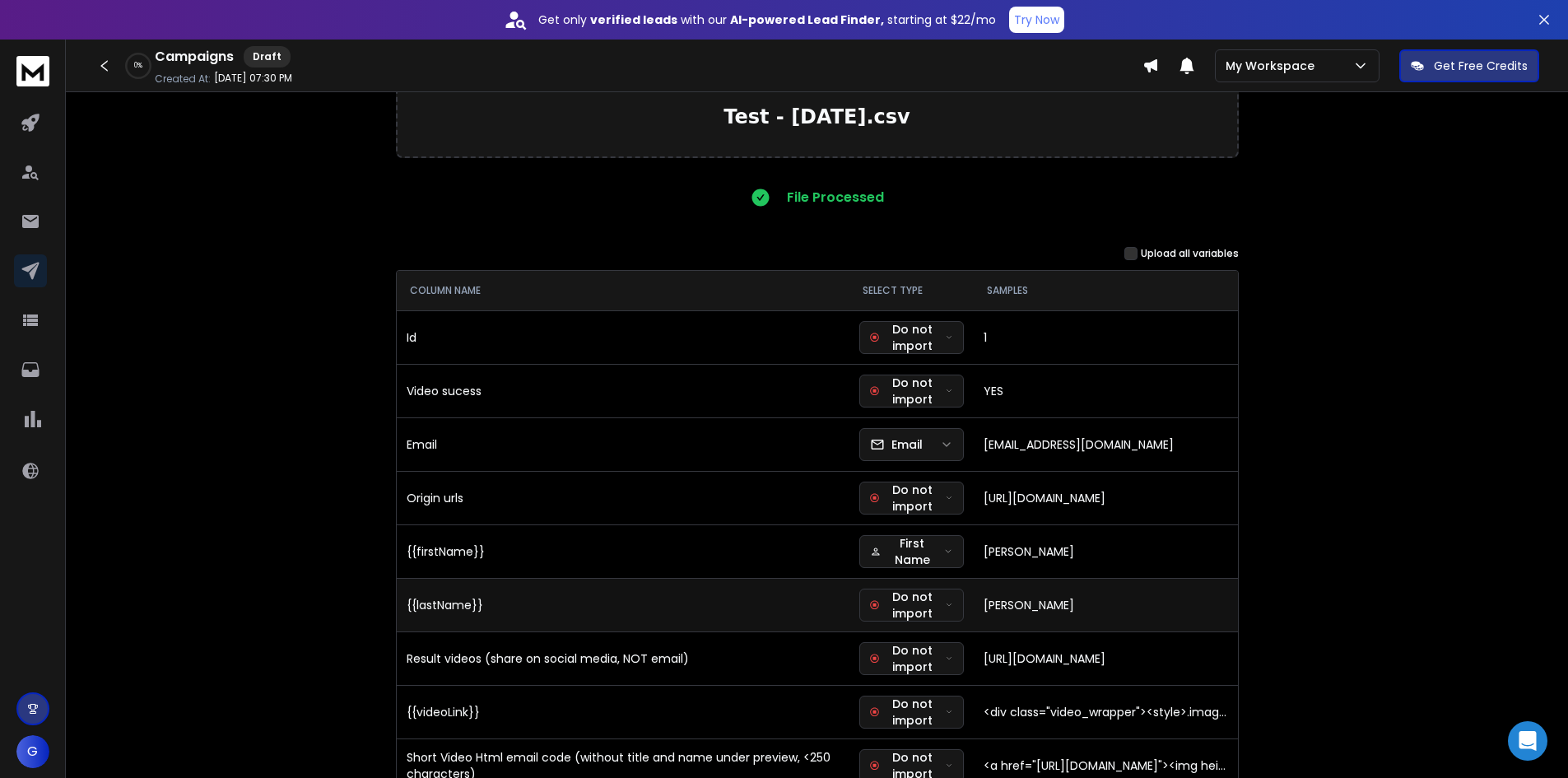
click at [953, 602] on icon "button" at bounding box center [949, 605] width 8 height 14
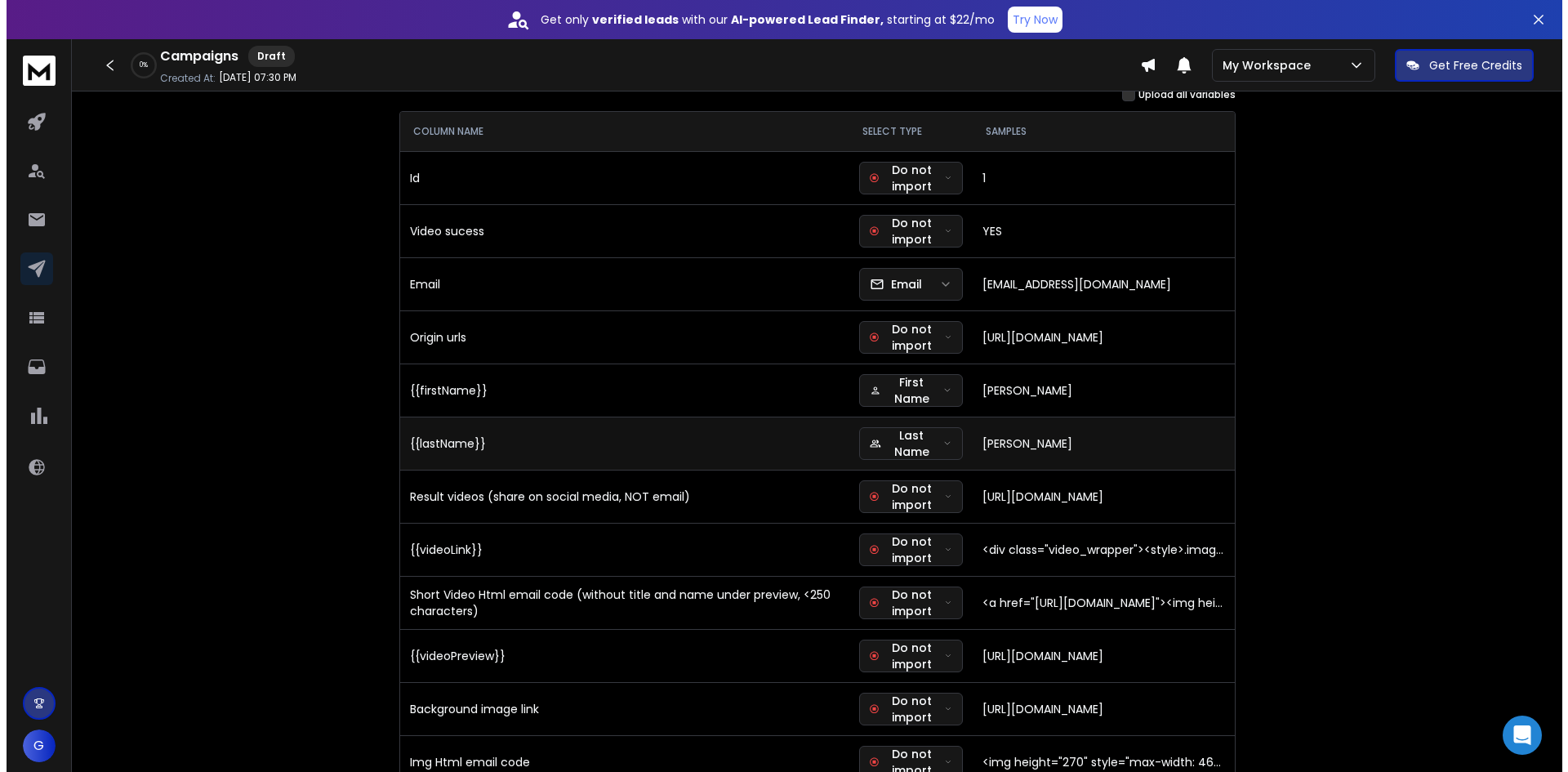
scroll to position [245, 0]
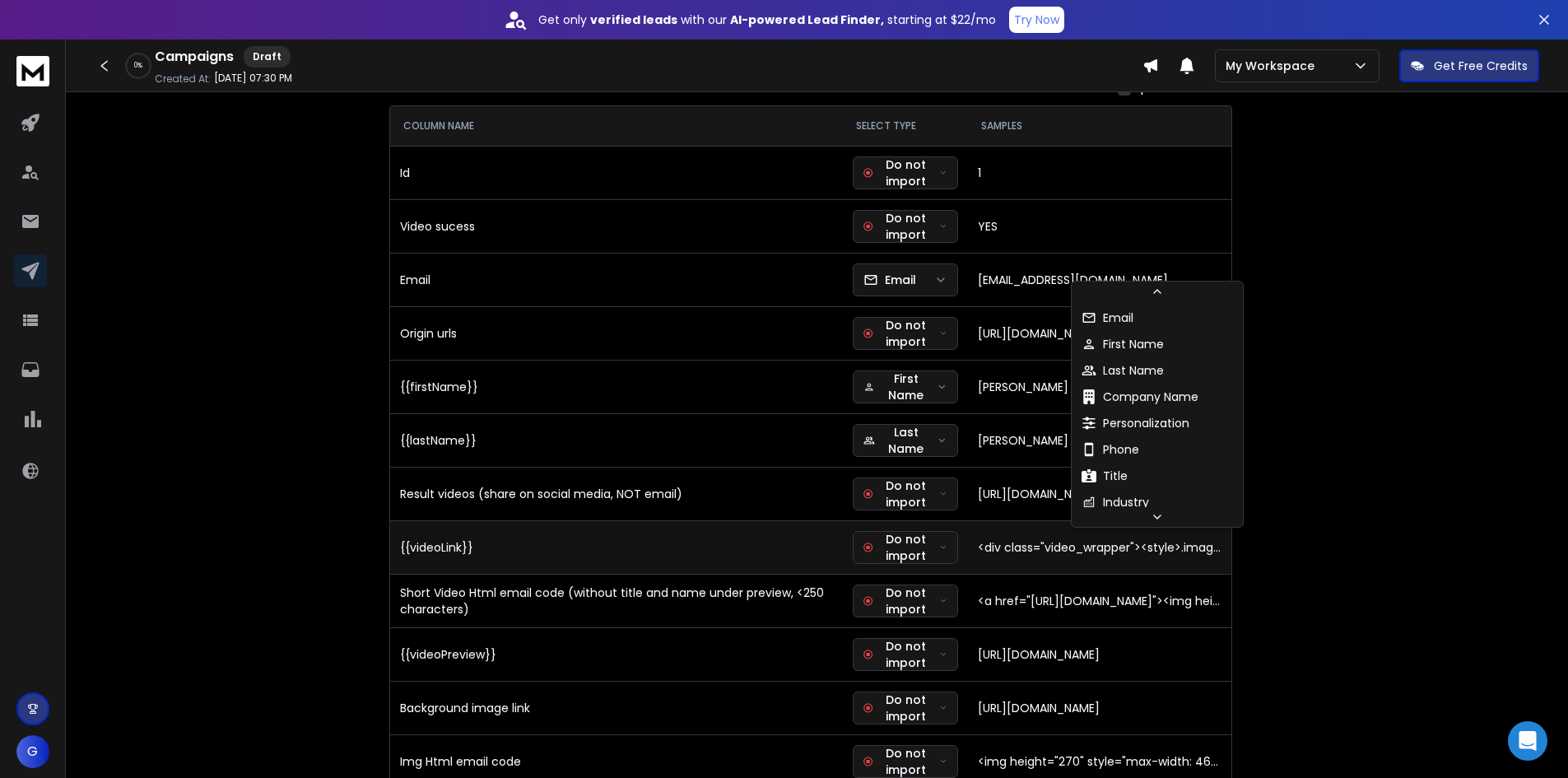
click at [947, 541] on icon "button" at bounding box center [943, 548] width 8 height 14
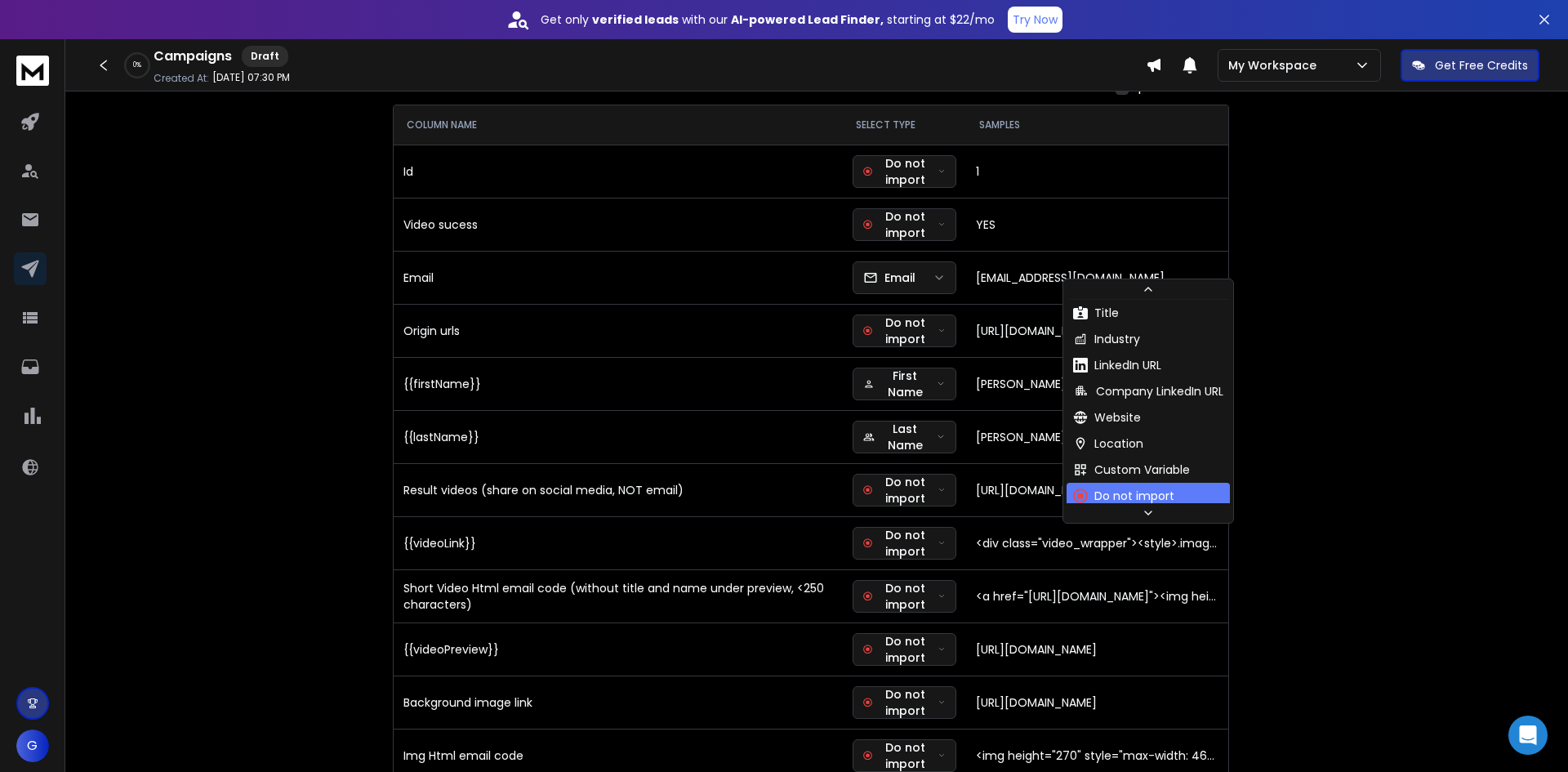
scroll to position [163, 0]
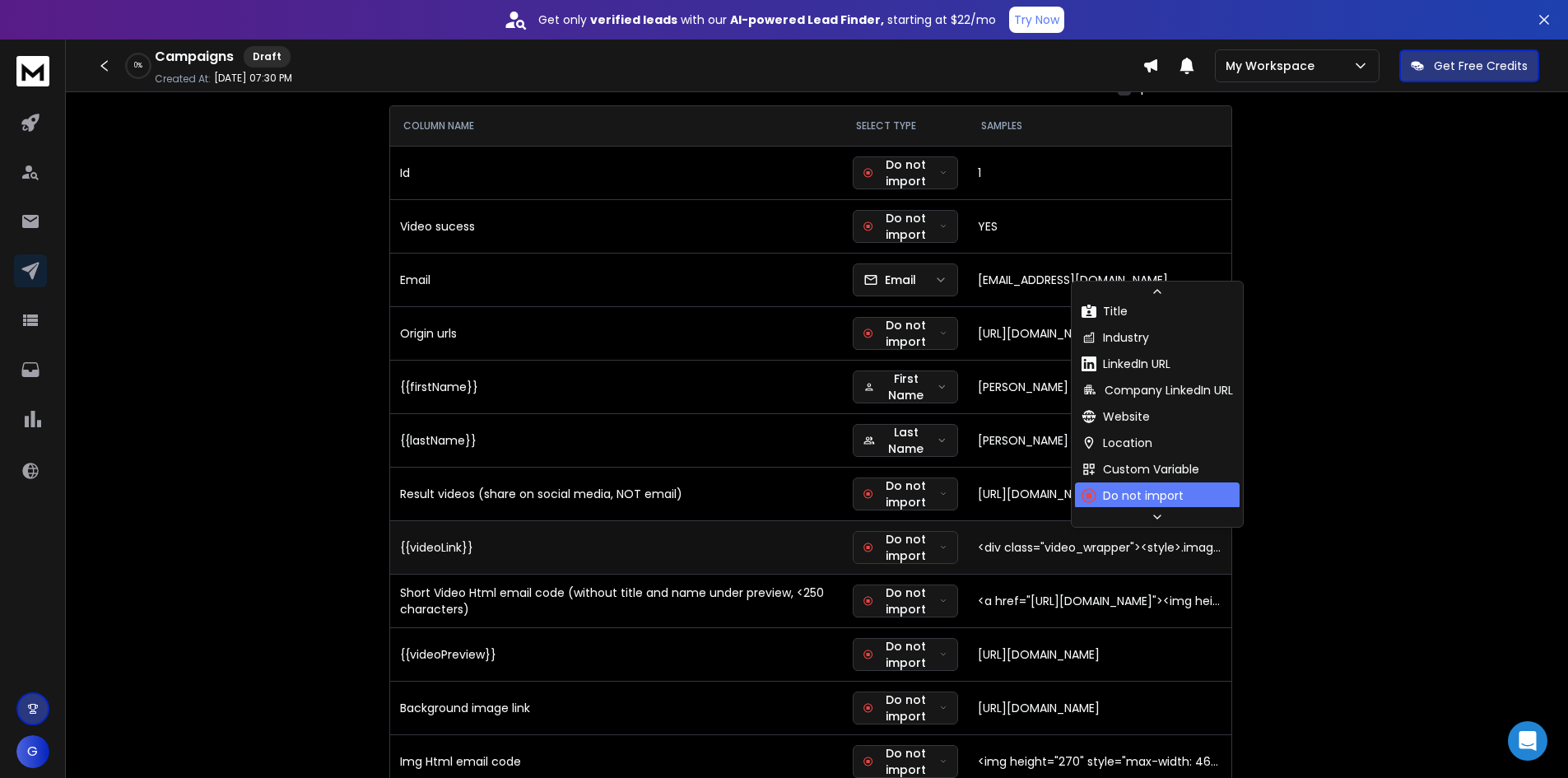
click at [725, 552] on td "{{videoLink}}" at bounding box center [617, 547] width 453 height 53
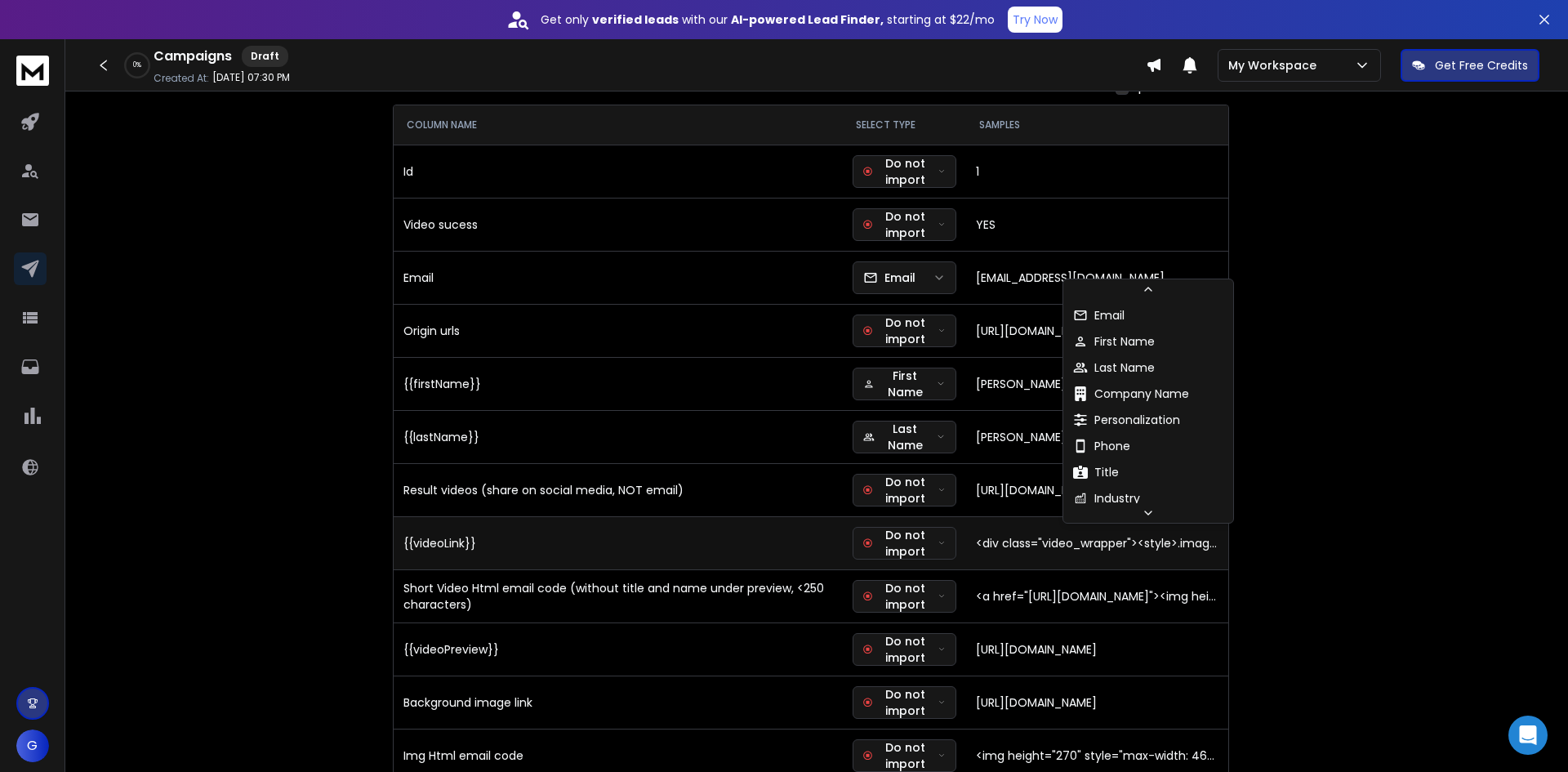
scroll to position [165, 0]
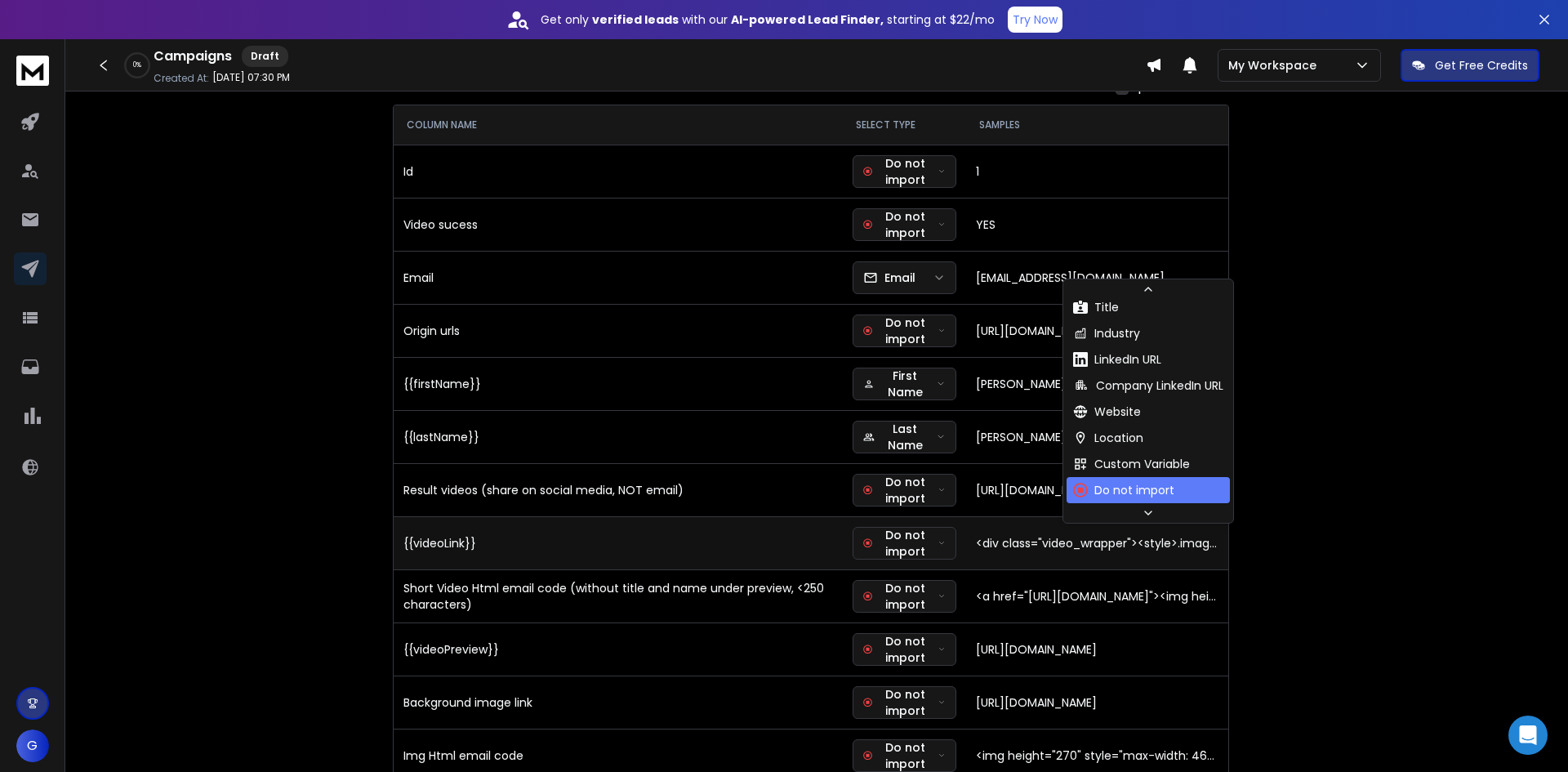
click at [945, 546] on icon "button" at bounding box center [942, 544] width 8 height 13
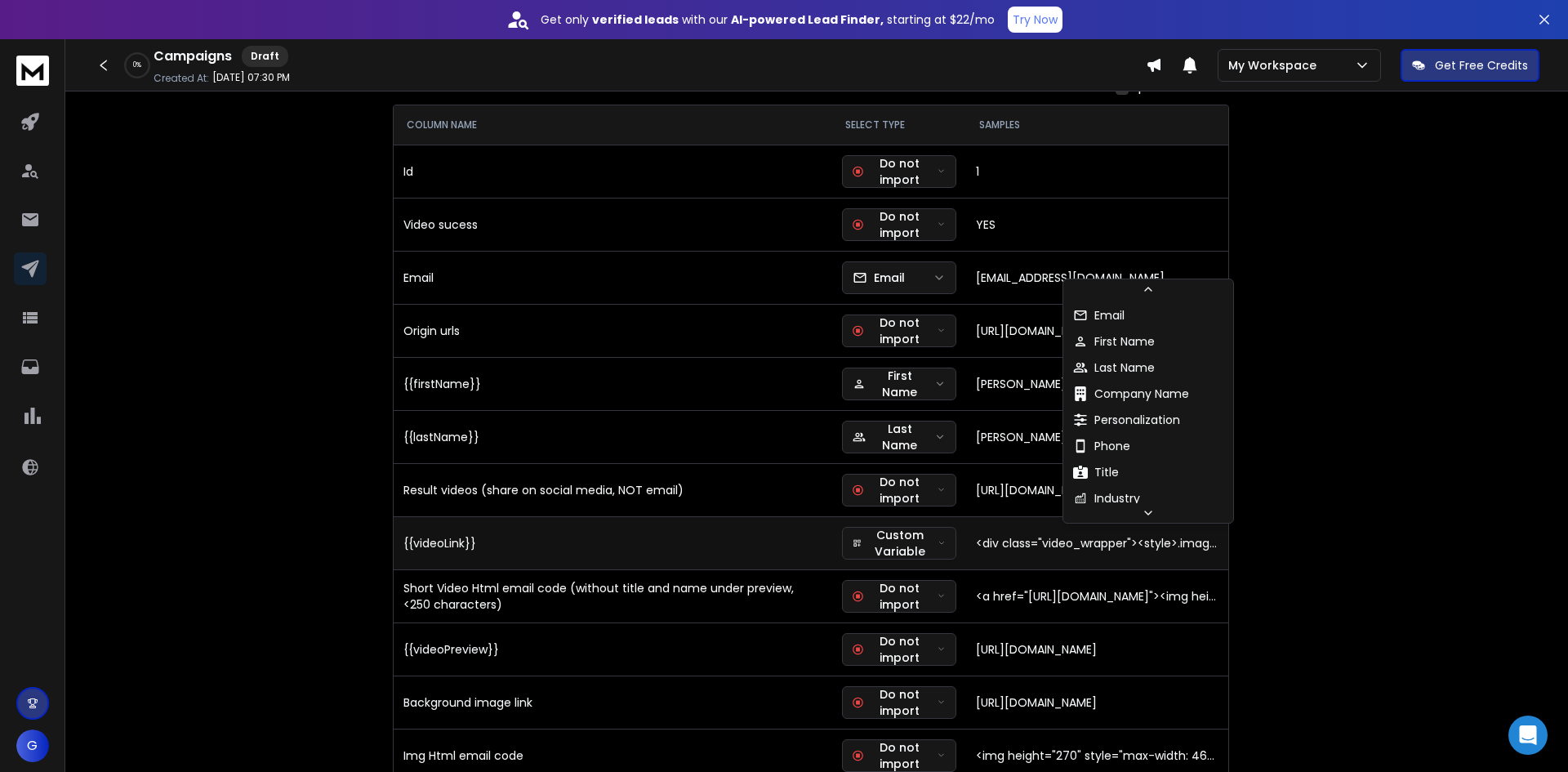
scroll to position [139, 0]
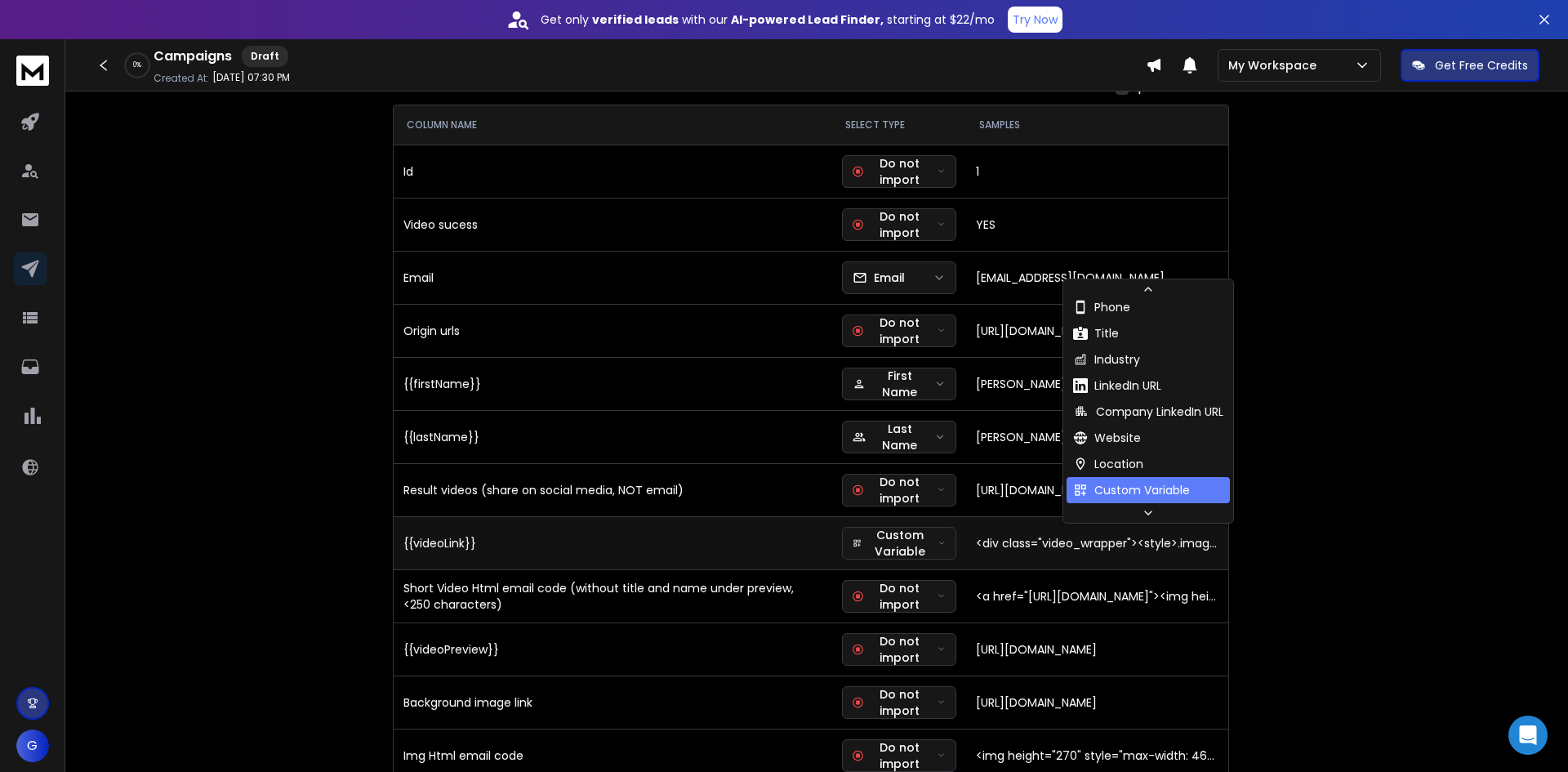
click at [931, 538] on div "Custom Variable" at bounding box center [891, 544] width 78 height 33
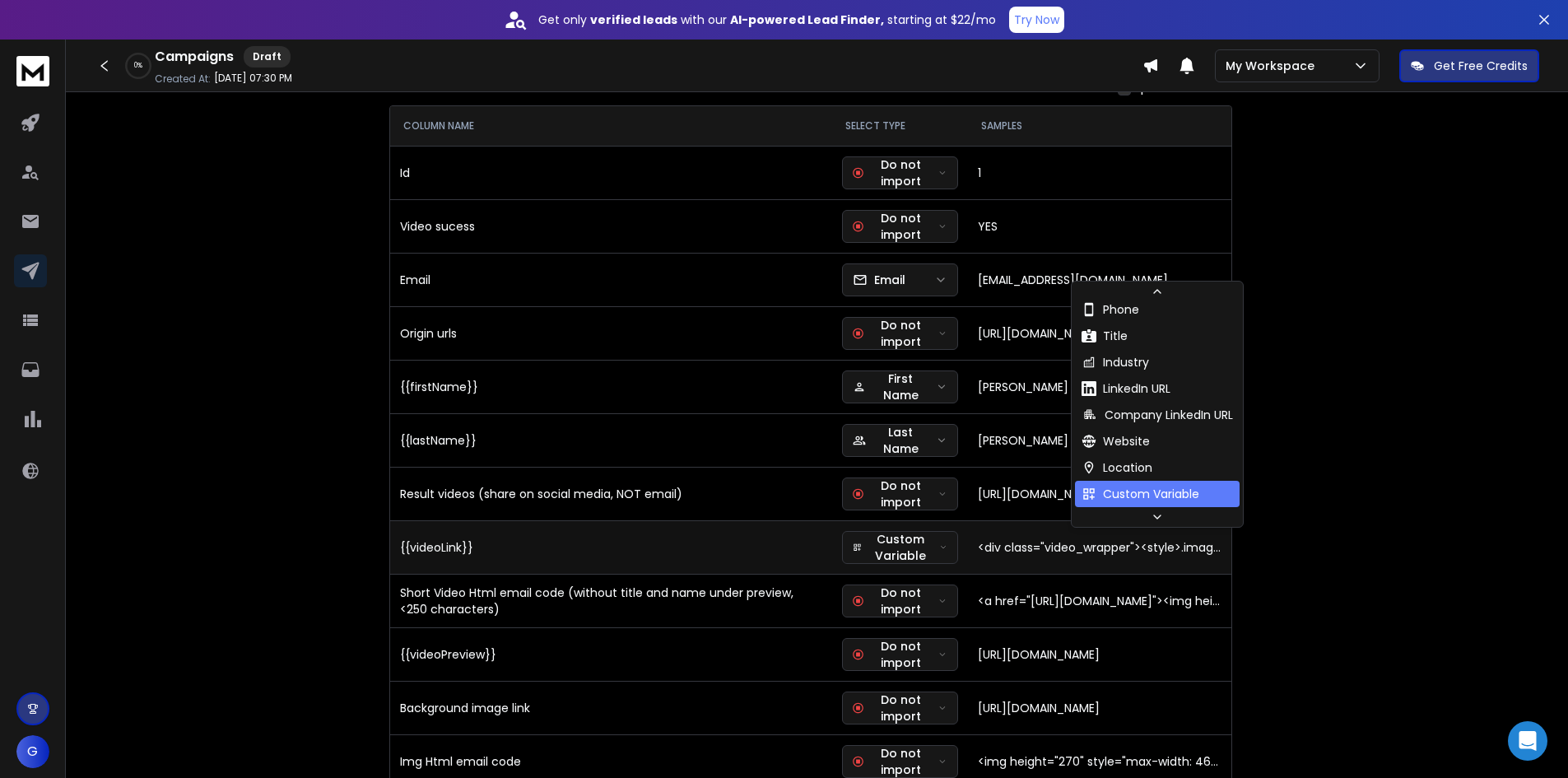
click at [932, 542] on div "Custom Variable" at bounding box center [892, 548] width 79 height 33
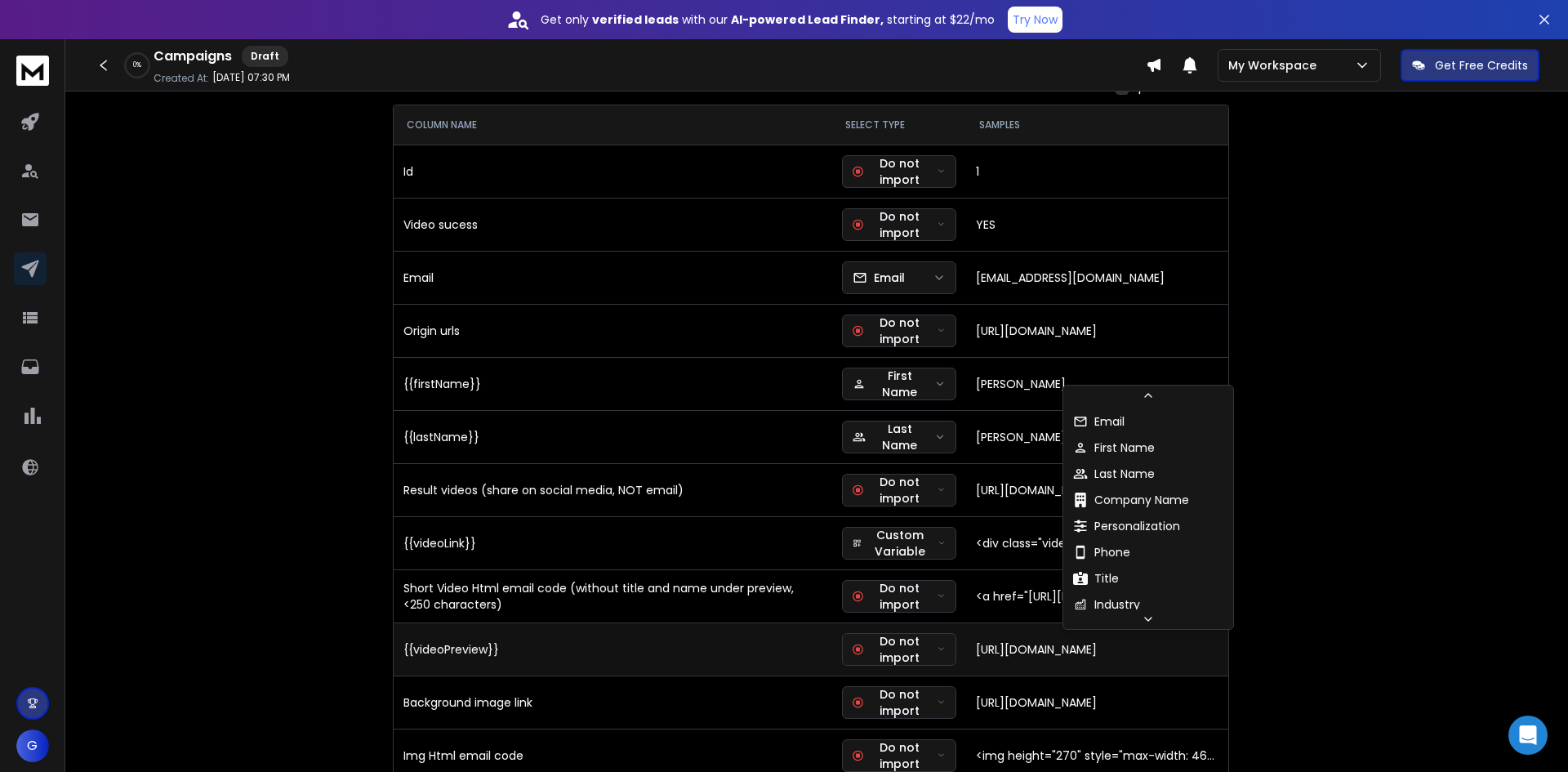
click at [957, 655] on button "Do not import" at bounding box center [899, 650] width 115 height 33
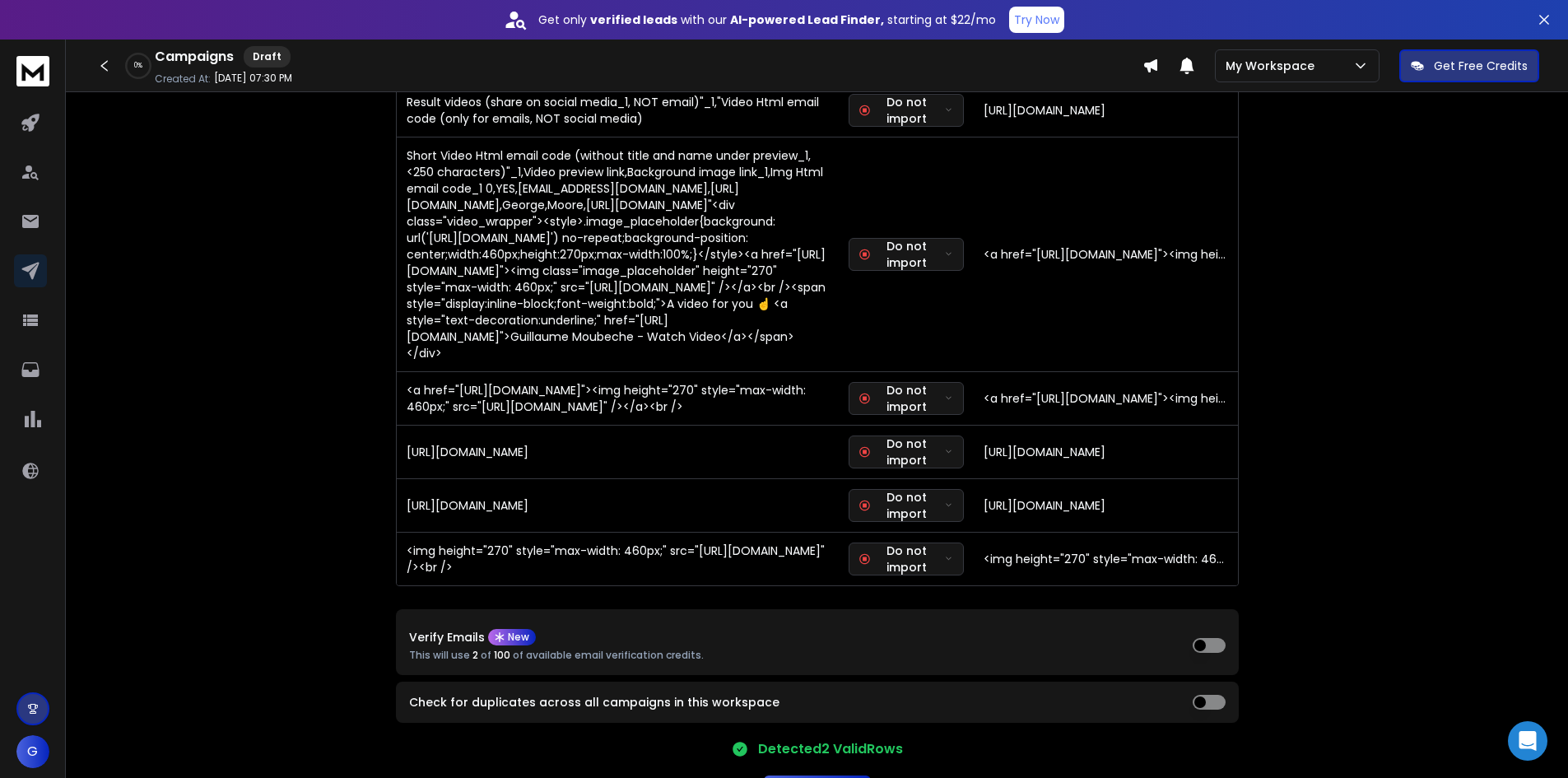
scroll to position [1078, 0]
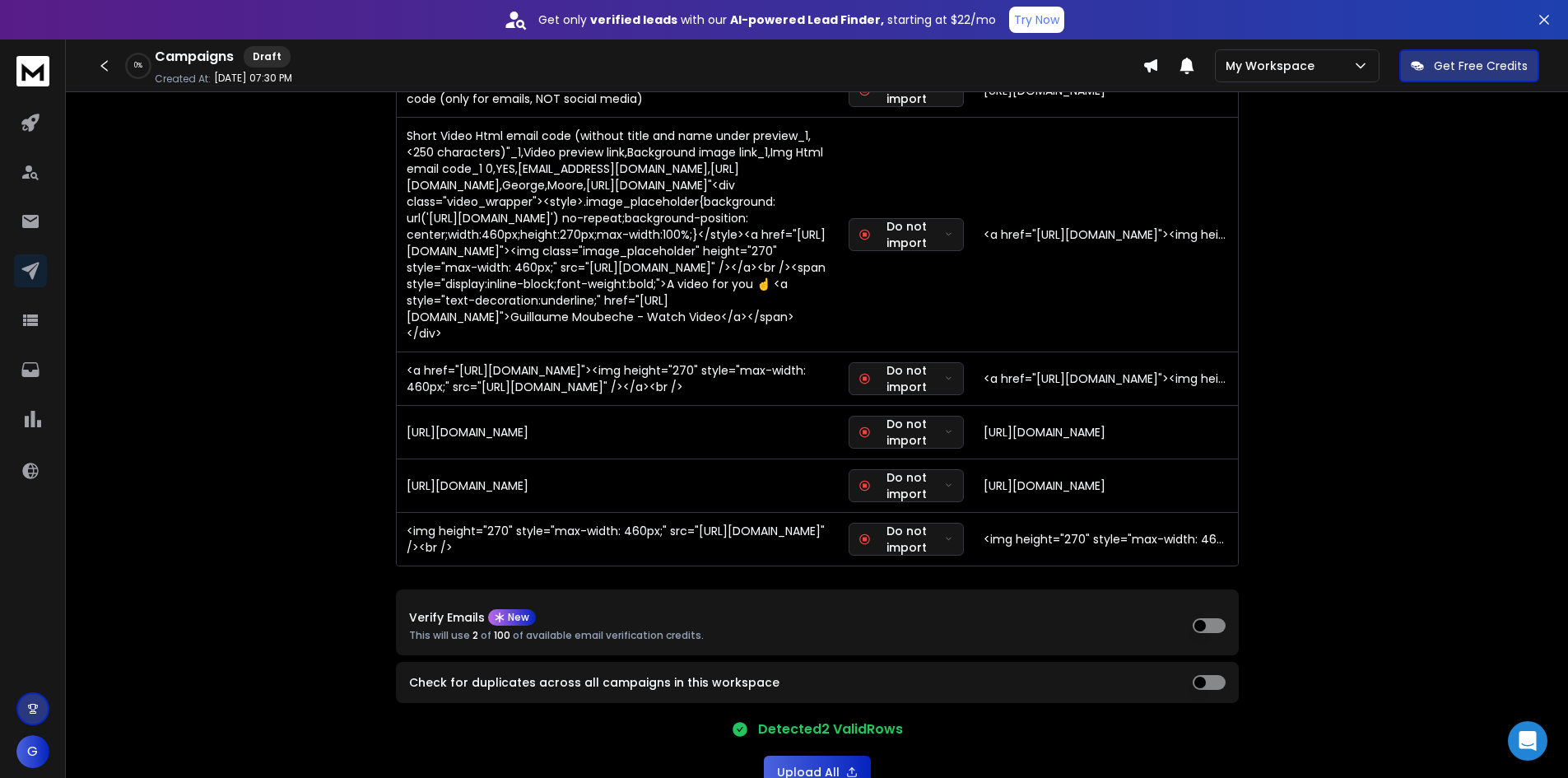
click at [804, 756] on button "Upload All" at bounding box center [817, 772] width 107 height 33
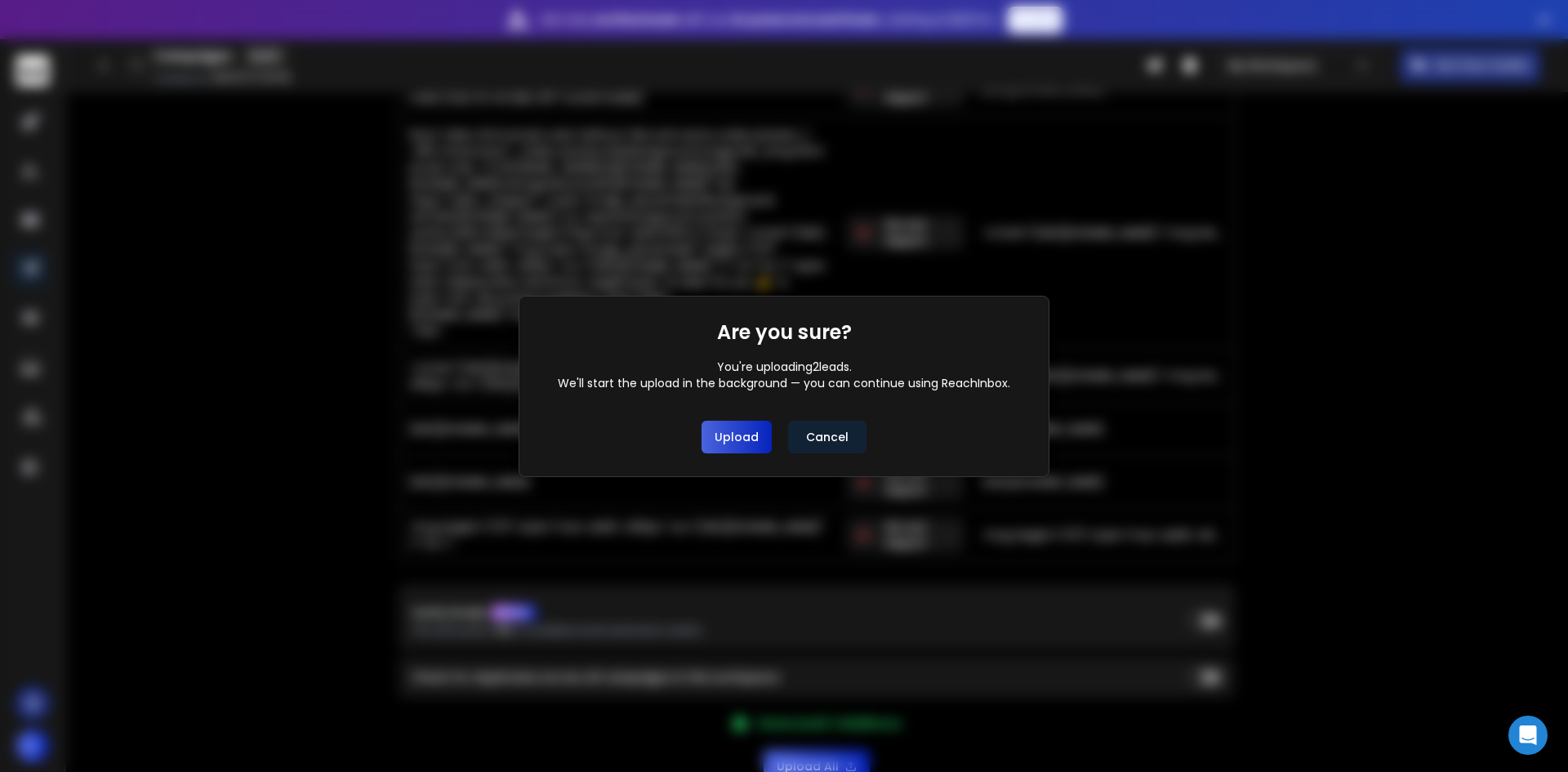
click at [736, 444] on button "Upload" at bounding box center [736, 437] width 70 height 33
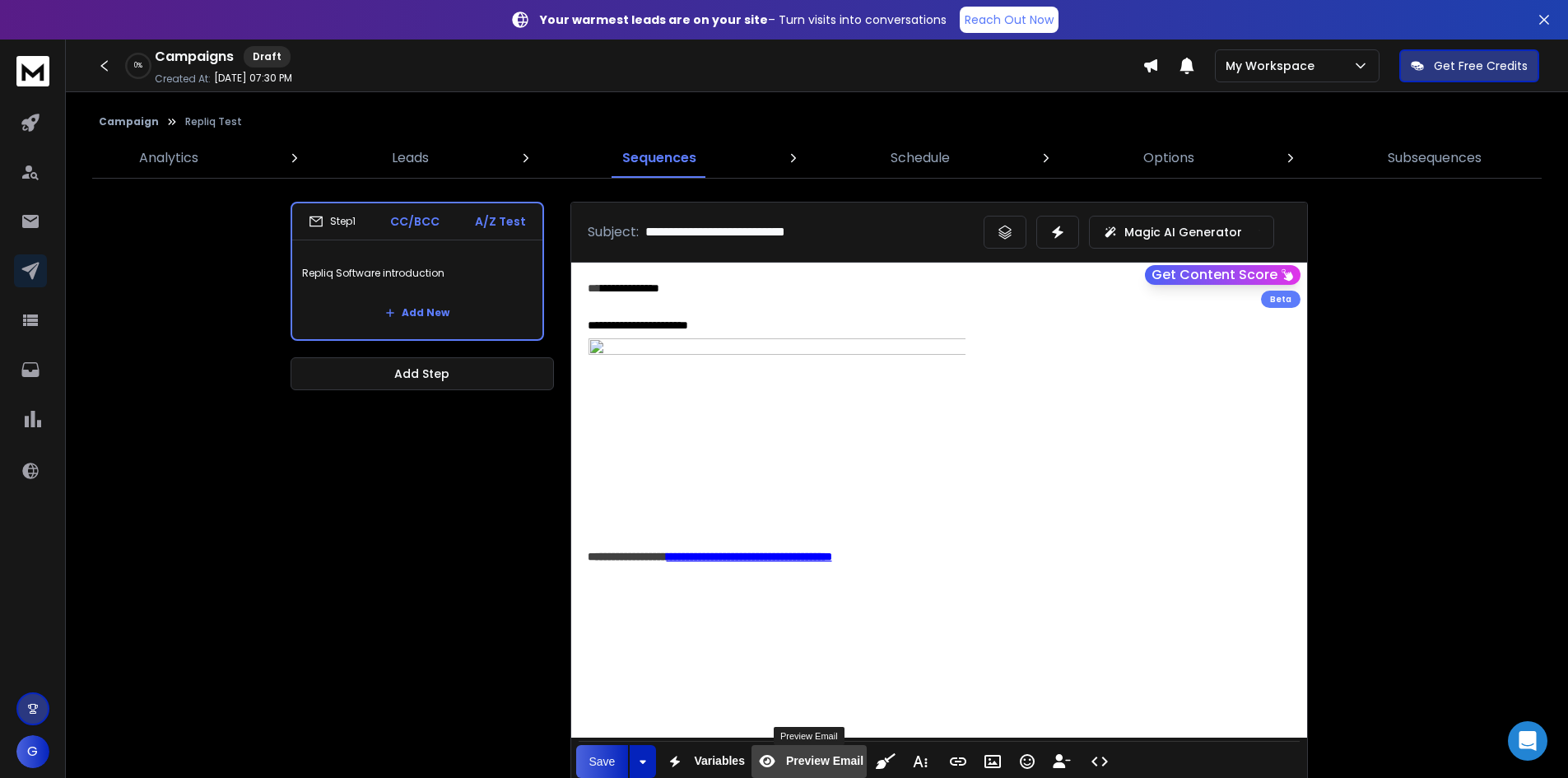
click at [828, 747] on button "Preview Email Preview Email" at bounding box center [809, 761] width 116 height 33
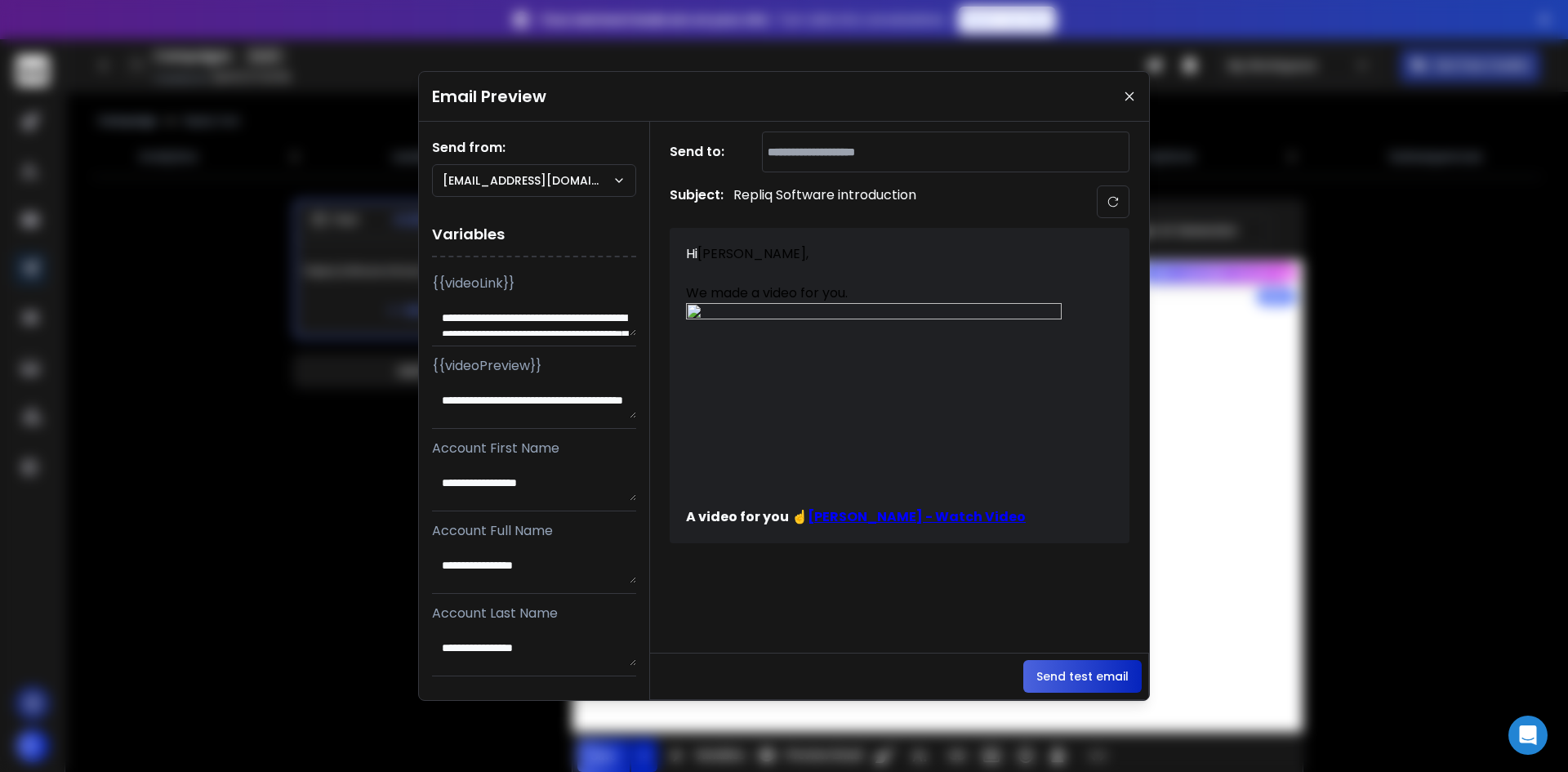
drag, startPoint x: 925, startPoint y: 516, endPoint x: 997, endPoint y: 517, distance: 72.0
click at [925, 517] on span "[PERSON_NAME] - Watch Video" at bounding box center [917, 516] width 218 height 18
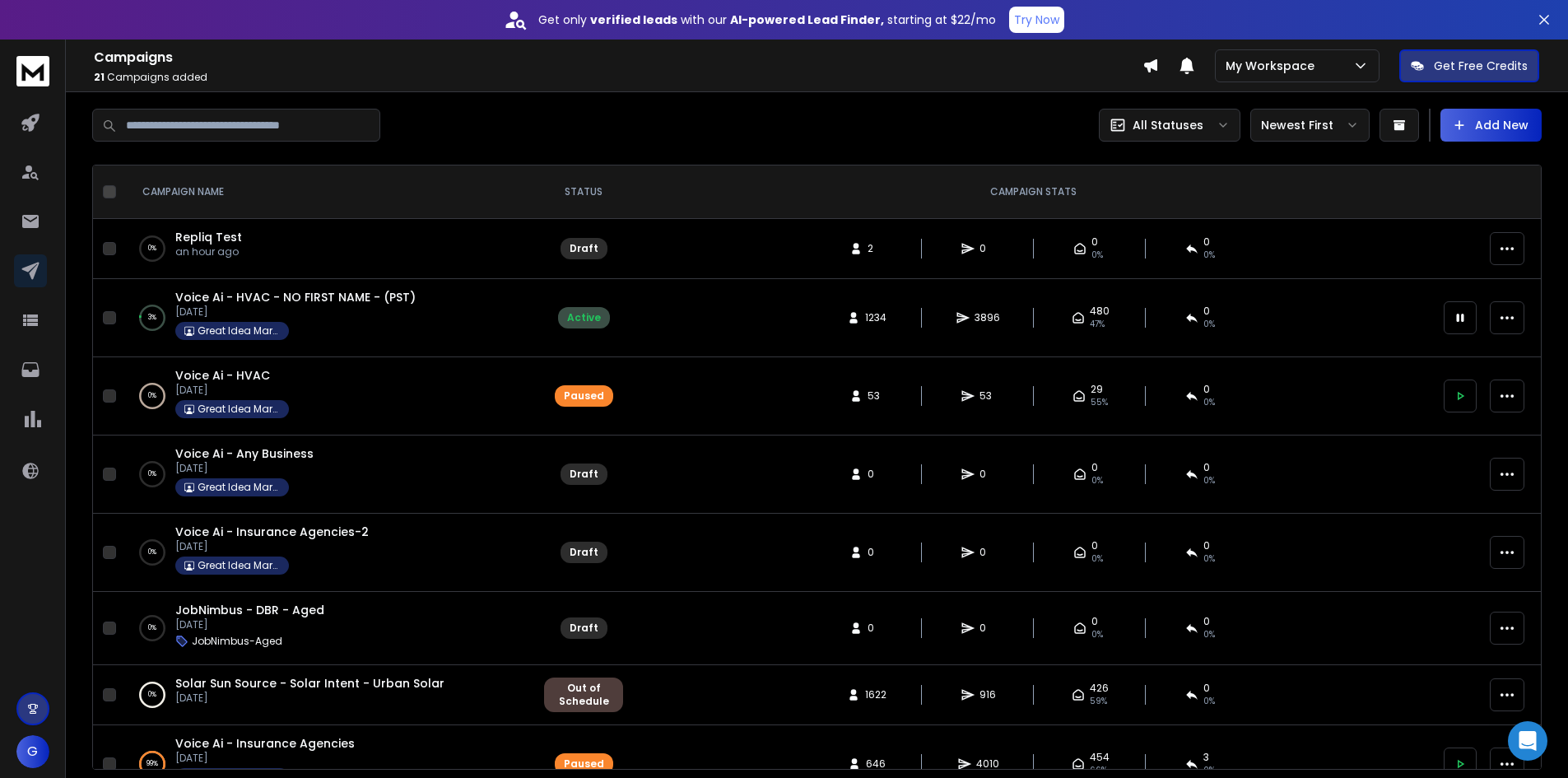
click at [201, 237] on span "Repliq Test" at bounding box center [208, 237] width 67 height 17
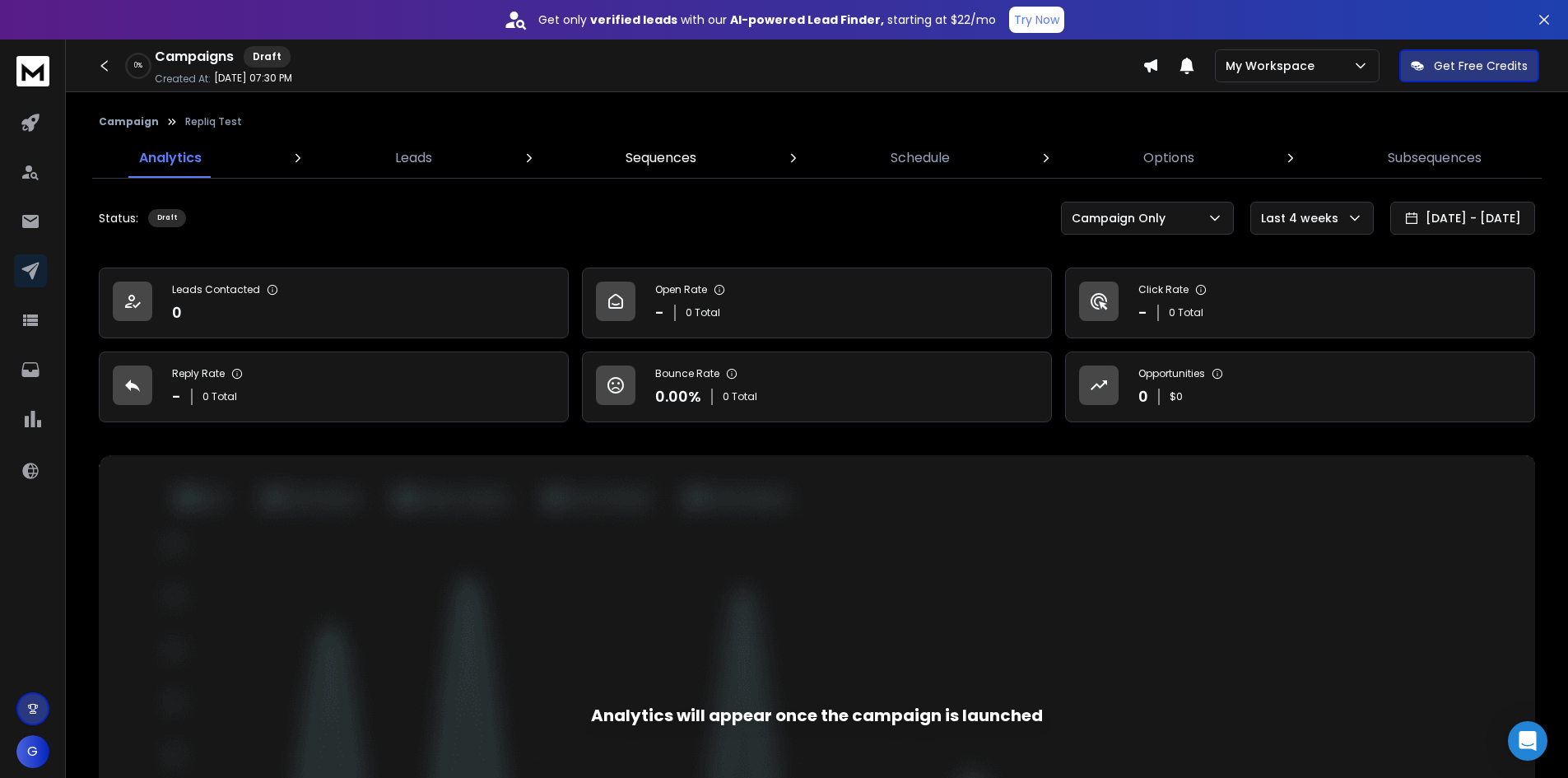
click at [645, 167] on p "Sequences" at bounding box center [661, 158] width 71 height 19
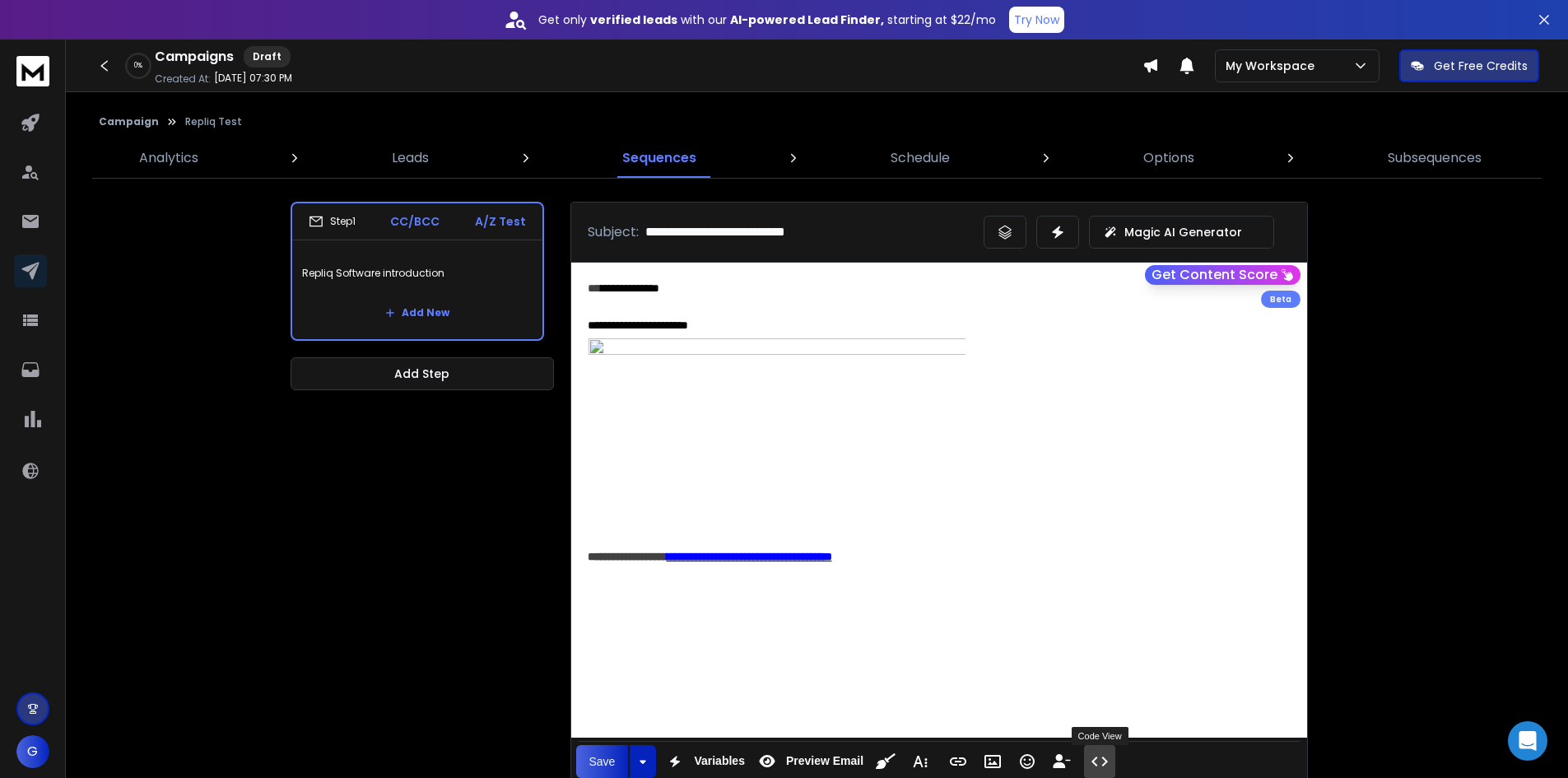
click at [1095, 764] on icon "button" at bounding box center [1100, 761] width 19 height 19
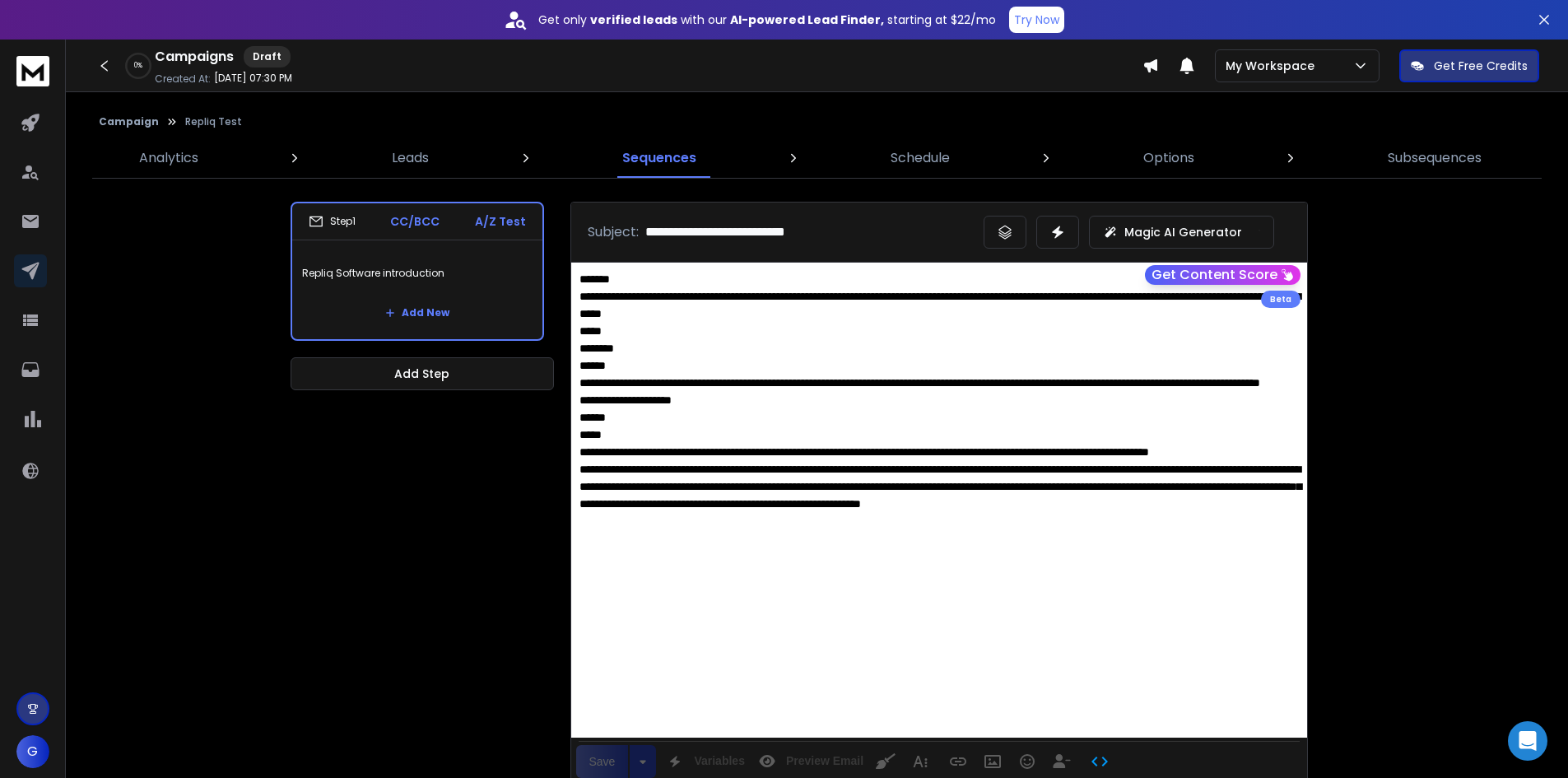
click at [477, 618] on div "Step 1 CC/BCC A/Z Test Repliq Software introduction Add New Add Step" at bounding box center [422, 493] width 263 height 584
click at [1434, 392] on div "**********" at bounding box center [817, 493] width 1449 height 596
click at [1106, 762] on icon "button" at bounding box center [1100, 761] width 17 height 10
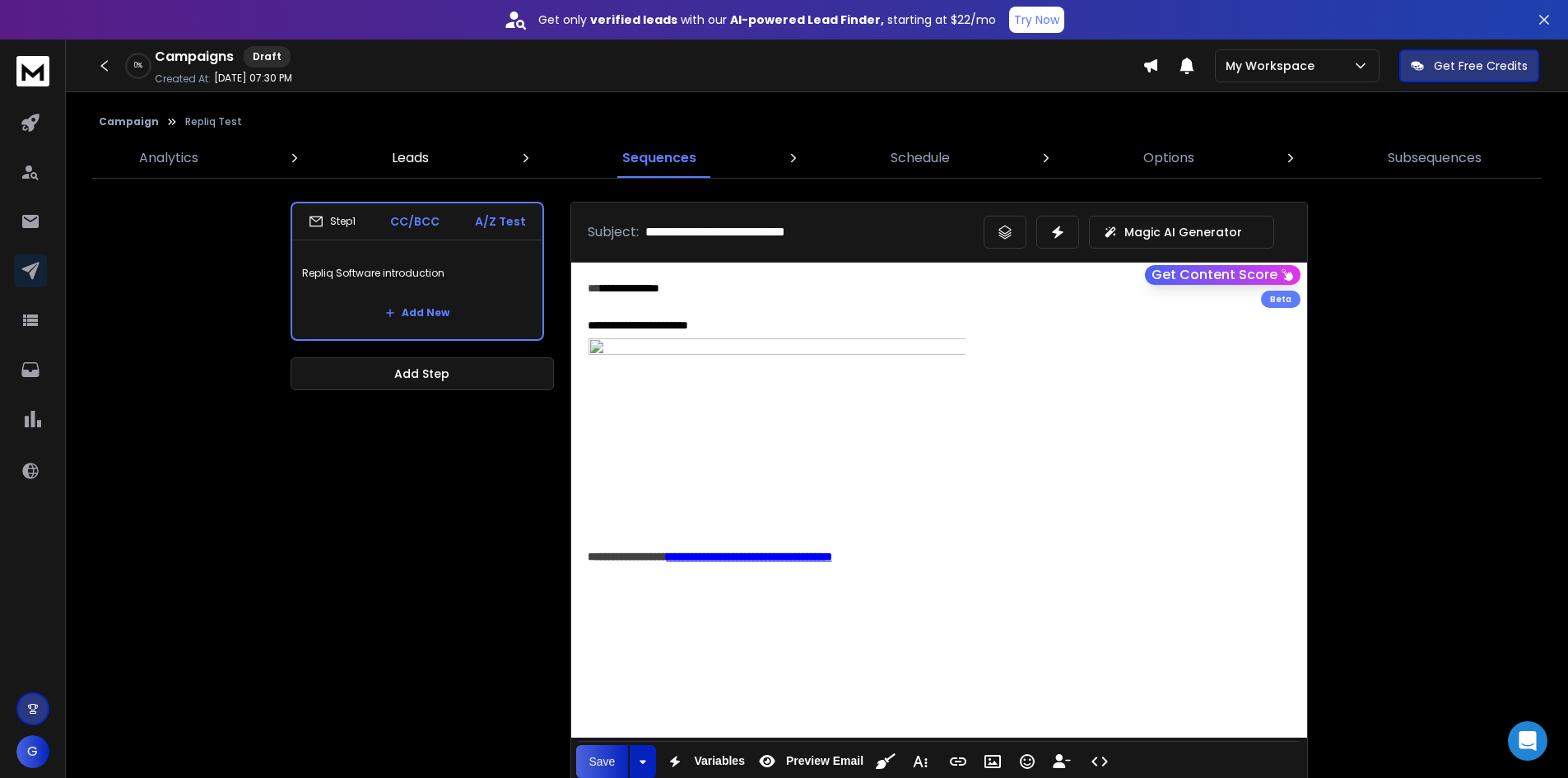
click at [420, 160] on p "Leads" at bounding box center [410, 158] width 37 height 19
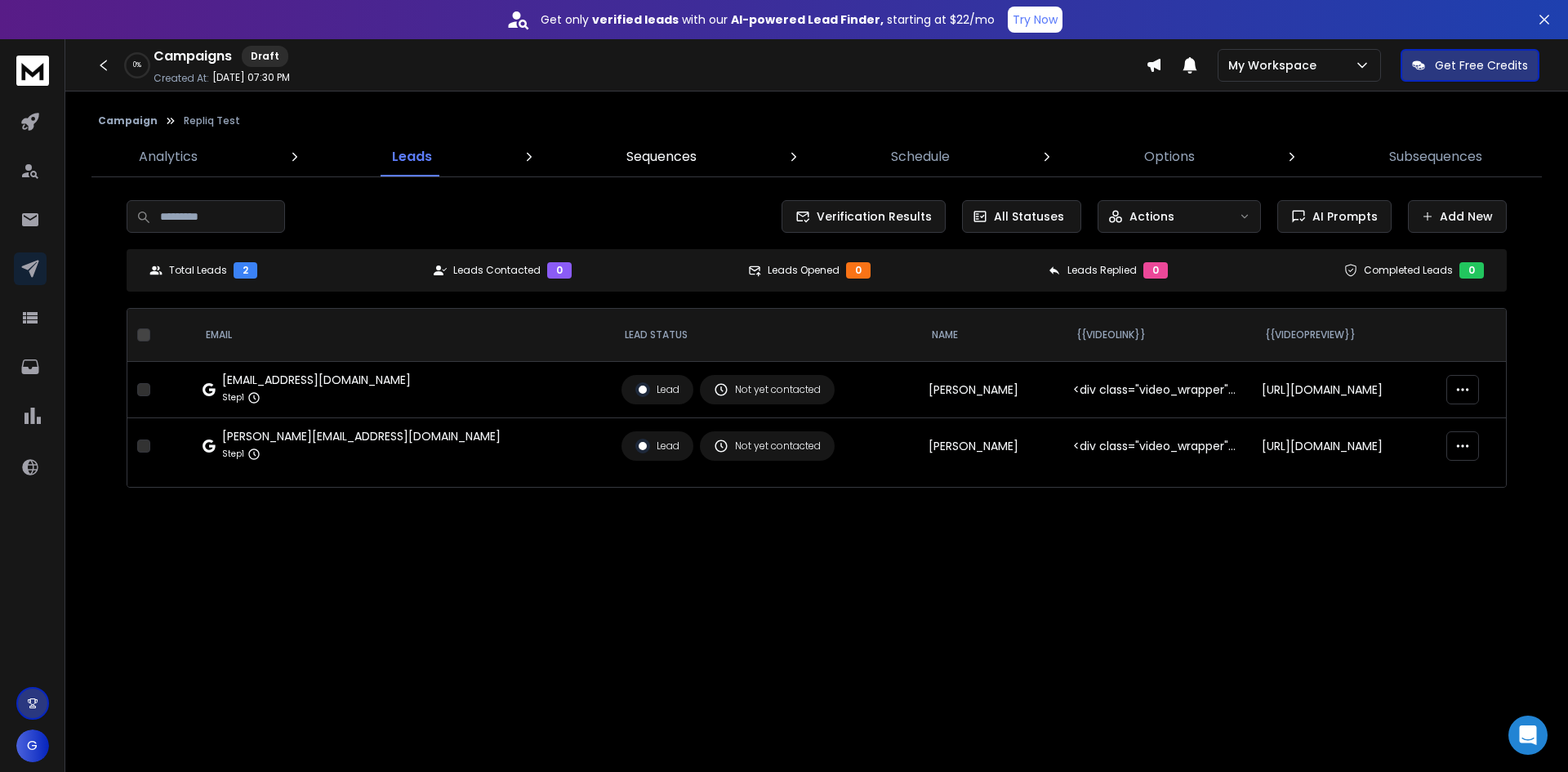
click at [660, 160] on p "Sequences" at bounding box center [661, 157] width 70 height 19
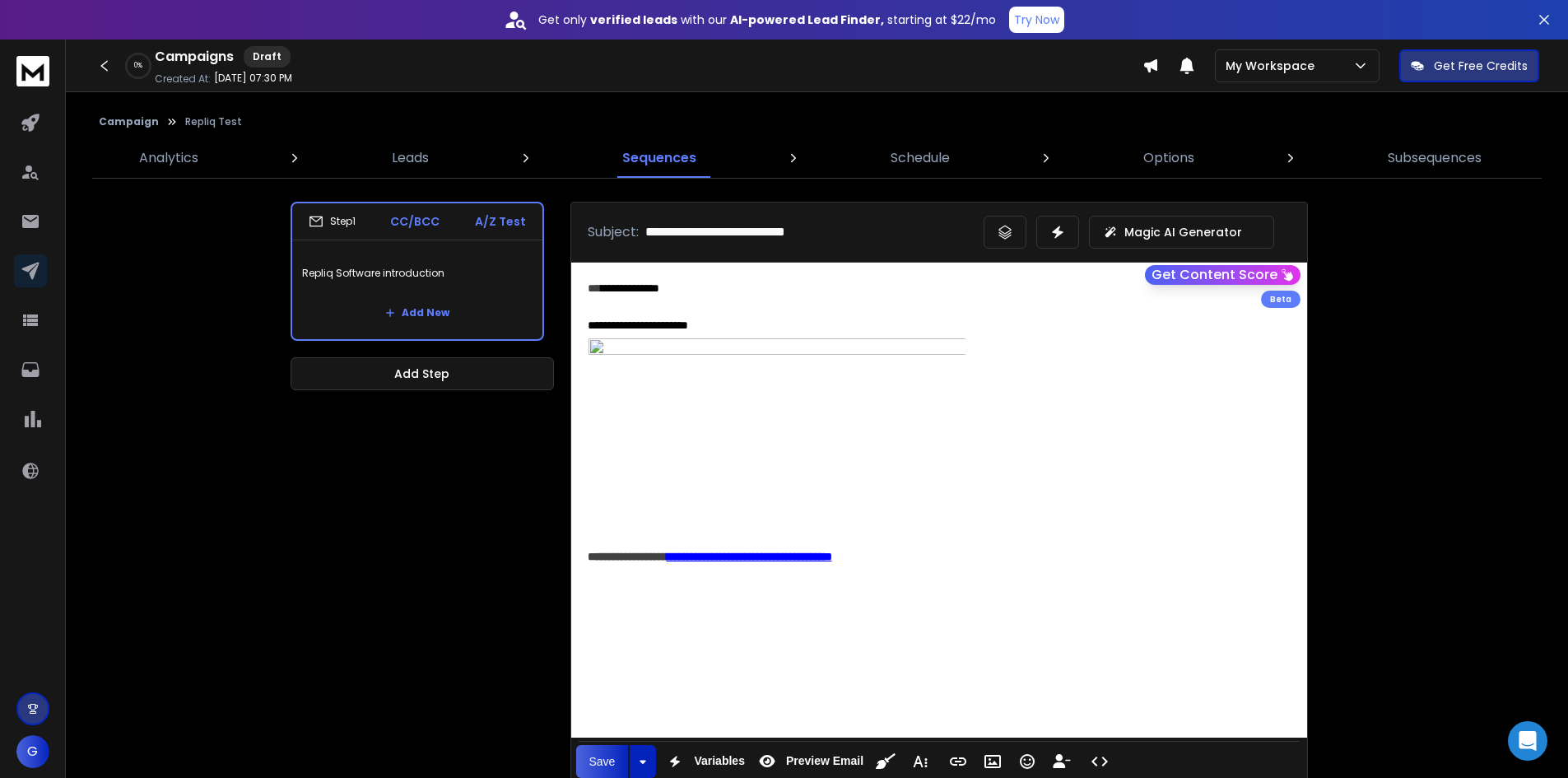
click at [698, 403] on img at bounding box center [777, 440] width 379 height 205
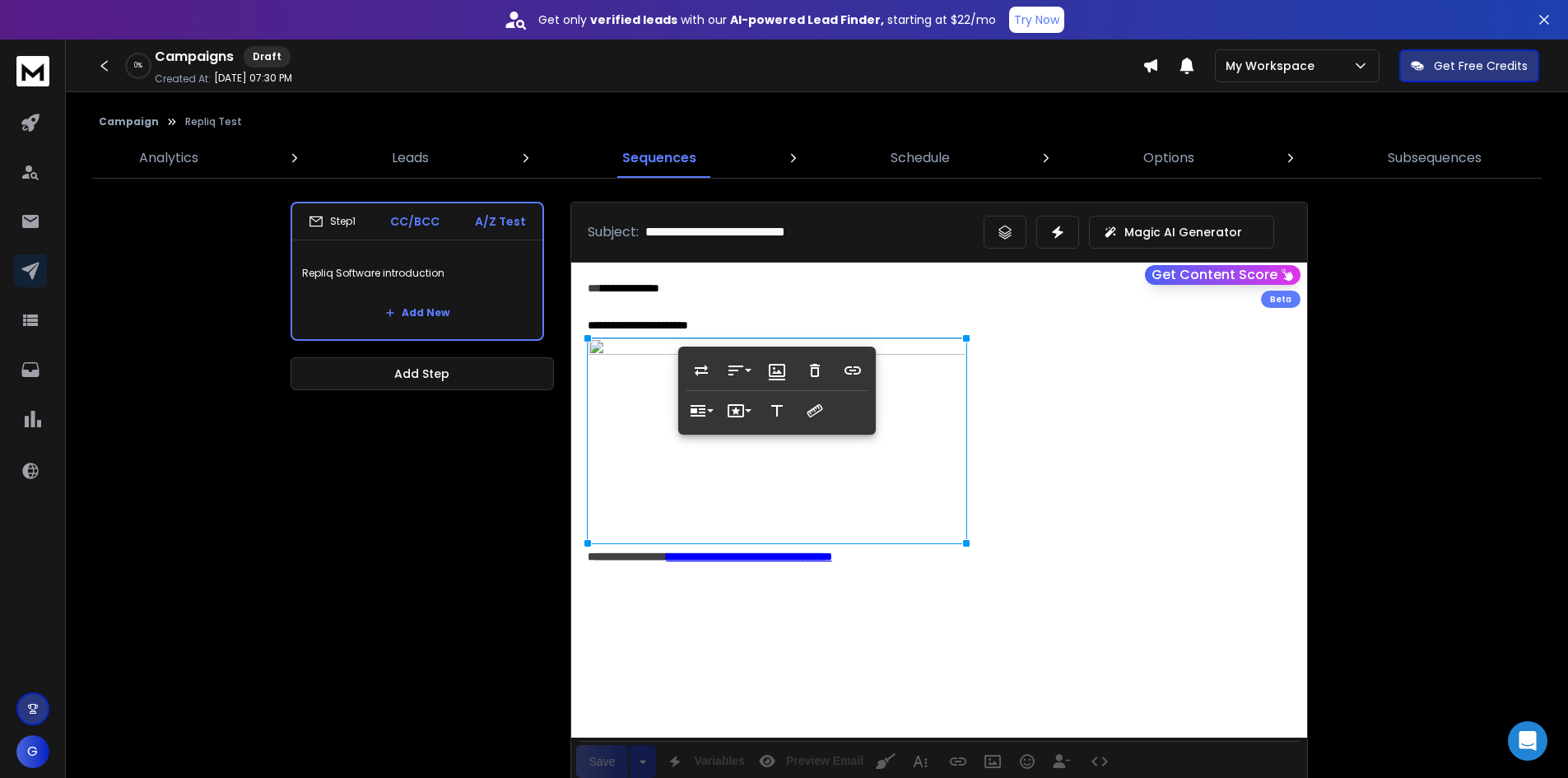
click at [1110, 538] on div at bounding box center [939, 440] width 703 height 205
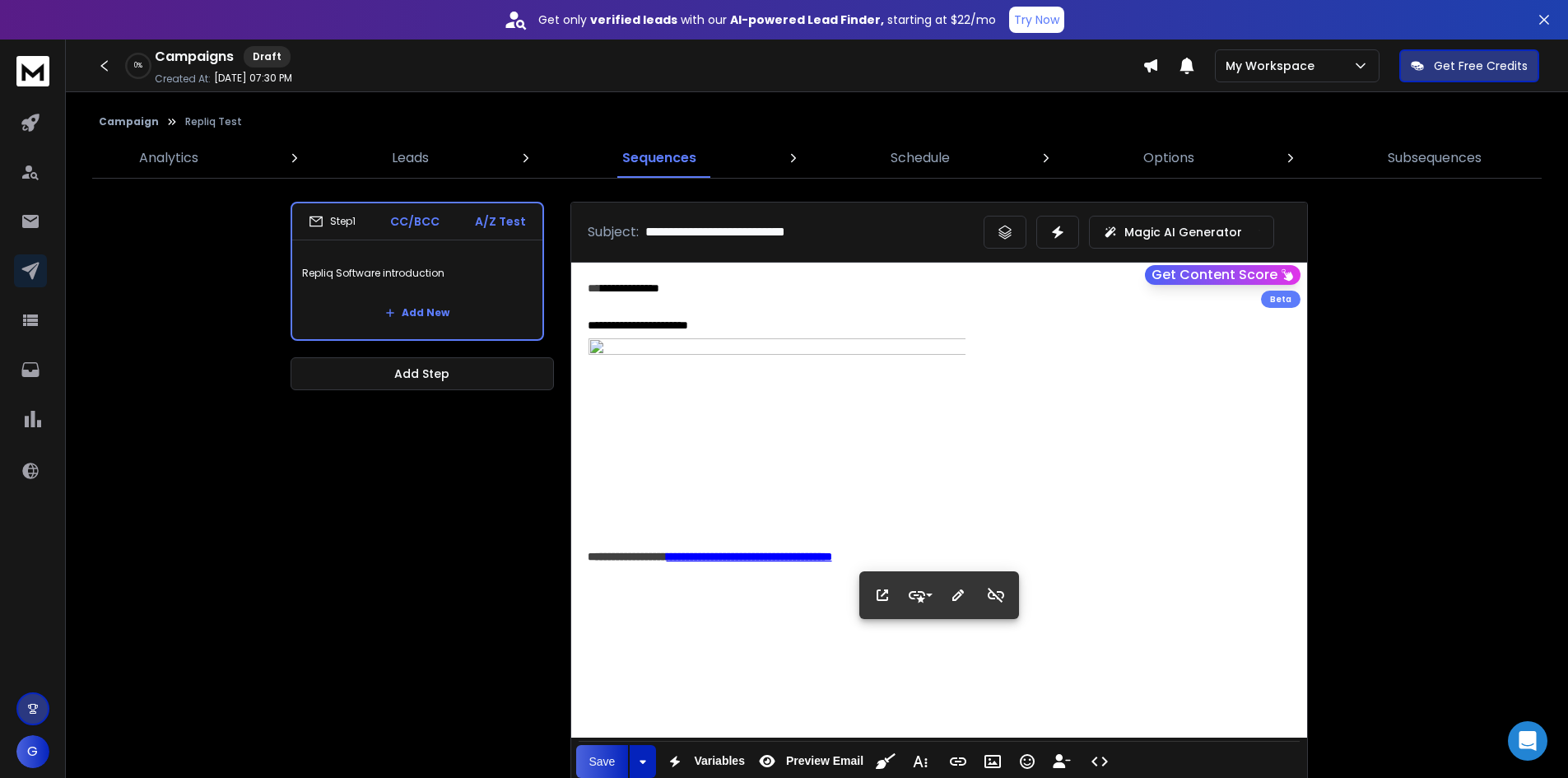
click at [658, 346] on img at bounding box center [777, 440] width 379 height 205
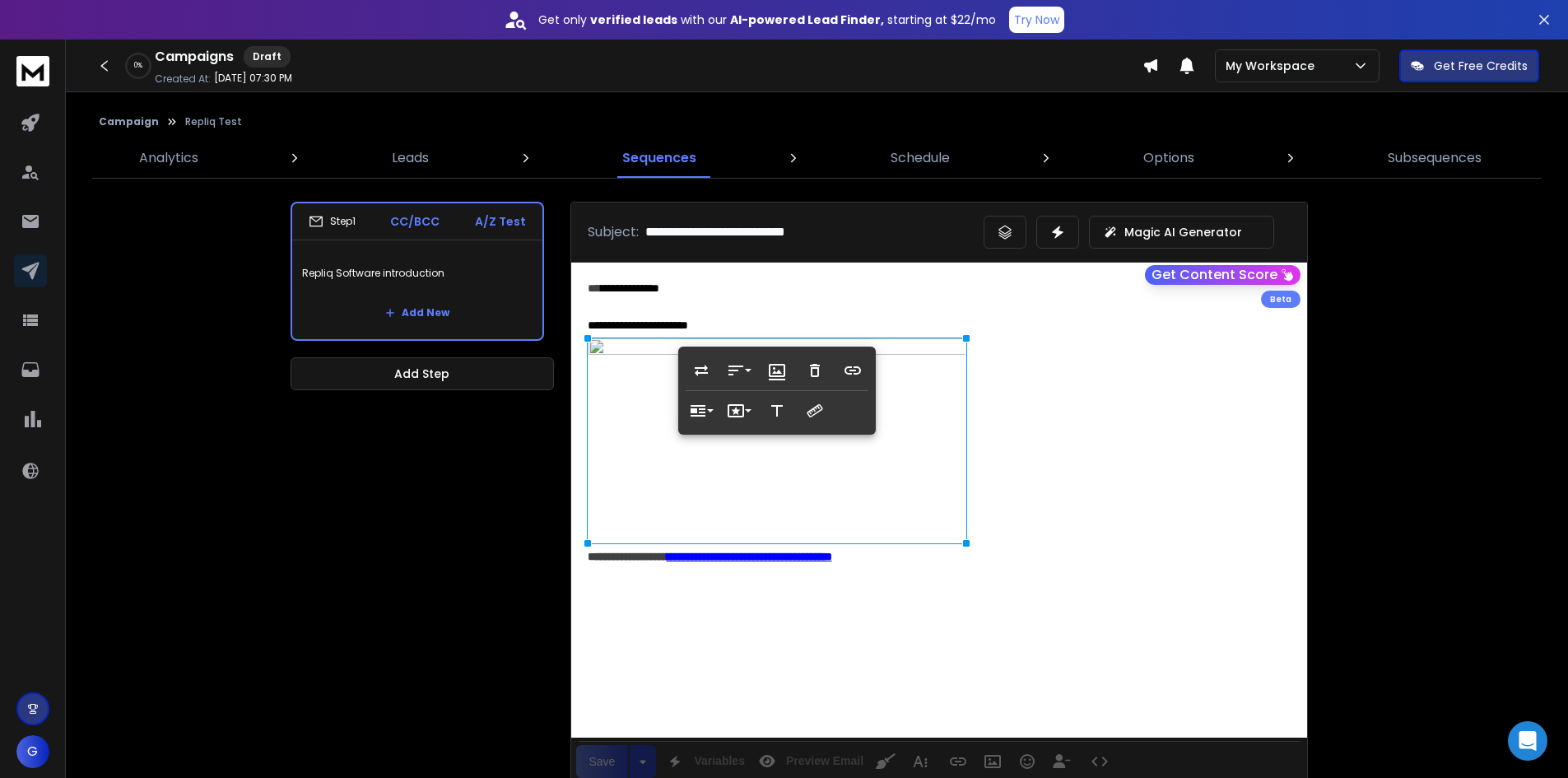
click at [1118, 585] on div "**********" at bounding box center [938, 495] width 735 height 466
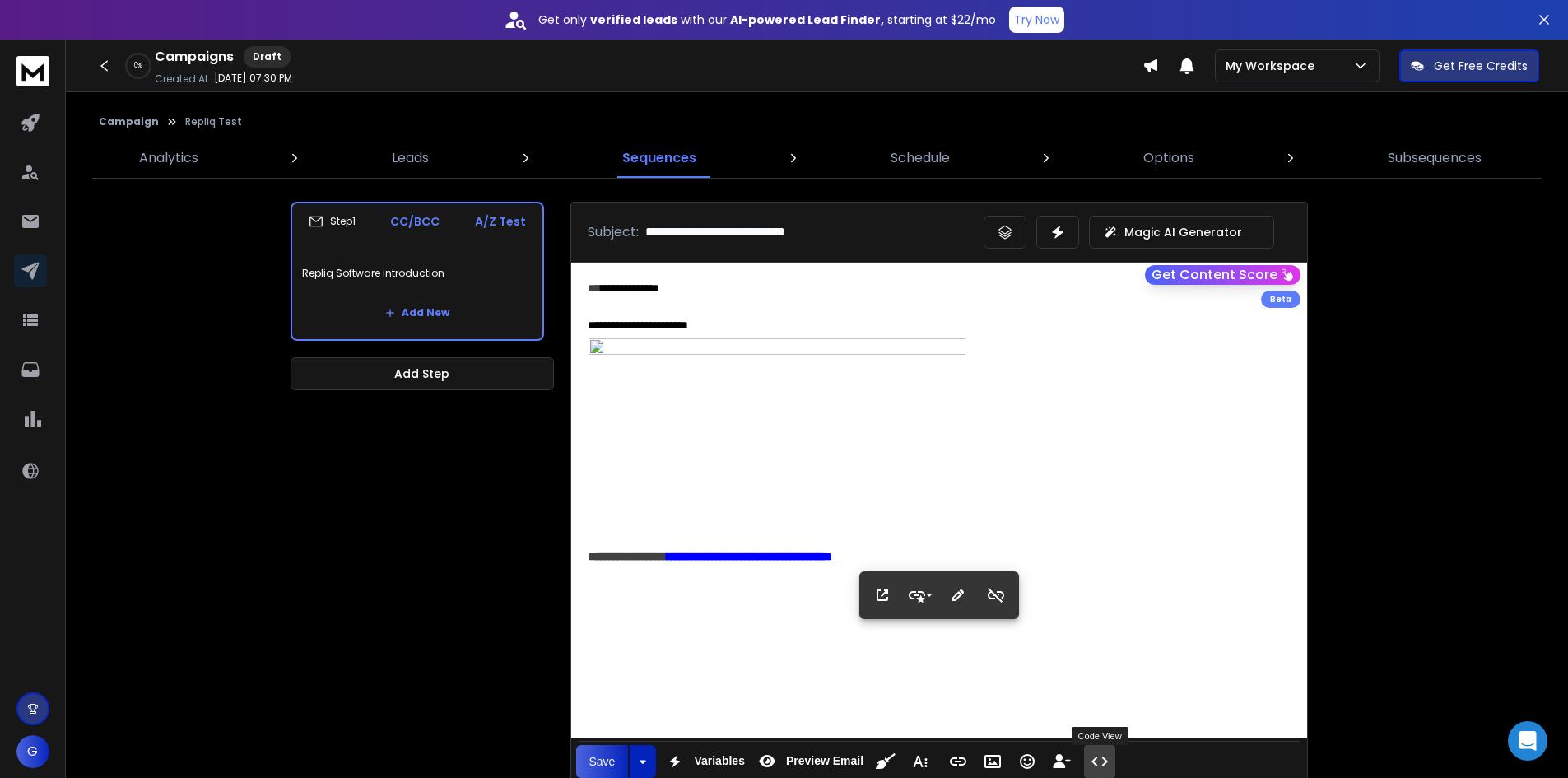
click at [1106, 762] on icon "button" at bounding box center [1100, 761] width 17 height 10
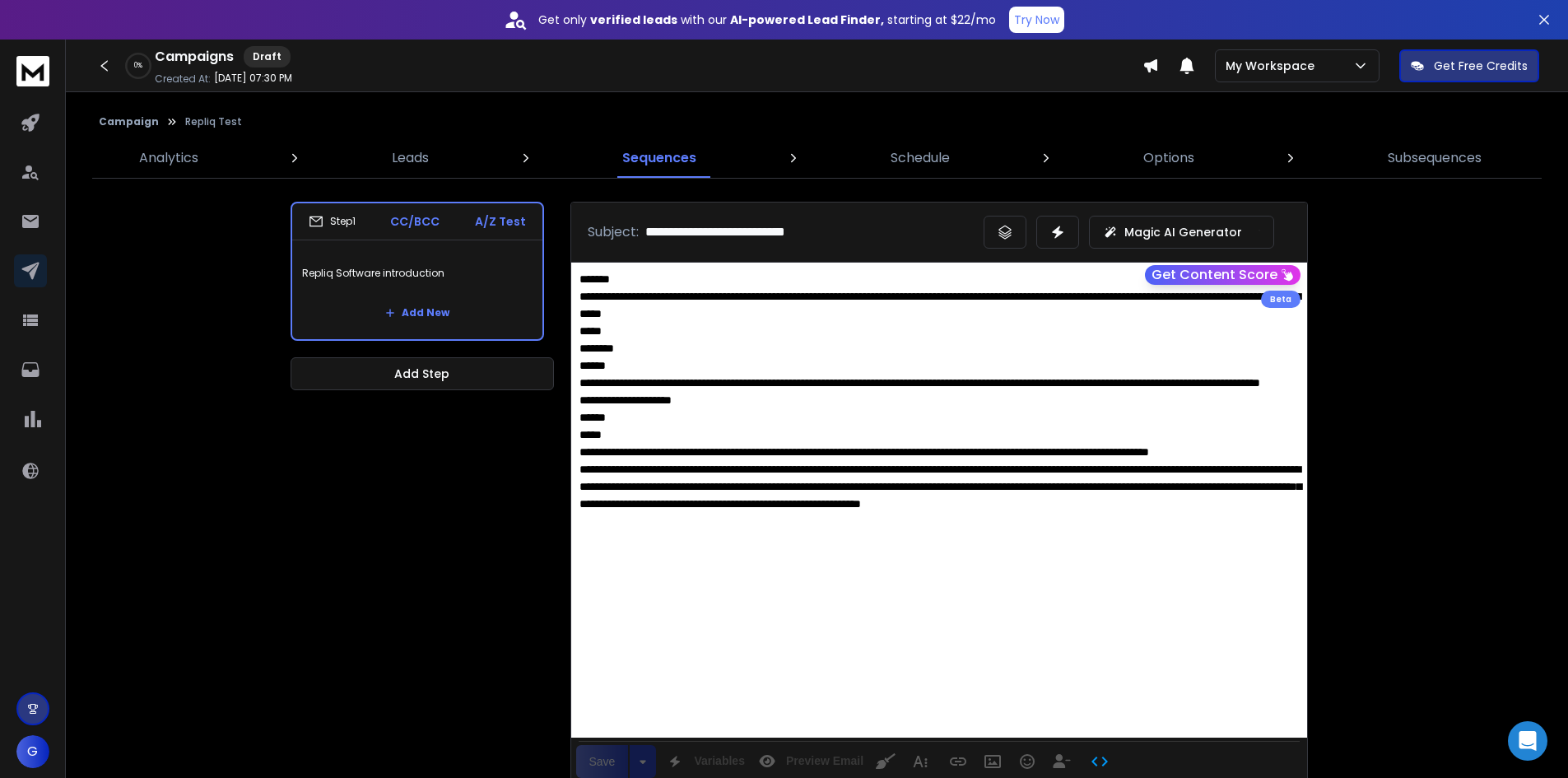
click at [391, 575] on div "Step 1 CC/BCC A/Z Test Repliq Software introduction Add New Add Step" at bounding box center [422, 493] width 263 height 584
click at [414, 164] on p "Leads" at bounding box center [410, 158] width 37 height 19
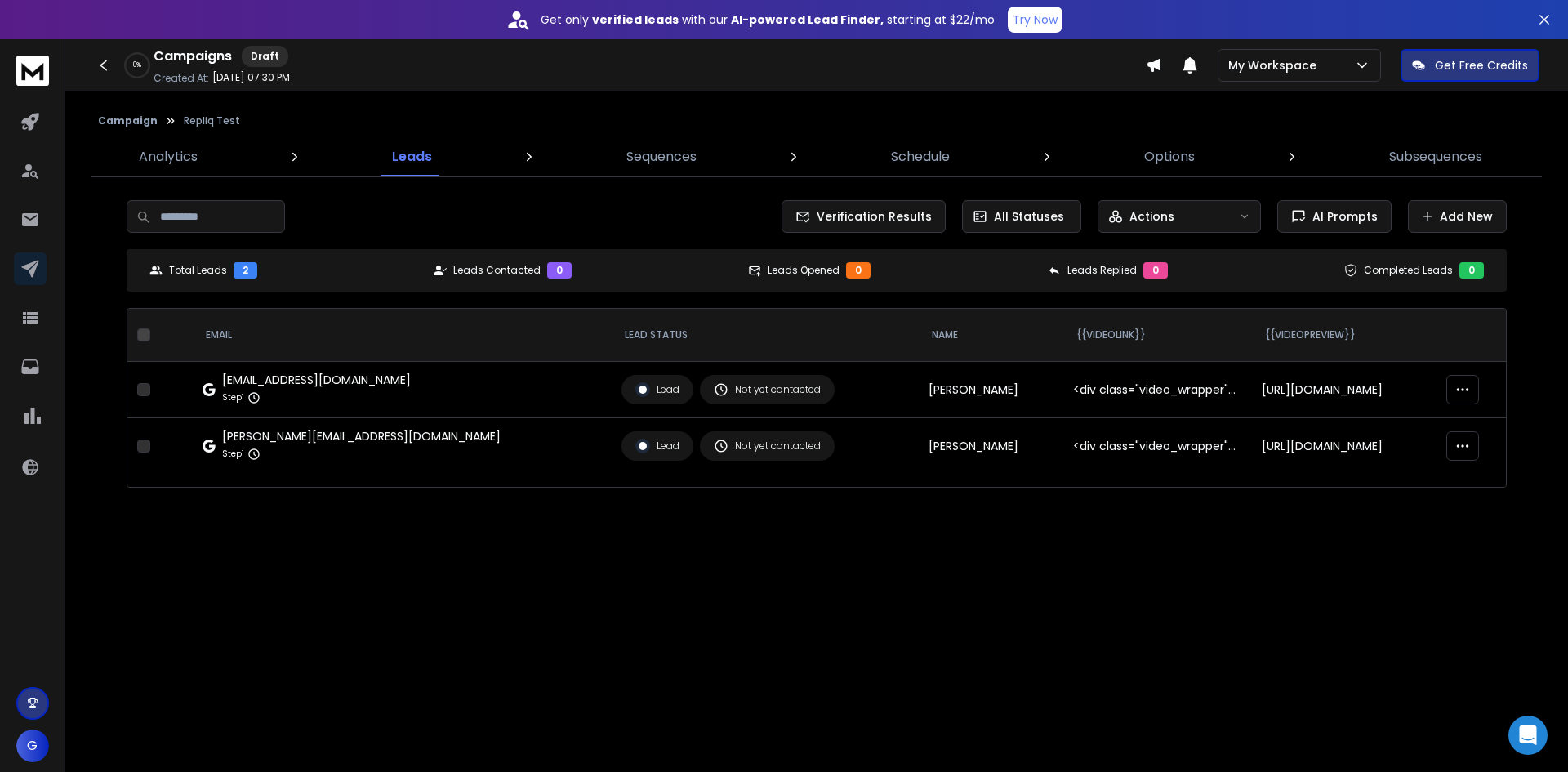
click at [493, 371] on td "skyrocketbranding@gmail.com Step 1" at bounding box center [402, 389] width 419 height 56
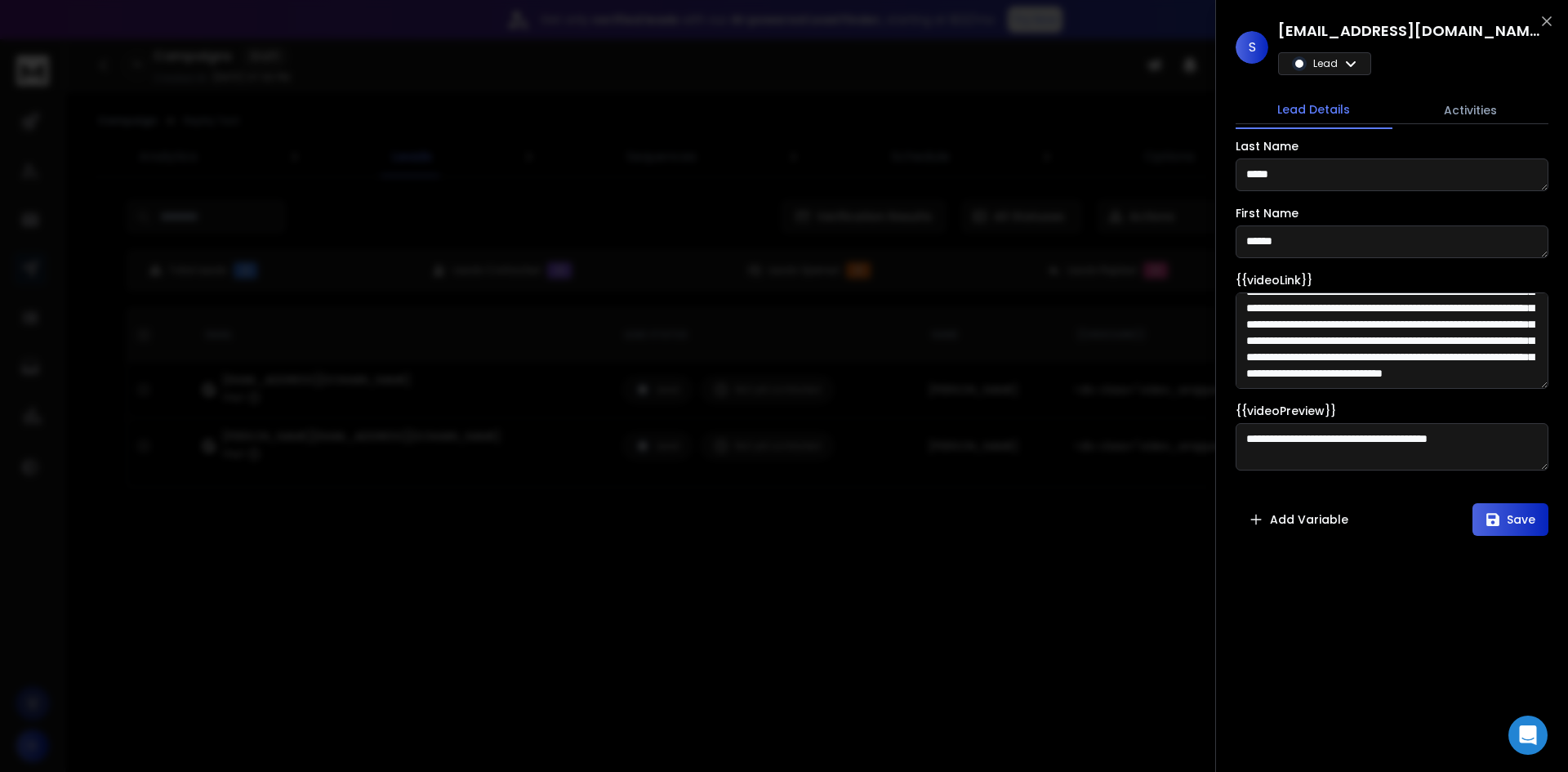
scroll to position [98, 0]
click at [1549, 16] on icon "button" at bounding box center [1546, 21] width 16 height 16
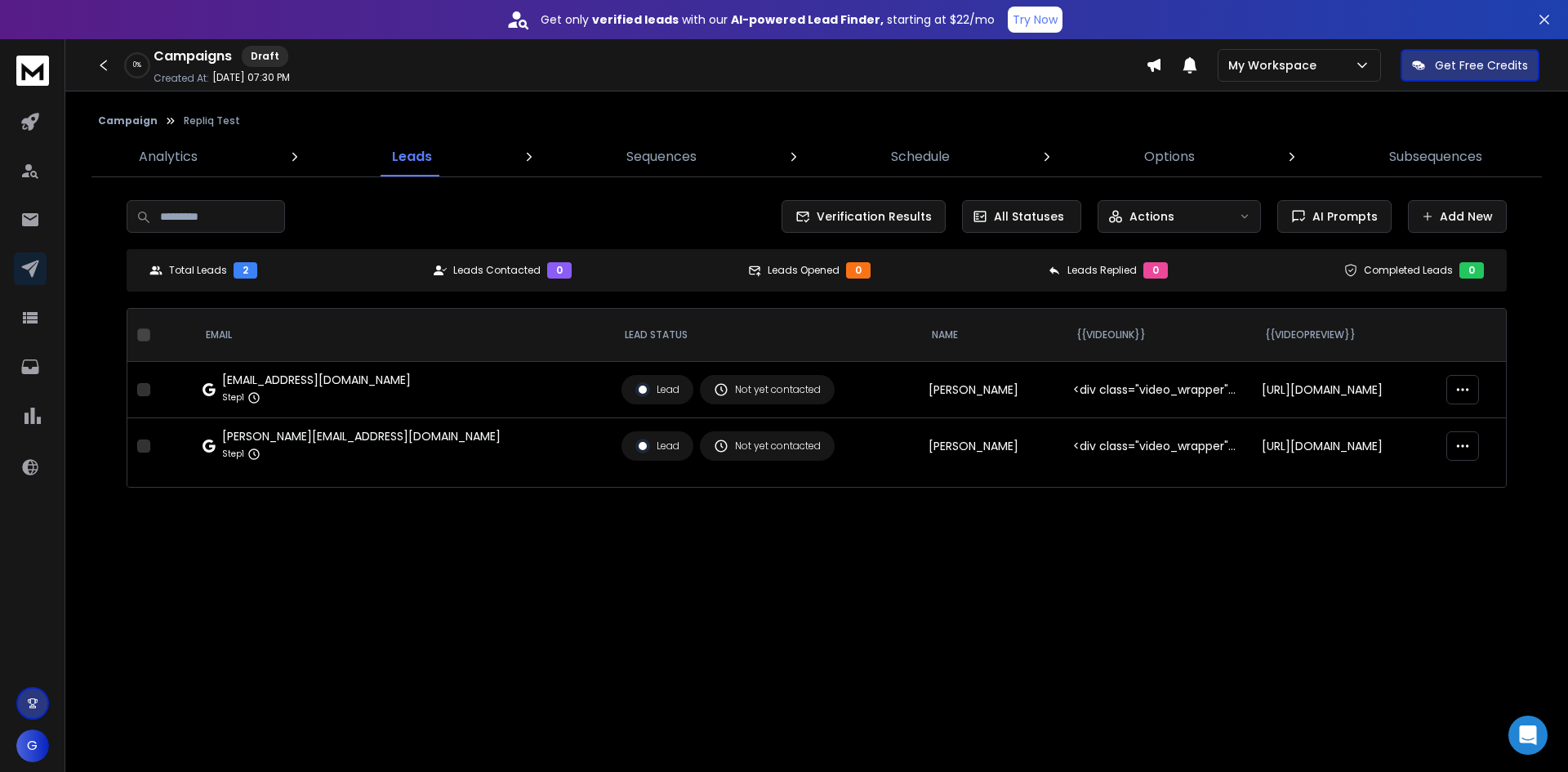
click at [1464, 387] on icon "button" at bounding box center [1462, 389] width 14 height 14
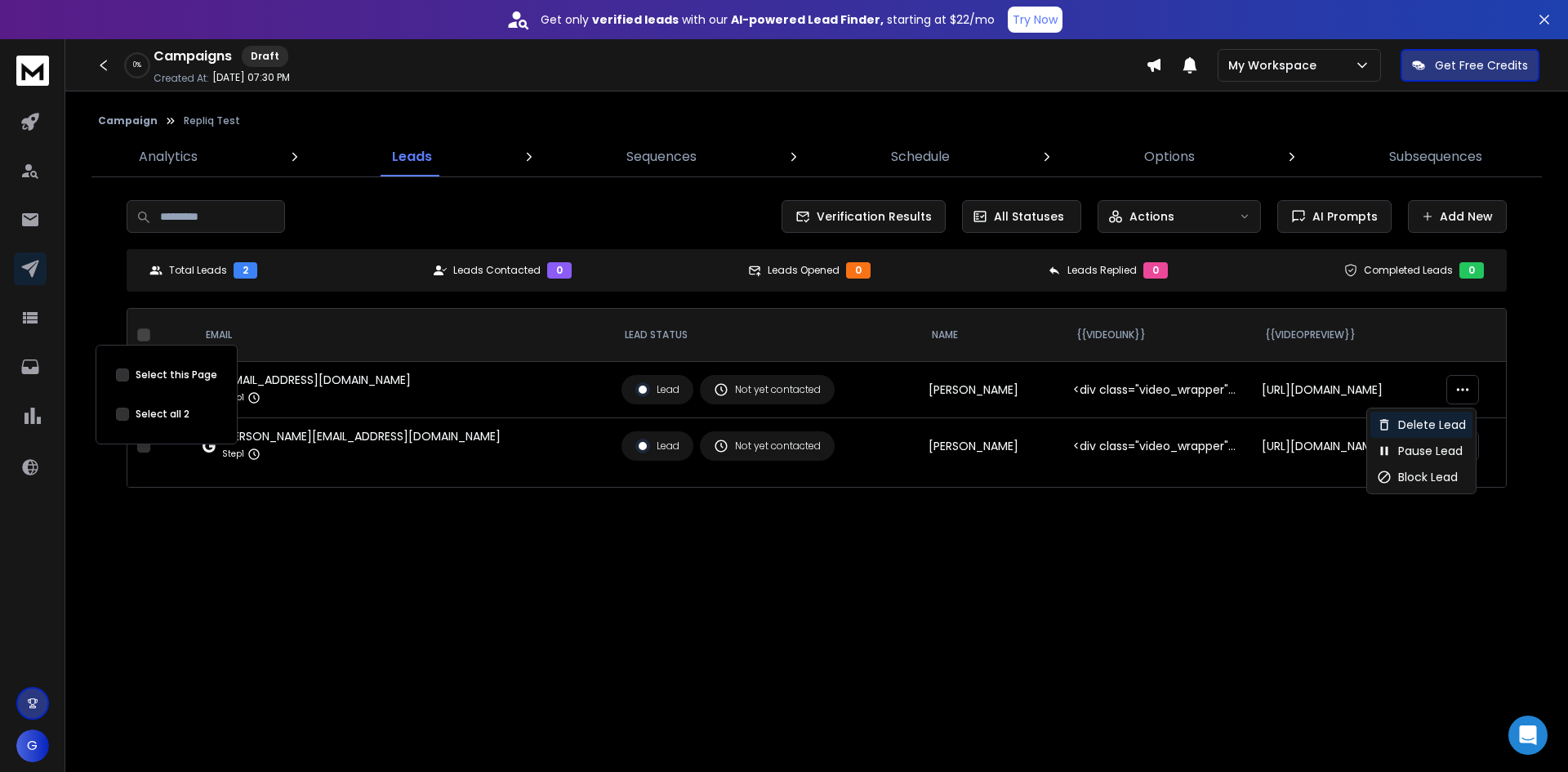
click at [141, 334] on button "Select this Page" at bounding box center [144, 335] width 13 height 13
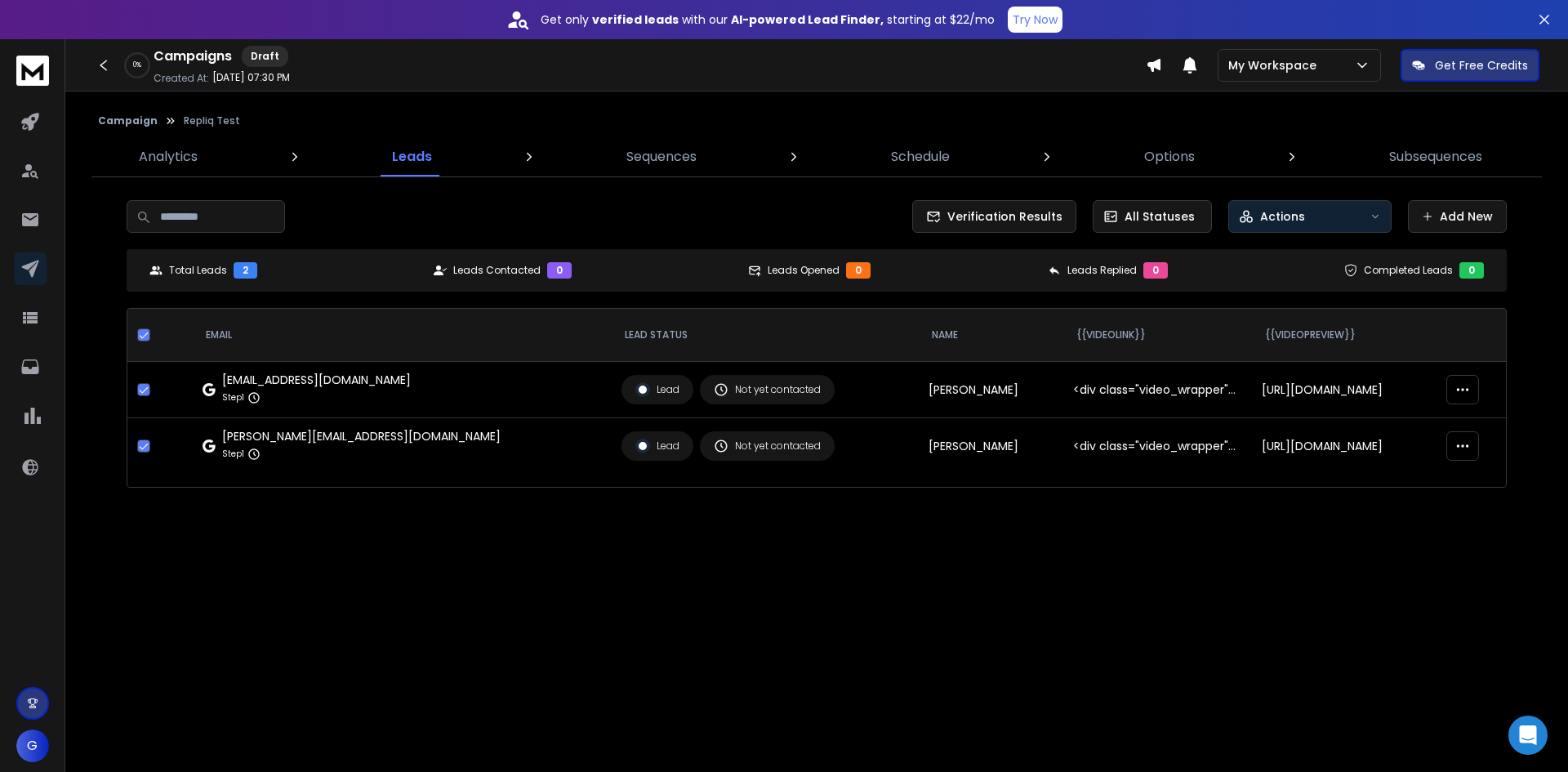
click at [1375, 222] on icon "button" at bounding box center [1375, 217] width 12 height 13
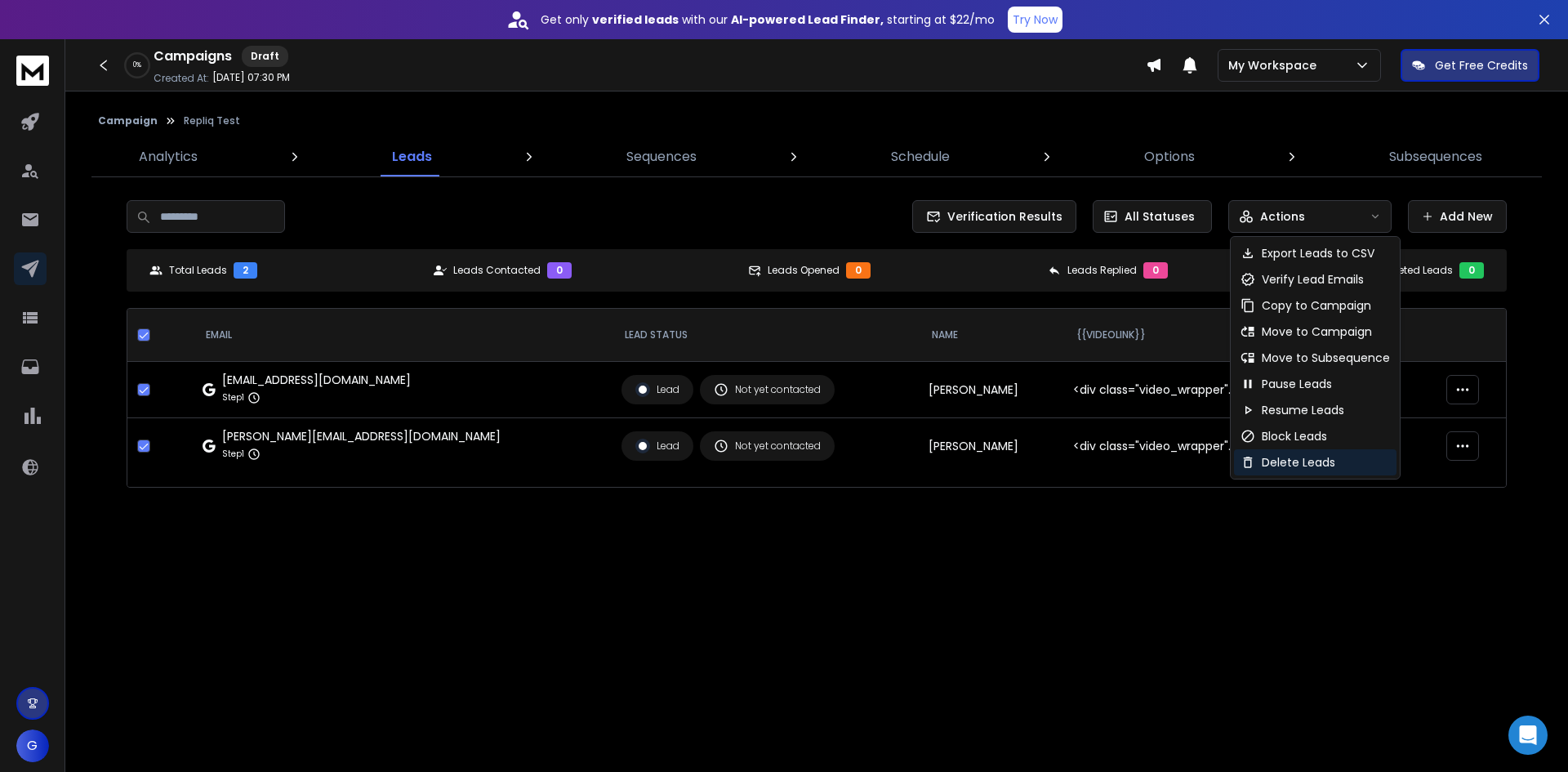
click at [1293, 457] on p "Delete Leads" at bounding box center [1298, 462] width 73 height 16
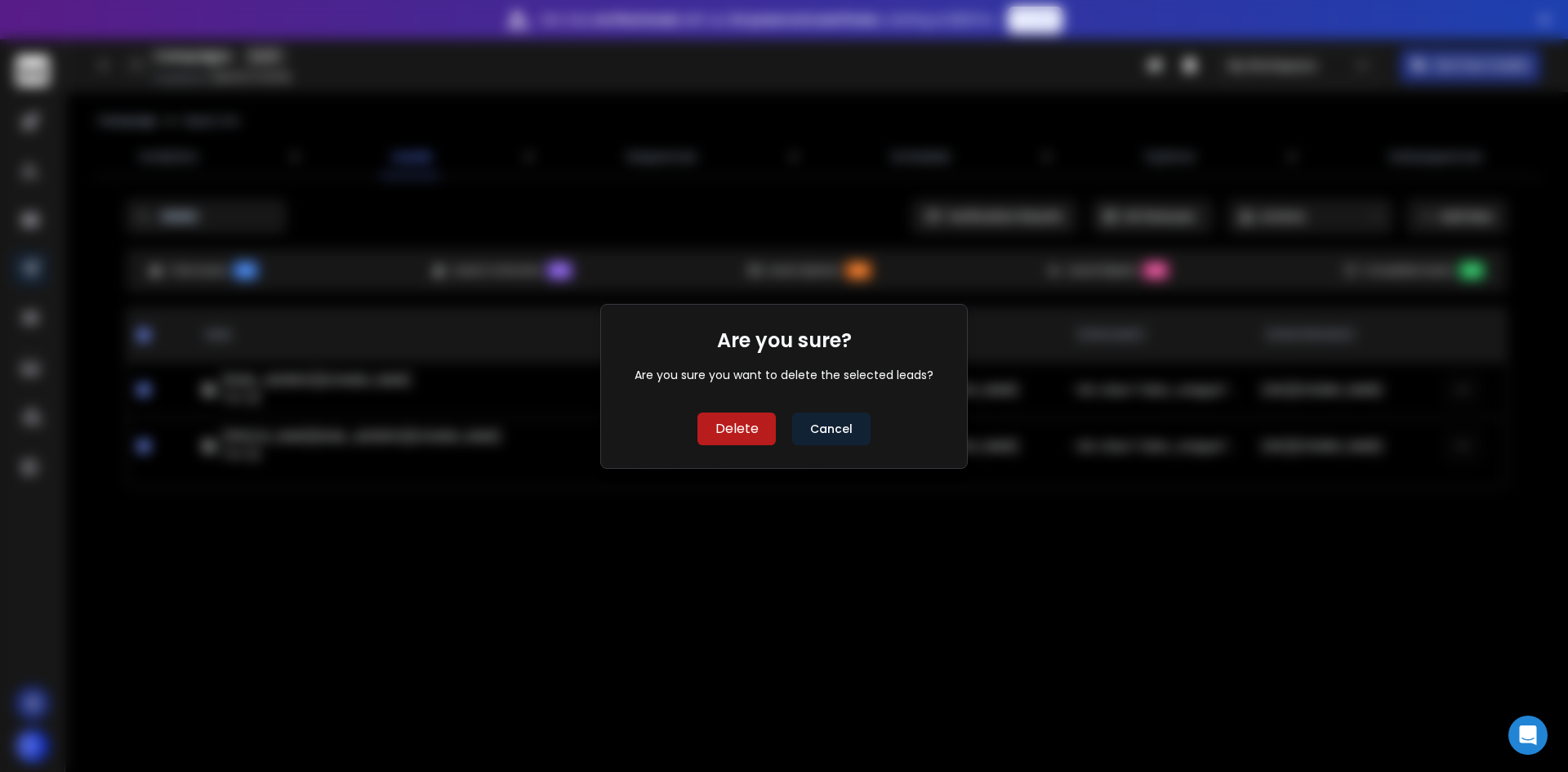
click at [767, 433] on button "Delete" at bounding box center [736, 429] width 78 height 33
